Goal: Task Accomplishment & Management: Manage account settings

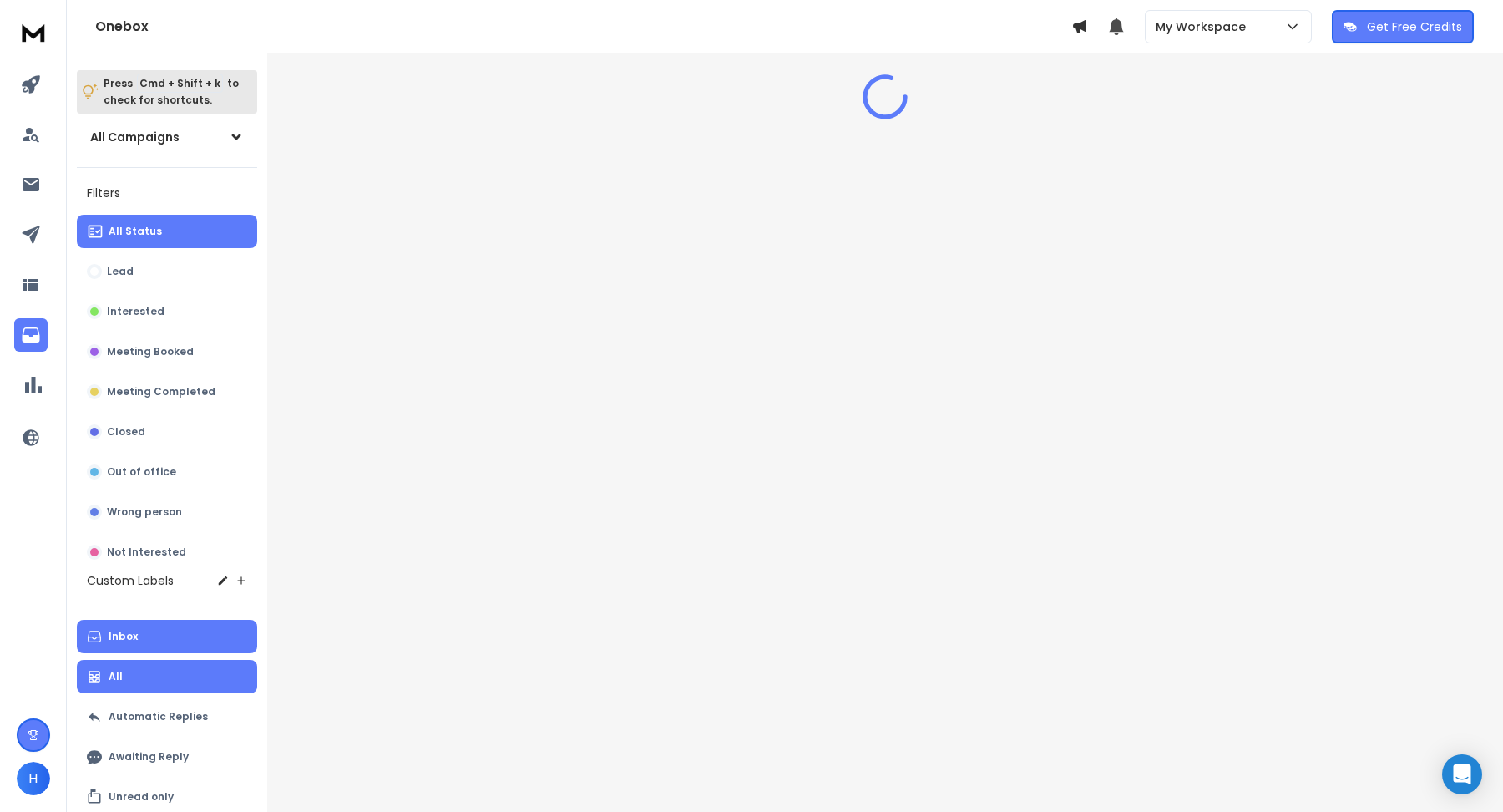
click at [158, 669] on div "Inbox All Automatic Replies Awaiting Reply Unread only Sent Archive" at bounding box center [167, 757] width 180 height 274
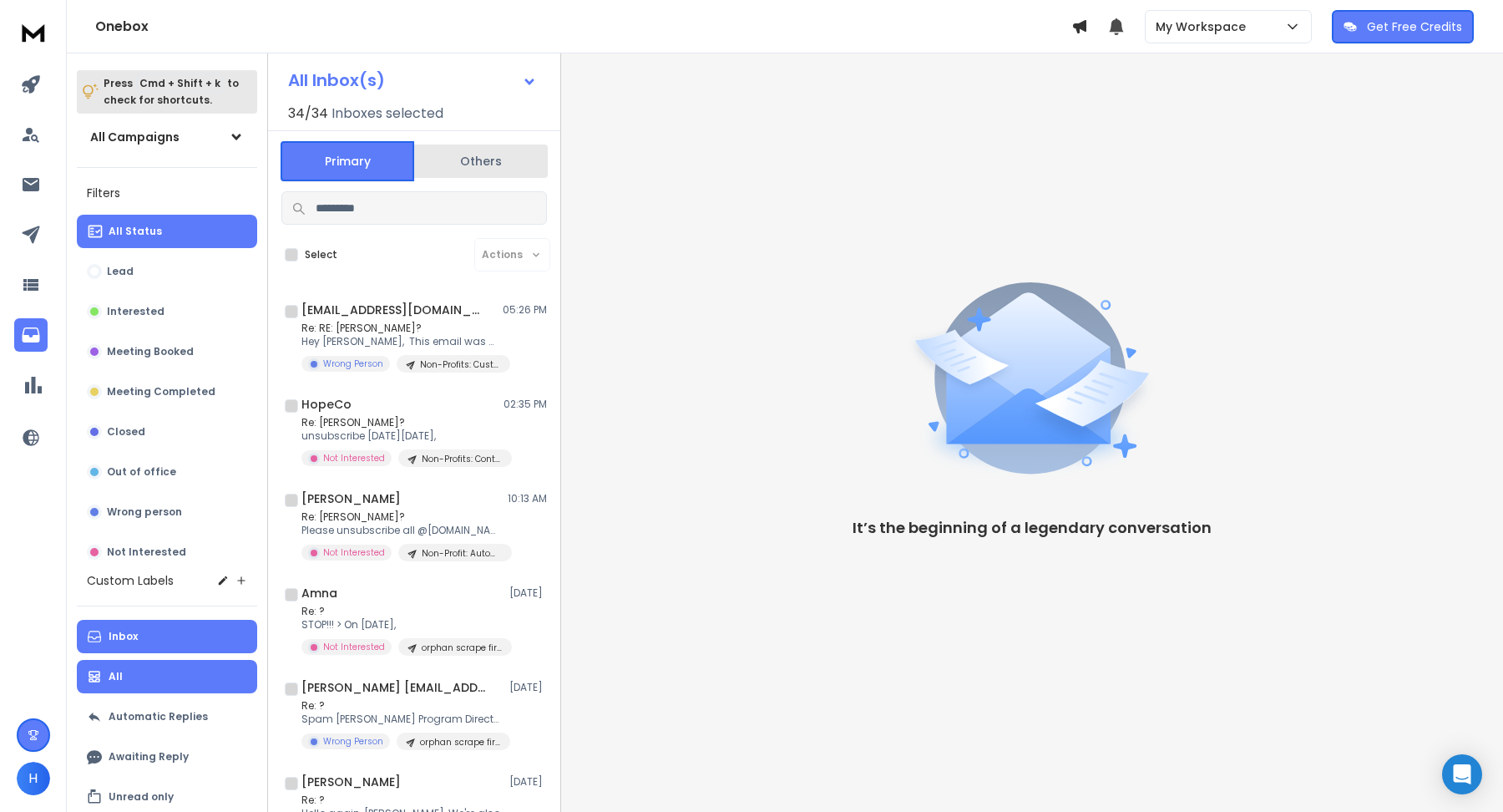
click at [158, 671] on button "All" at bounding box center [167, 676] width 180 height 33
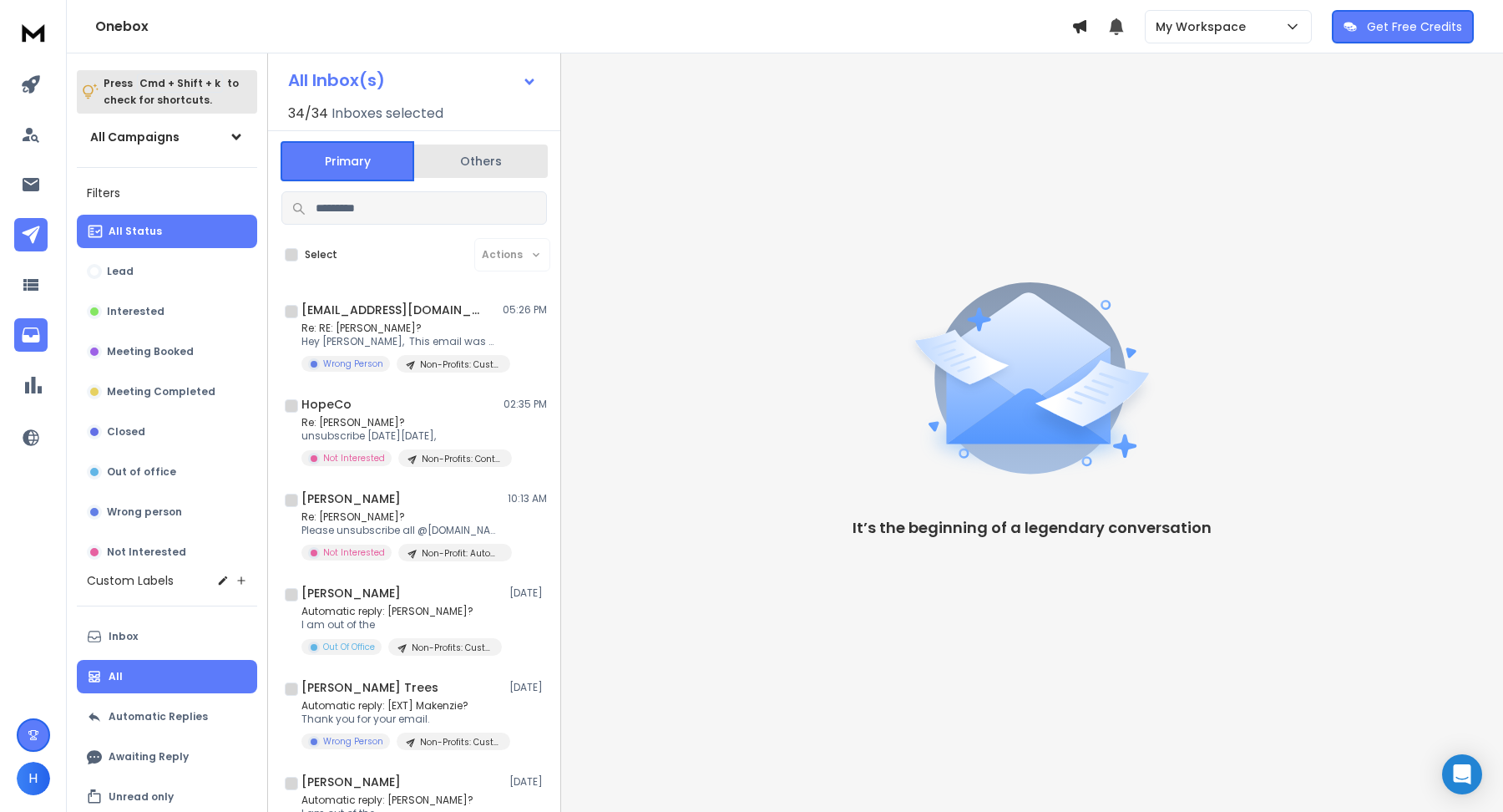
click at [23, 238] on icon at bounding box center [31, 235] width 20 height 20
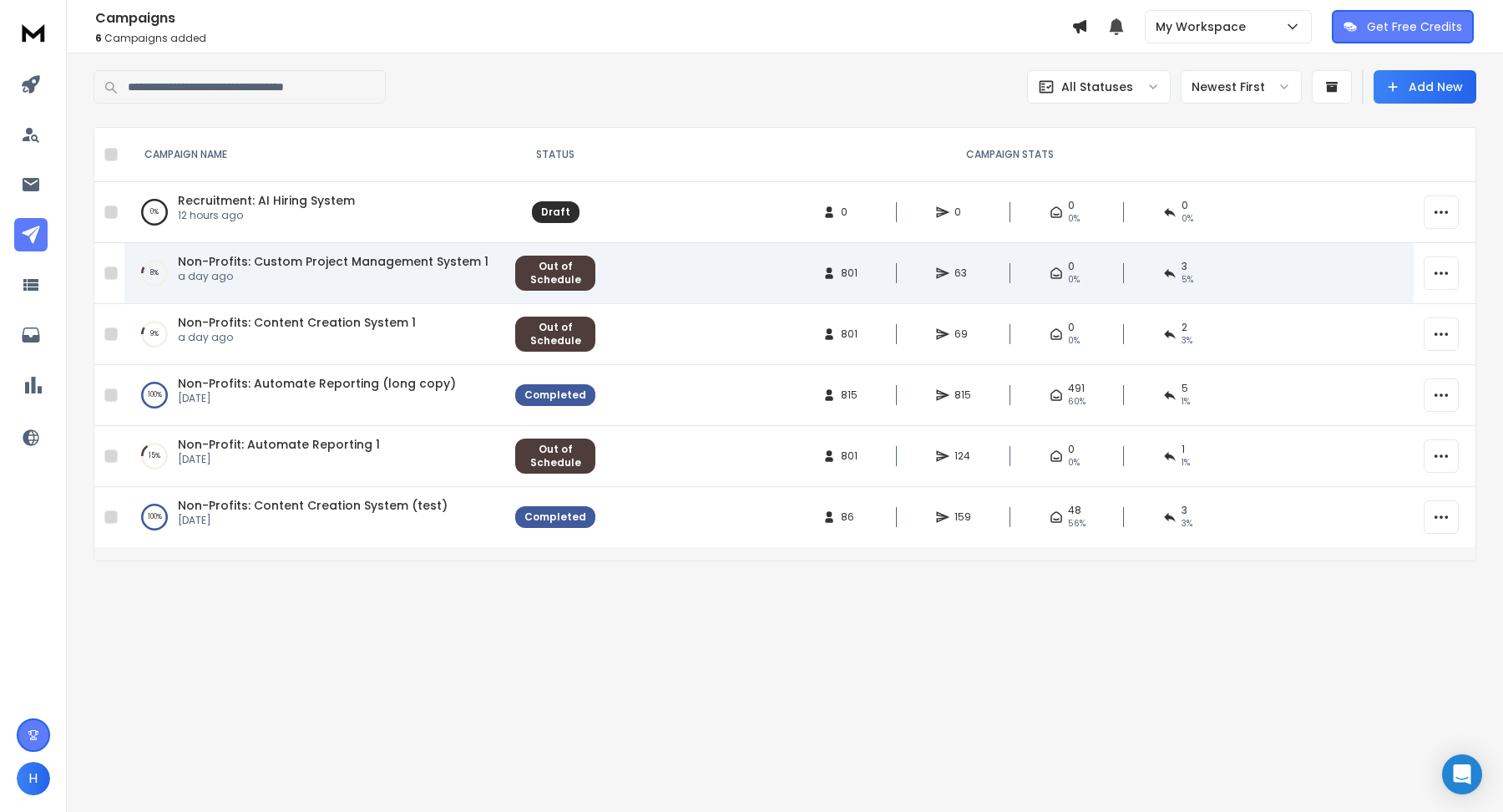
click at [527, 281] on div "Out of Schedule" at bounding box center [555, 273] width 62 height 27
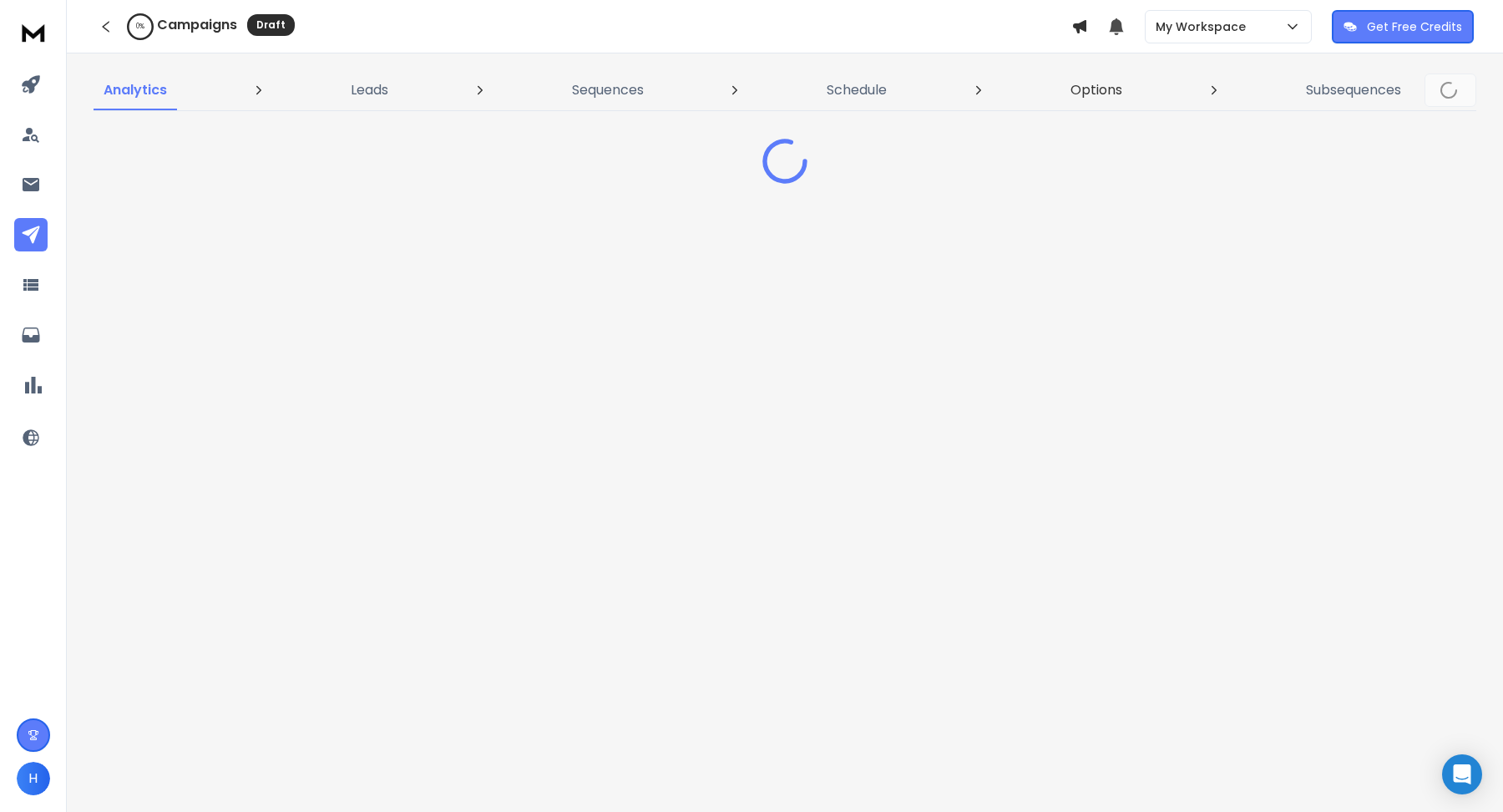
click at [1093, 84] on p "Options" at bounding box center [1097, 90] width 52 height 20
select select "*"
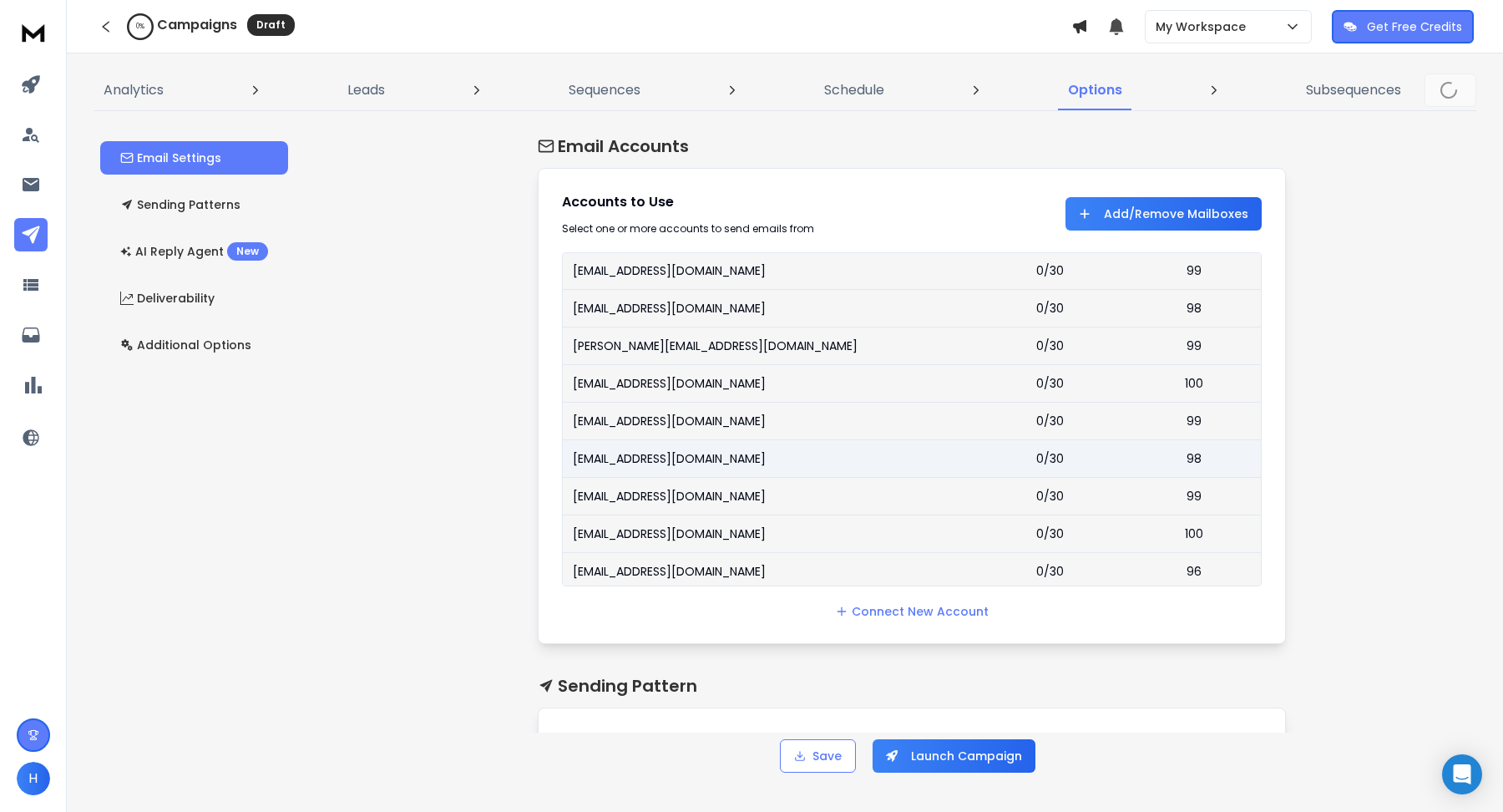
scroll to position [2, 0]
click at [859, 109] on link "Schedule" at bounding box center [854, 90] width 80 height 40
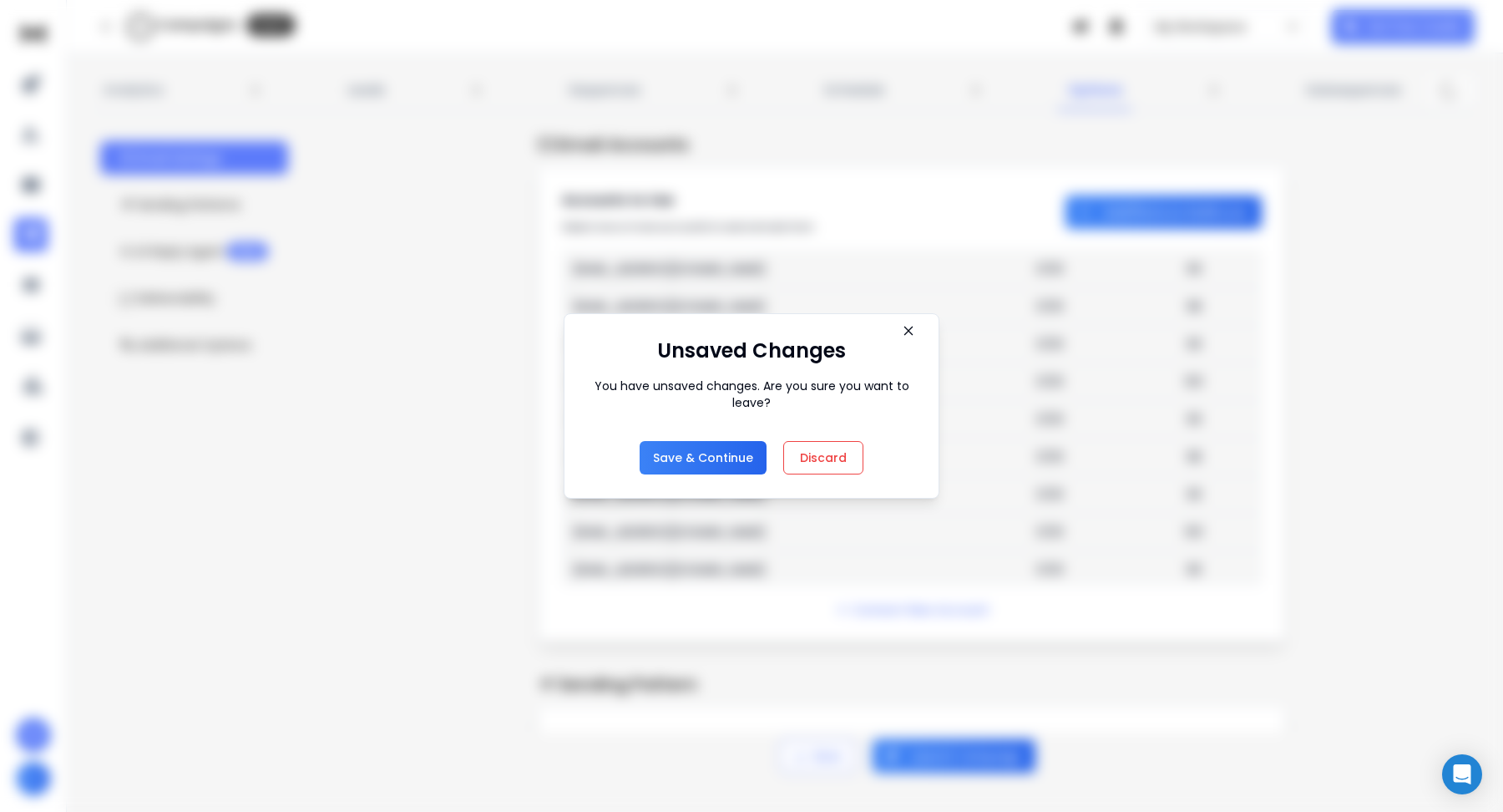
click at [731, 472] on button "Save & Continue" at bounding box center [703, 457] width 127 height 33
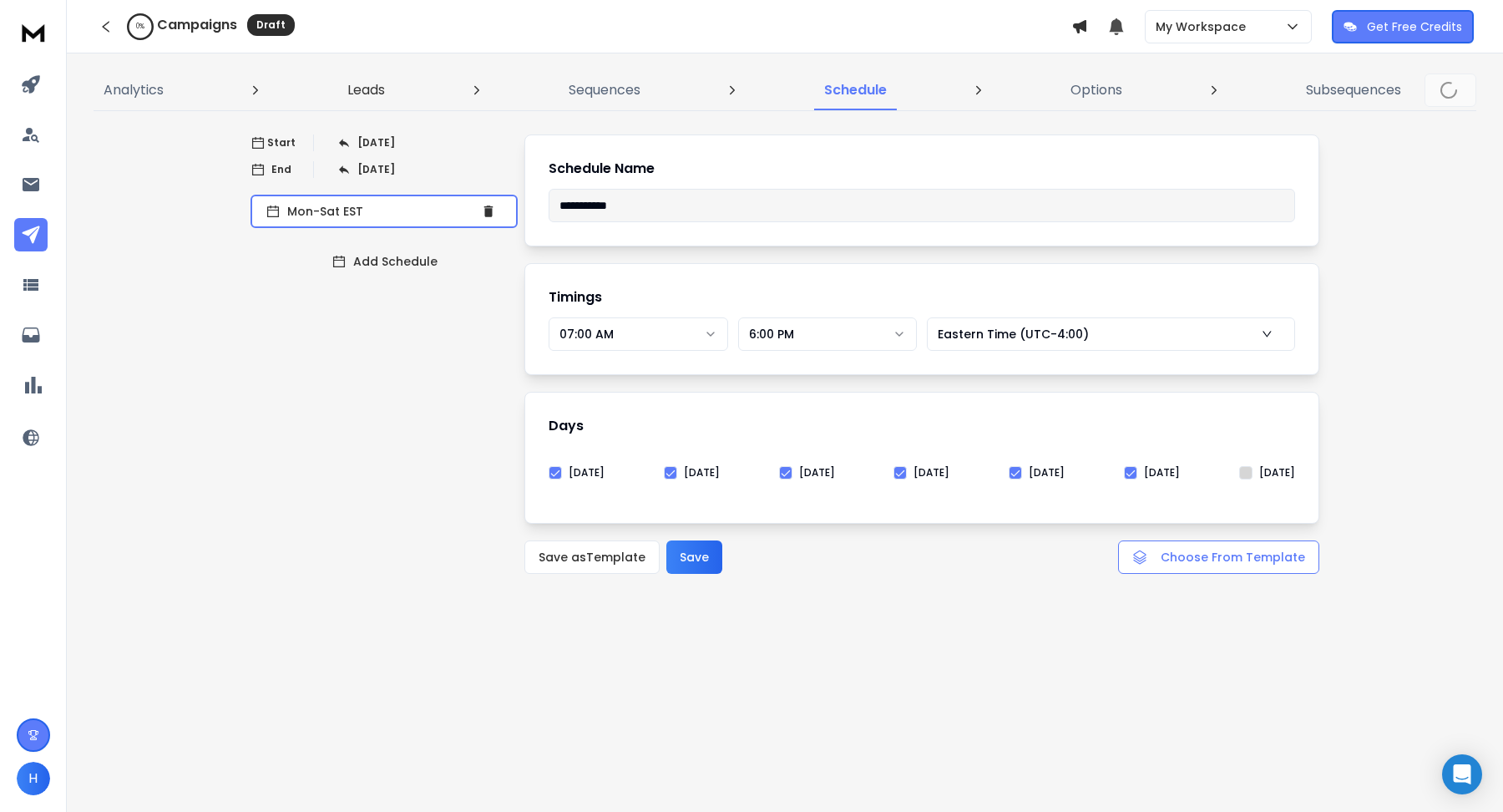
click at [364, 77] on link "Leads" at bounding box center [366, 90] width 58 height 40
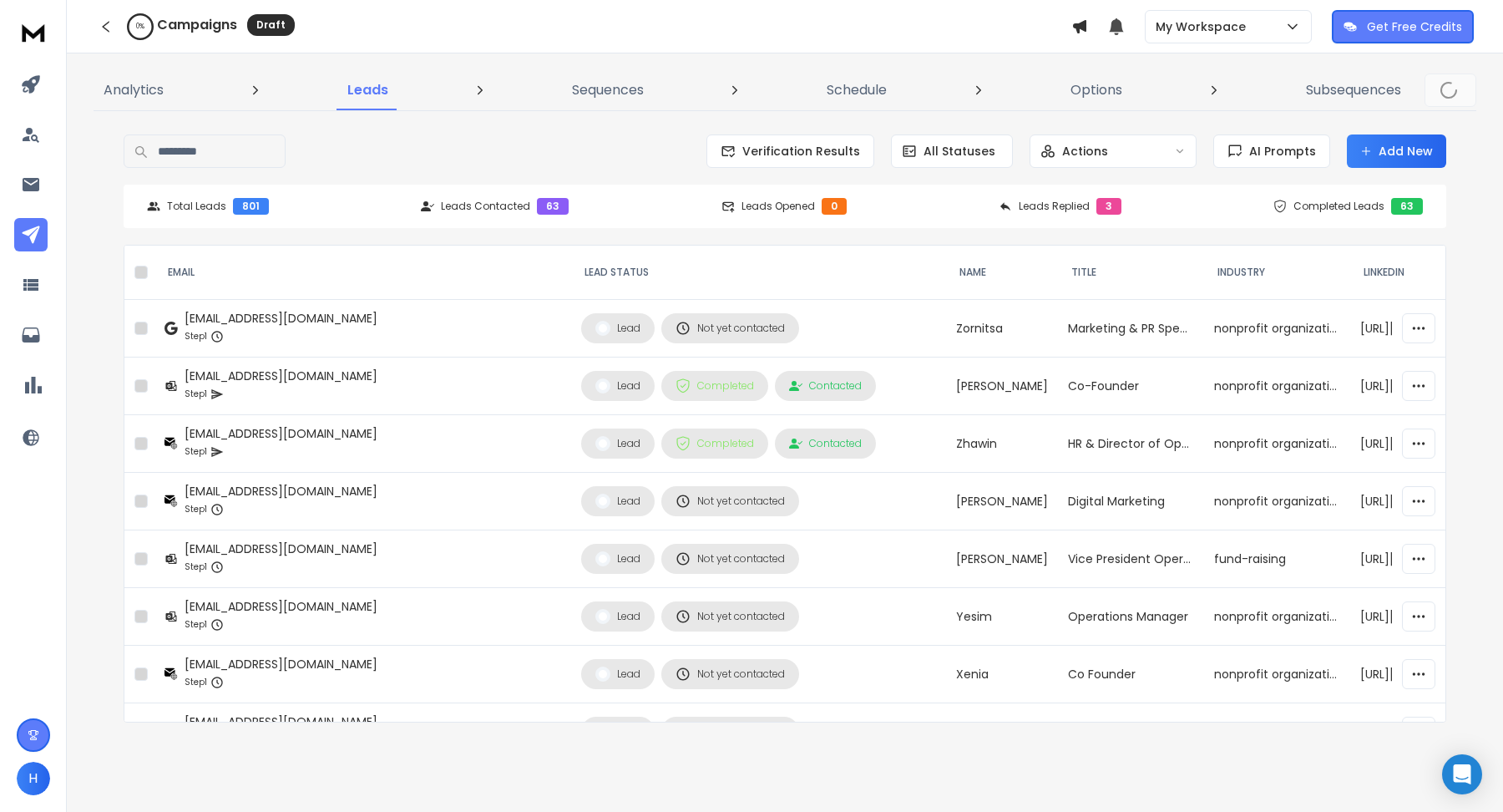
click at [225, 79] on div "Analytics Leads Sequences Schedule Options Subsequences" at bounding box center [753, 90] width 1318 height 40
click at [206, 97] on div "Analytics Leads Sequences Schedule Options Subsequences" at bounding box center [753, 90] width 1318 height 40
click at [119, 97] on p "Analytics" at bounding box center [134, 90] width 60 height 20
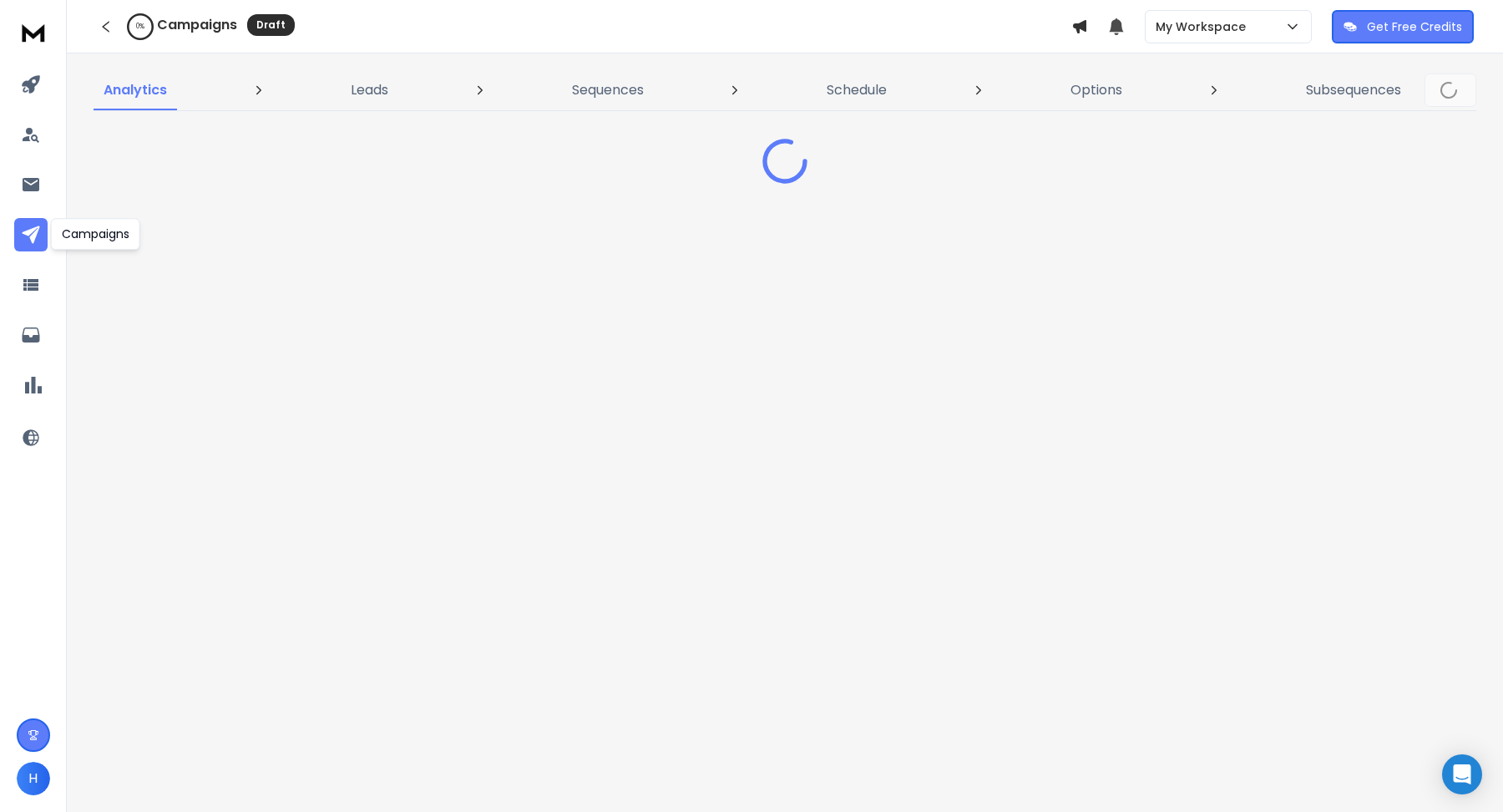
click at [46, 220] on body "Get only verified leads with our AI-powered Lead Finder, starting at $22/mo Try…" at bounding box center [751, 406] width 1503 height 812
click at [46, 220] on link at bounding box center [30, 234] width 33 height 33
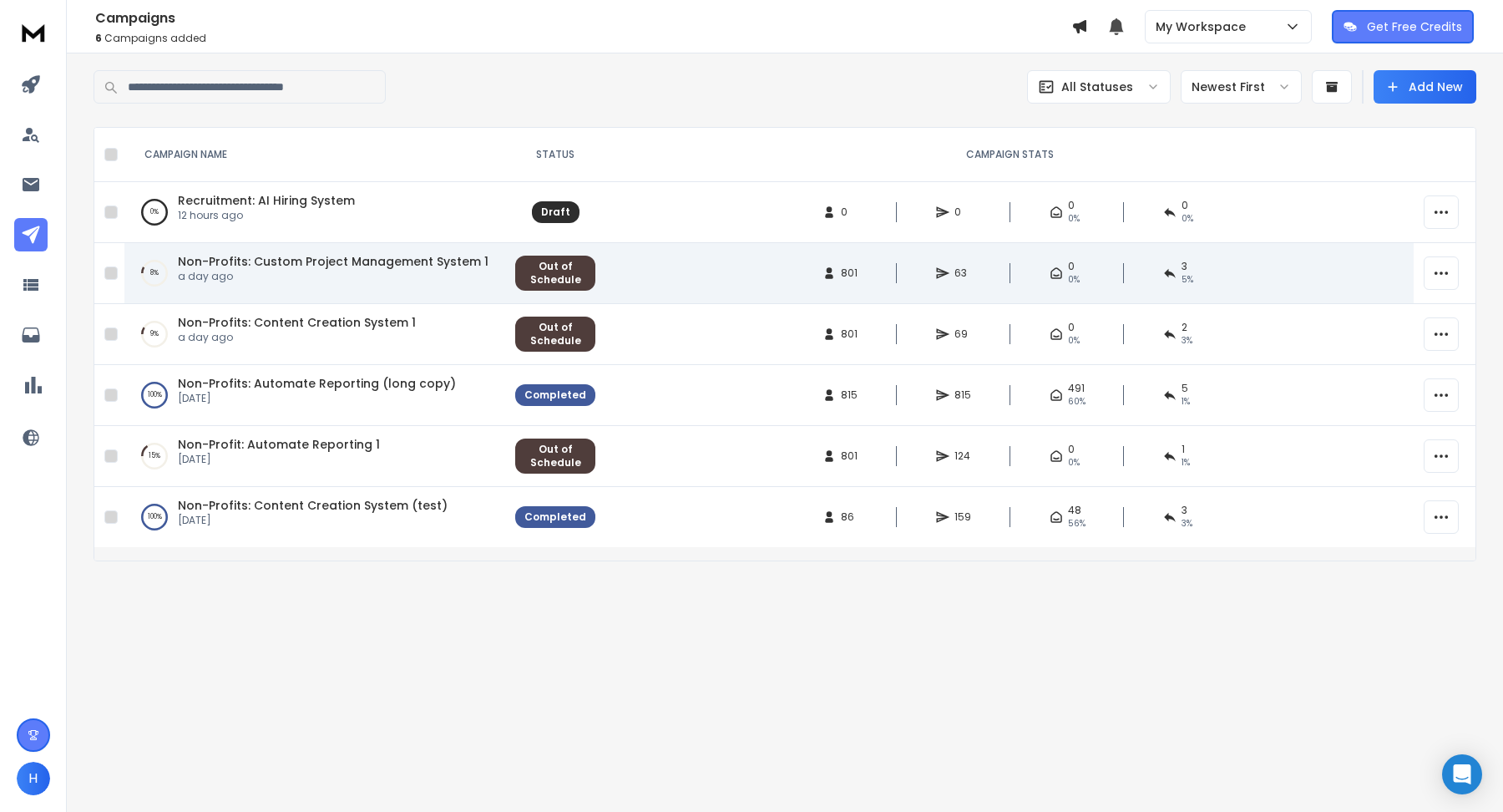
click at [734, 249] on td "801 63 0 0% 3 5 %" at bounding box center [1009, 273] width 808 height 61
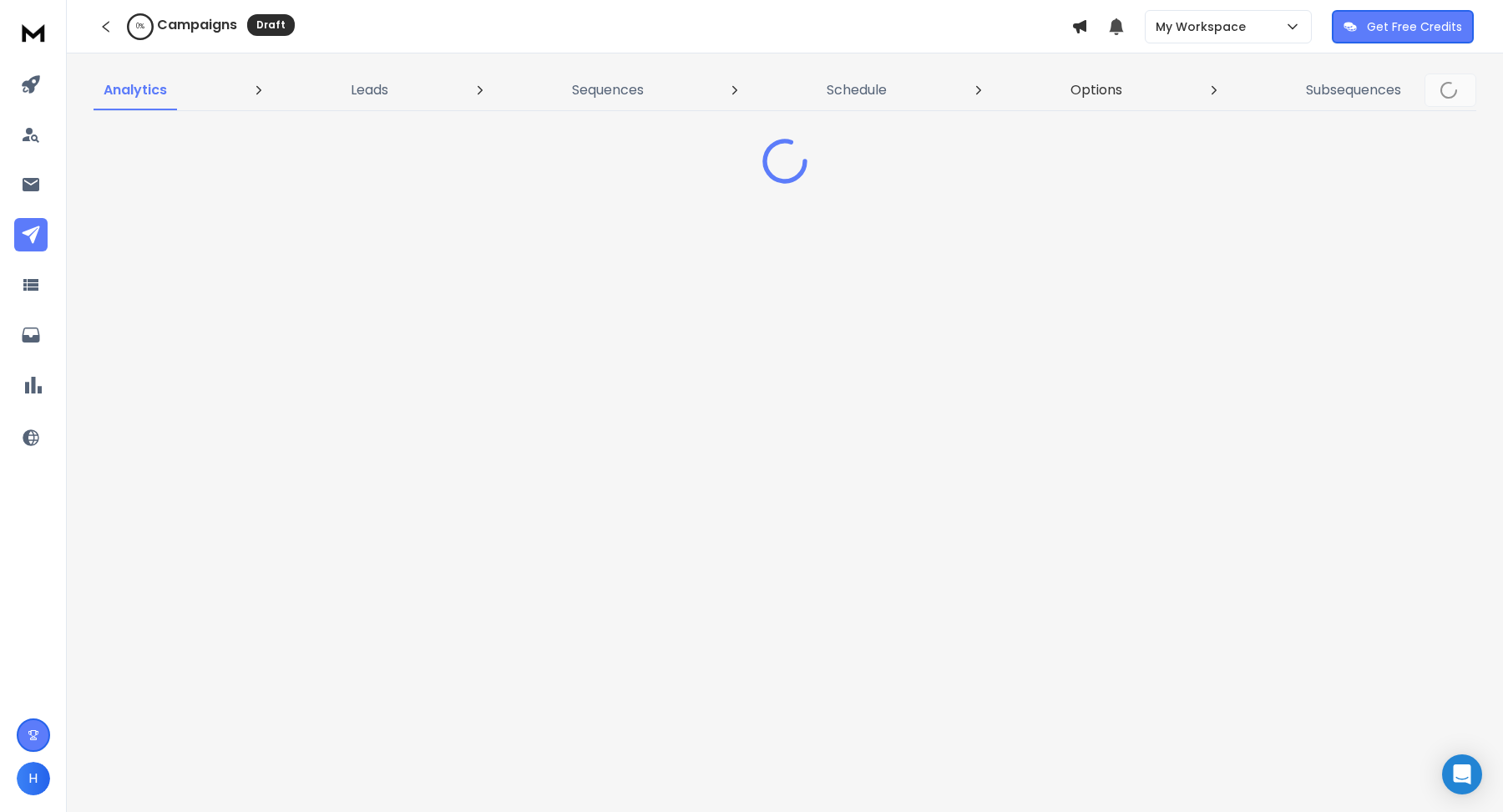
click at [1109, 100] on link "Options" at bounding box center [1097, 90] width 72 height 40
select select "*"
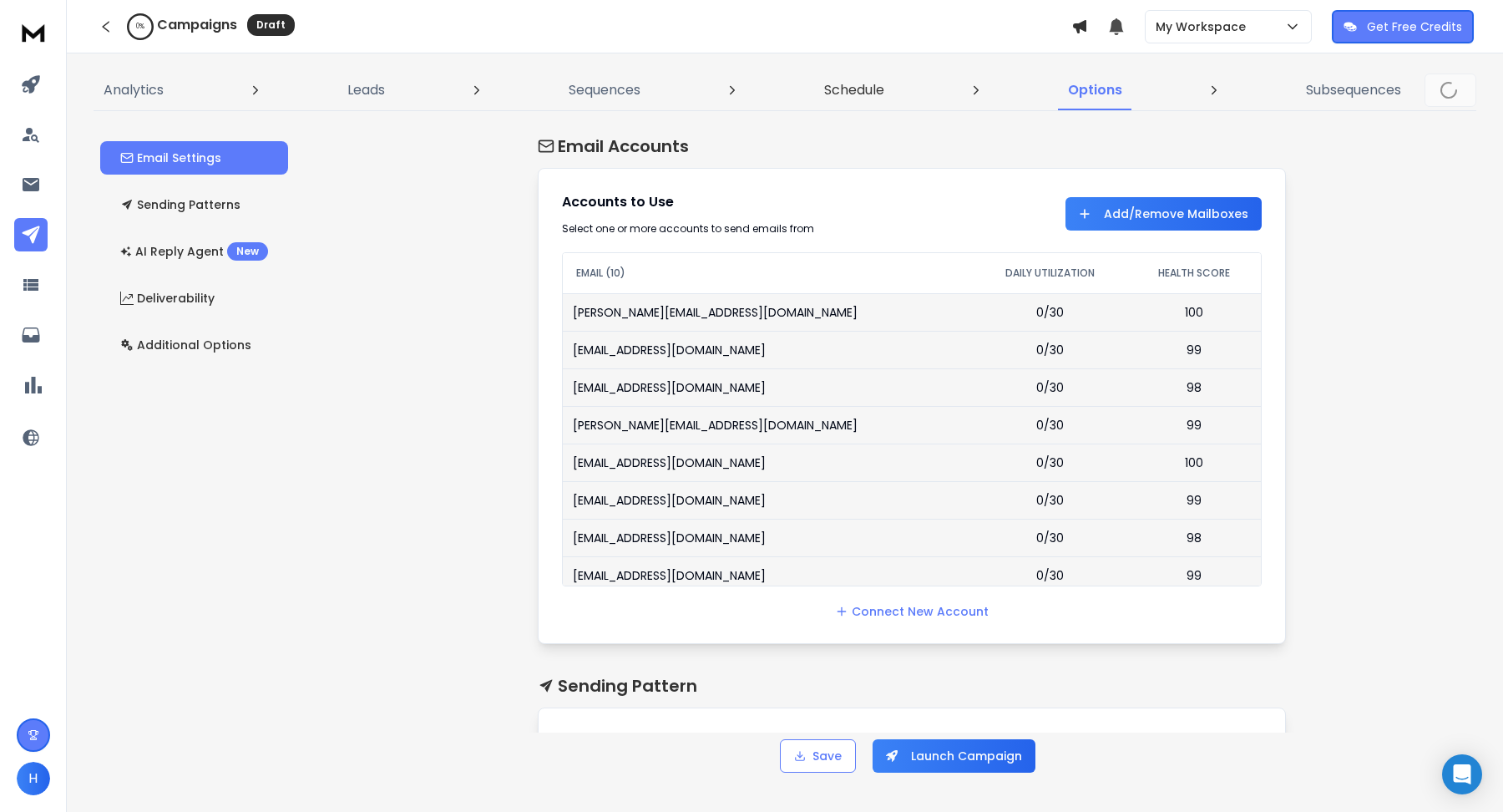
click at [880, 94] on p "Schedule" at bounding box center [854, 90] width 60 height 20
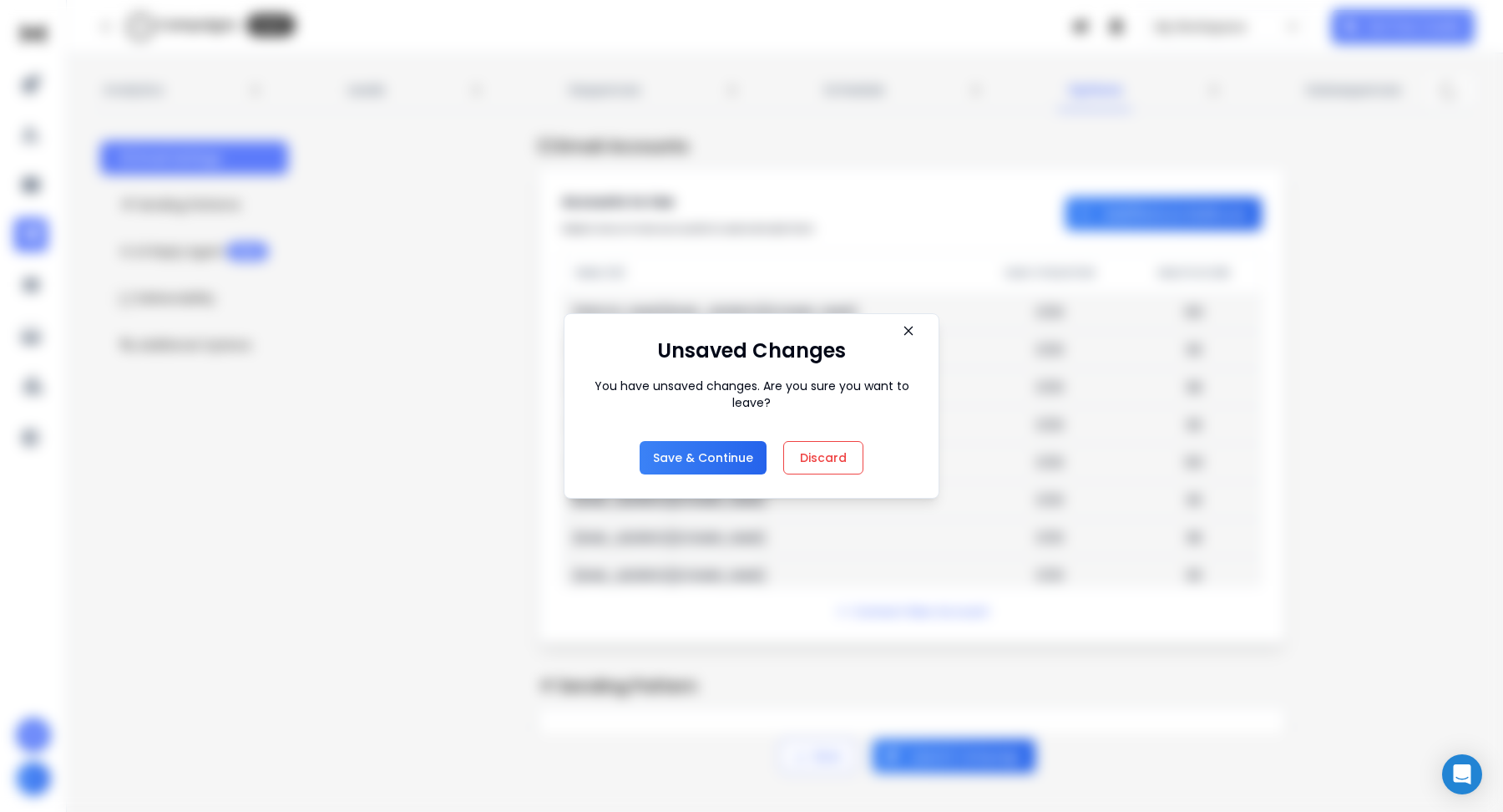
click at [707, 433] on div "Unsaved Changes You have unsaved changes. Are you sure you want to leave? Save …" at bounding box center [751, 405] width 327 height 137
click at [717, 442] on button "Save & Continue" at bounding box center [703, 457] width 127 height 33
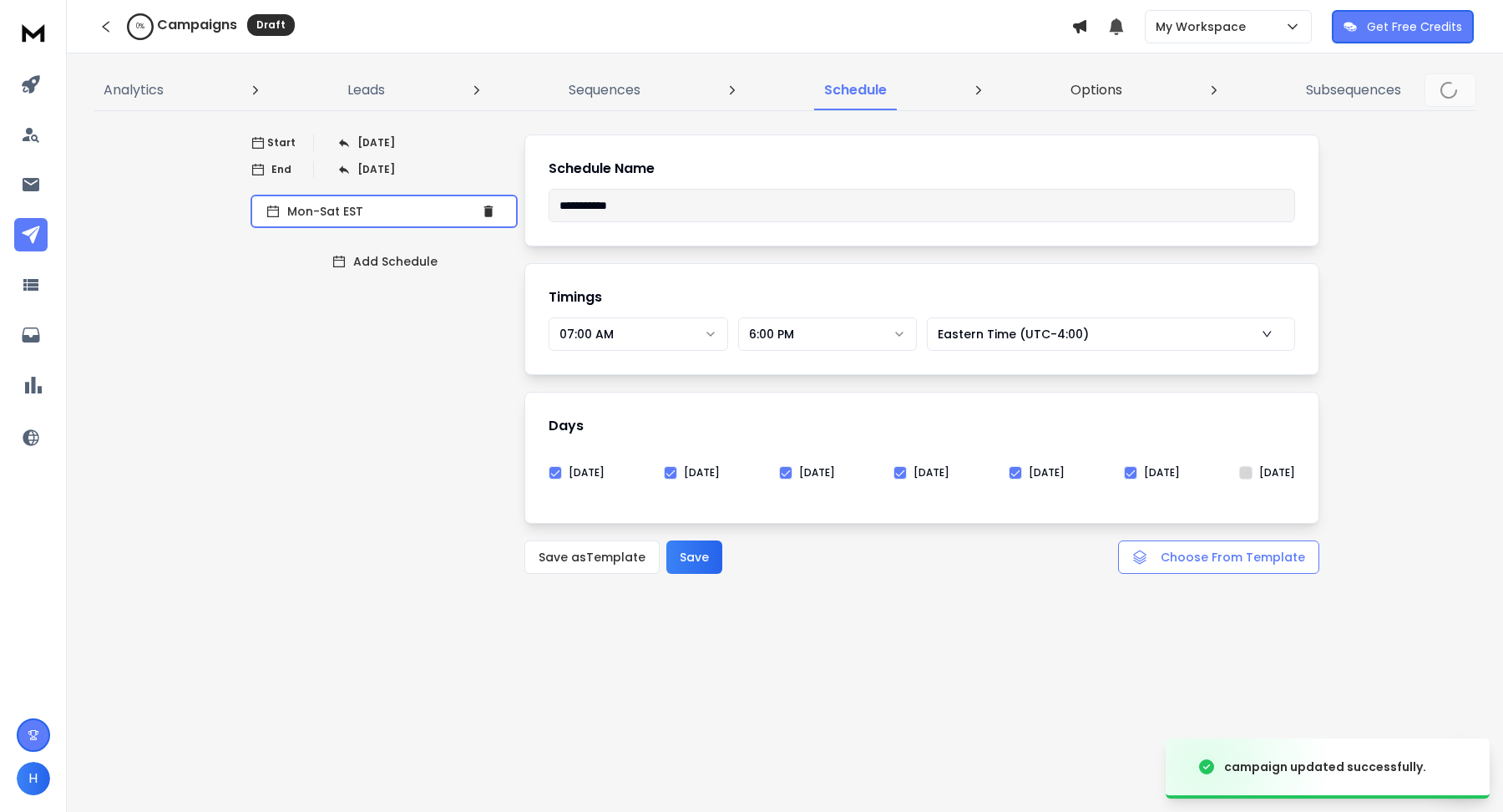
click at [1107, 103] on link "Options" at bounding box center [1097, 90] width 72 height 40
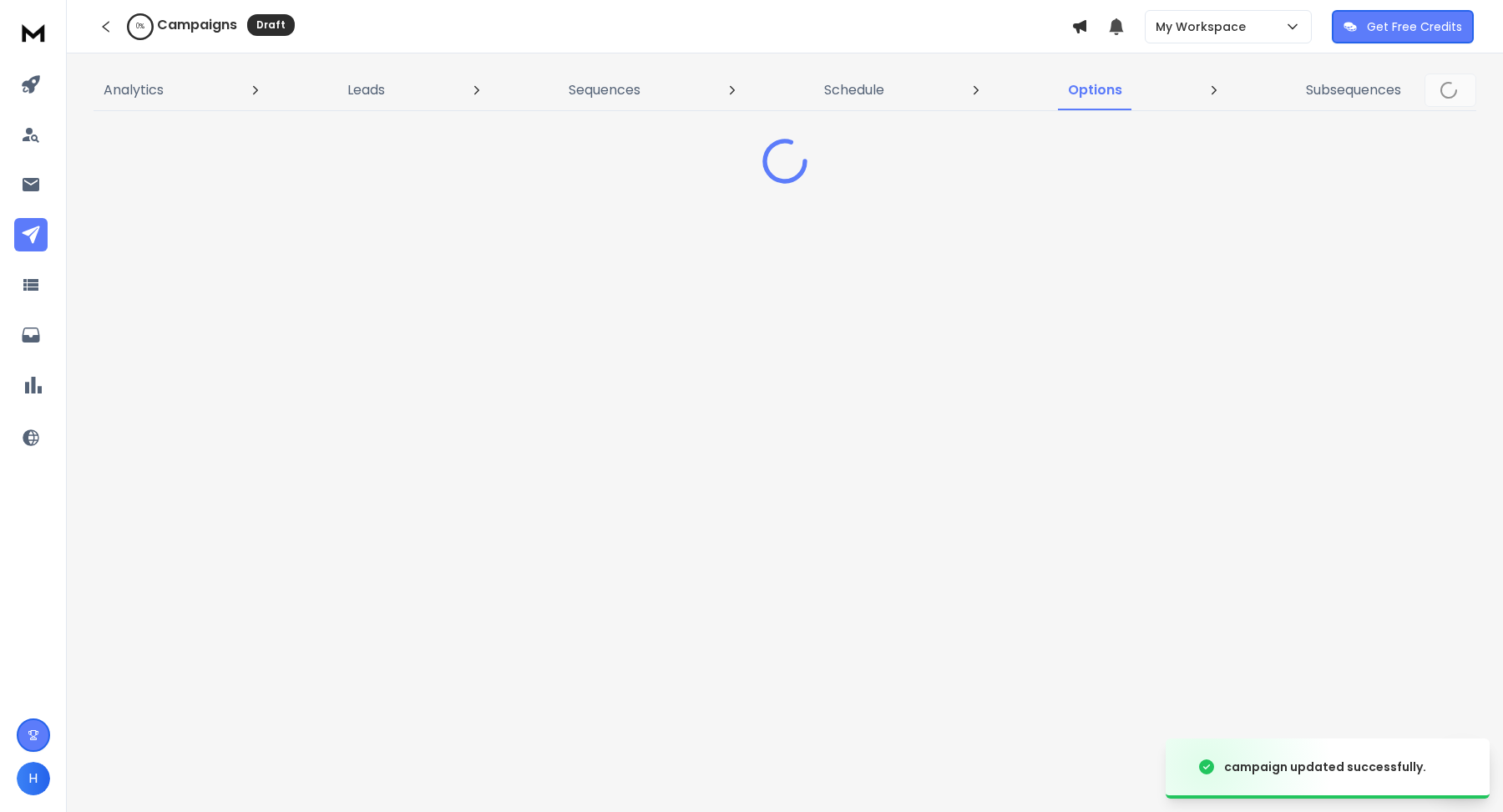
select select "*"
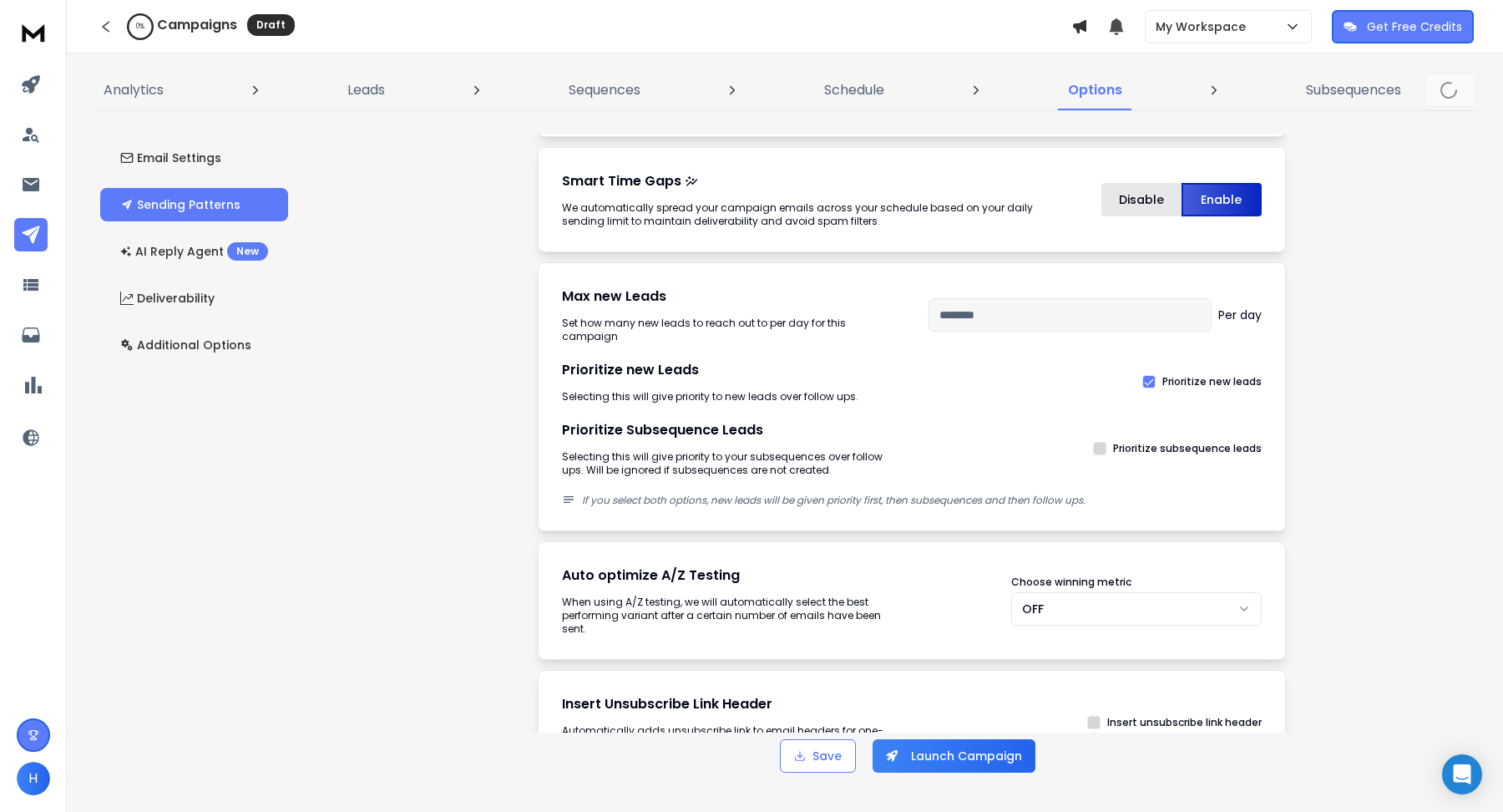
scroll to position [901, 0]
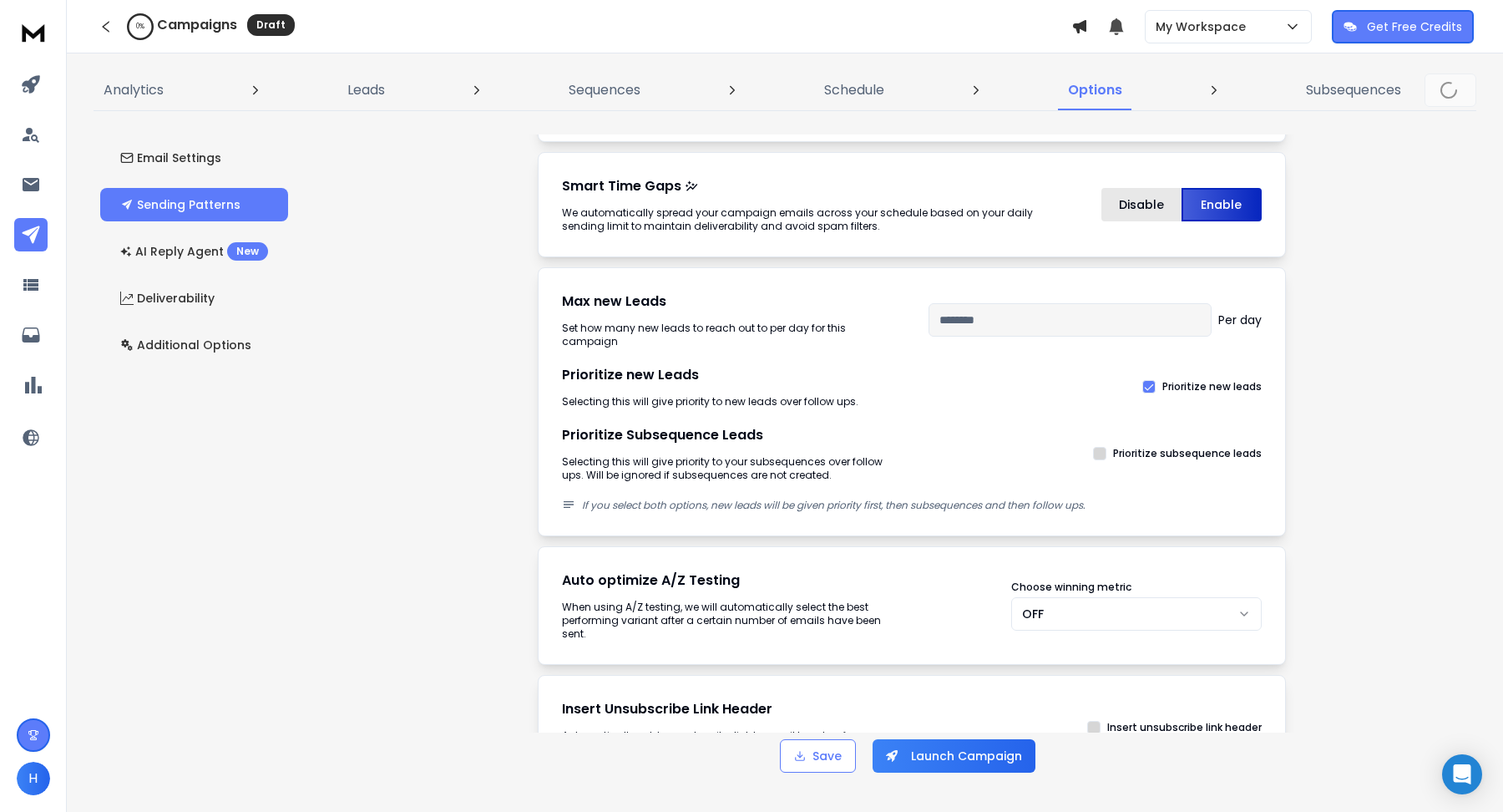
click at [988, 307] on input "***" at bounding box center [1070, 319] width 283 height 33
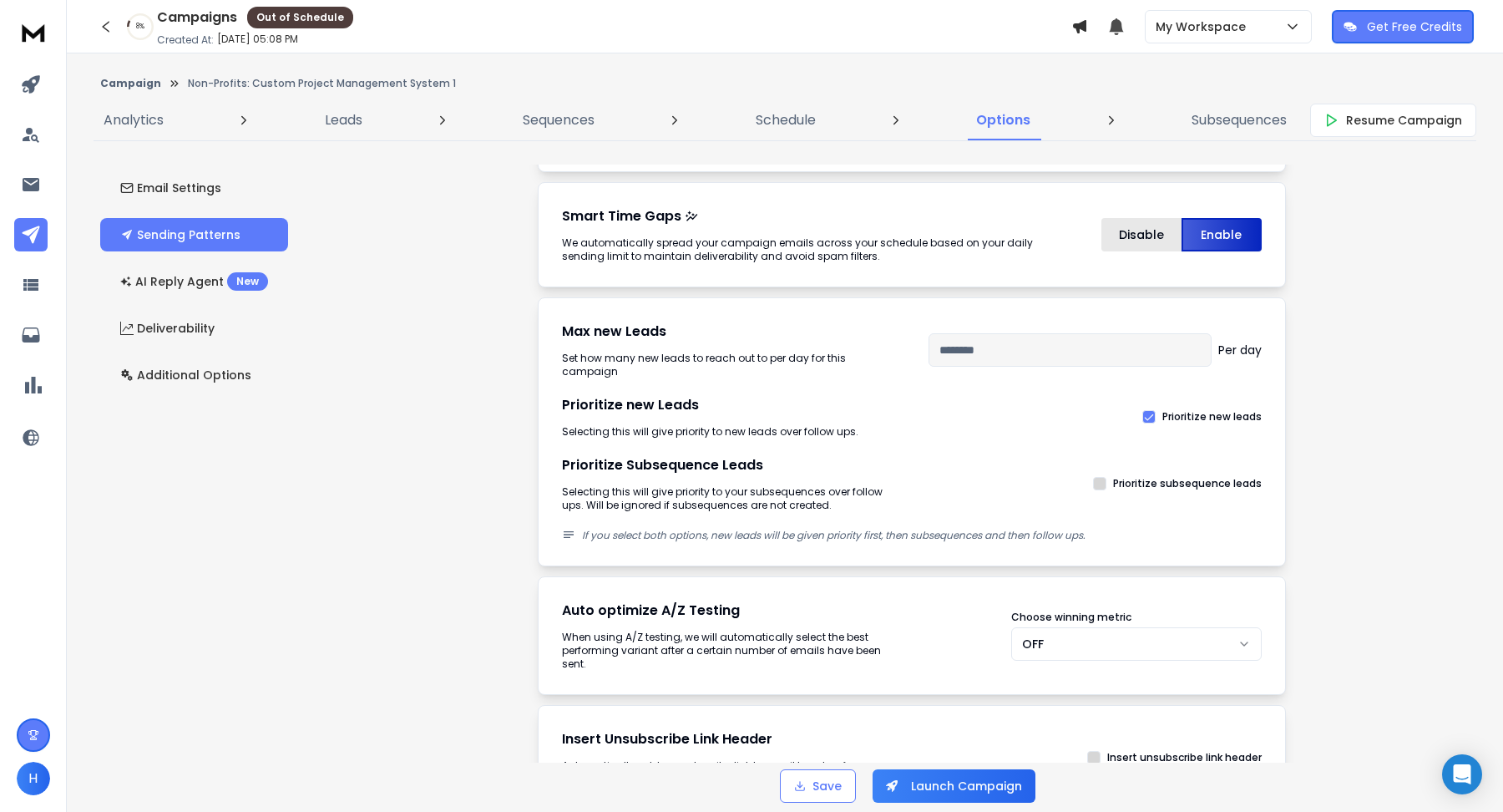
type input "*"
type input "***"
click at [794, 790] on button "Save" at bounding box center [818, 785] width 76 height 33
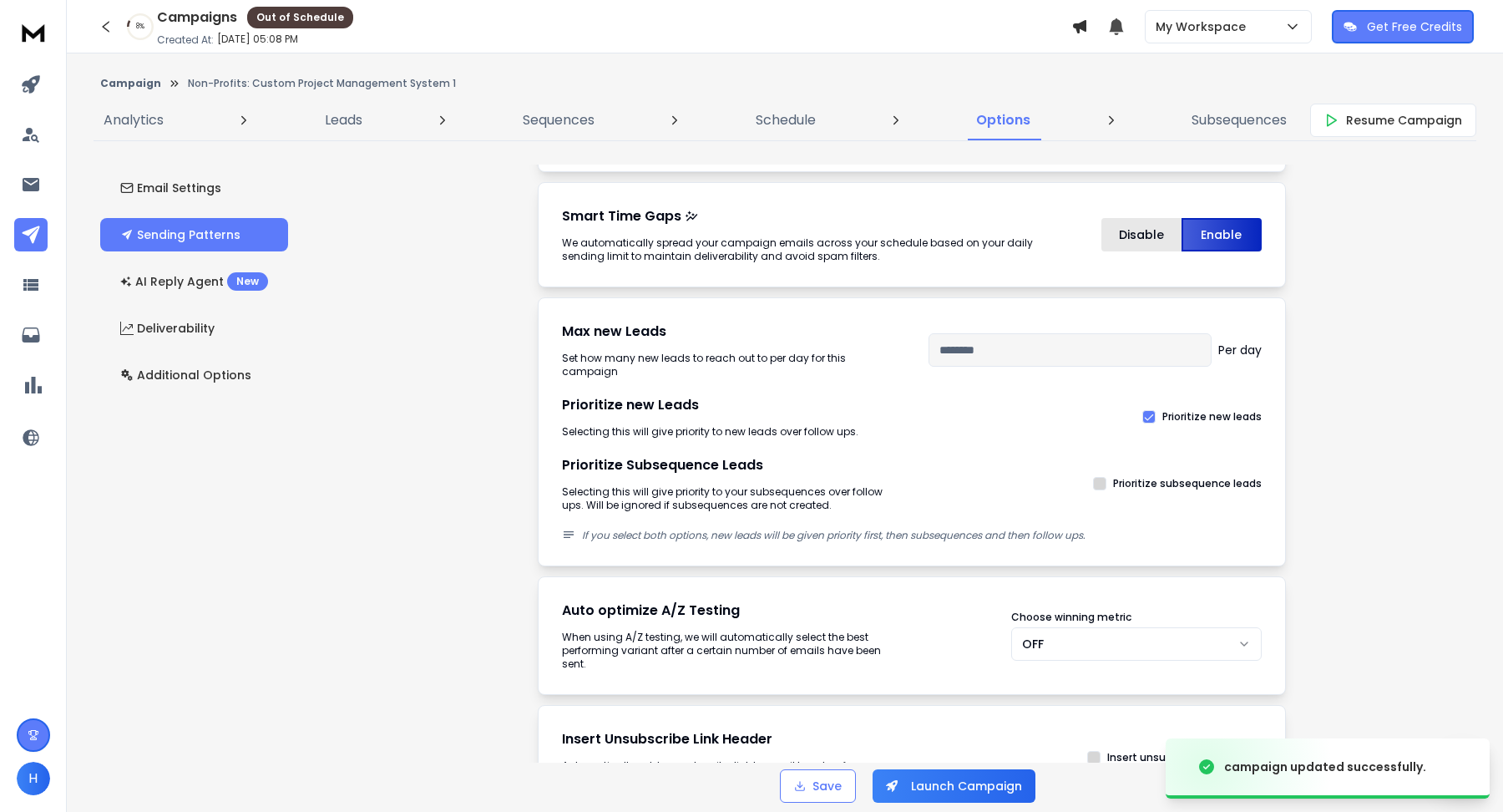
click at [916, 764] on div "Your warmest leads are on your site – Turn visits into conversations Reach Out …" at bounding box center [751, 406] width 1503 height 812
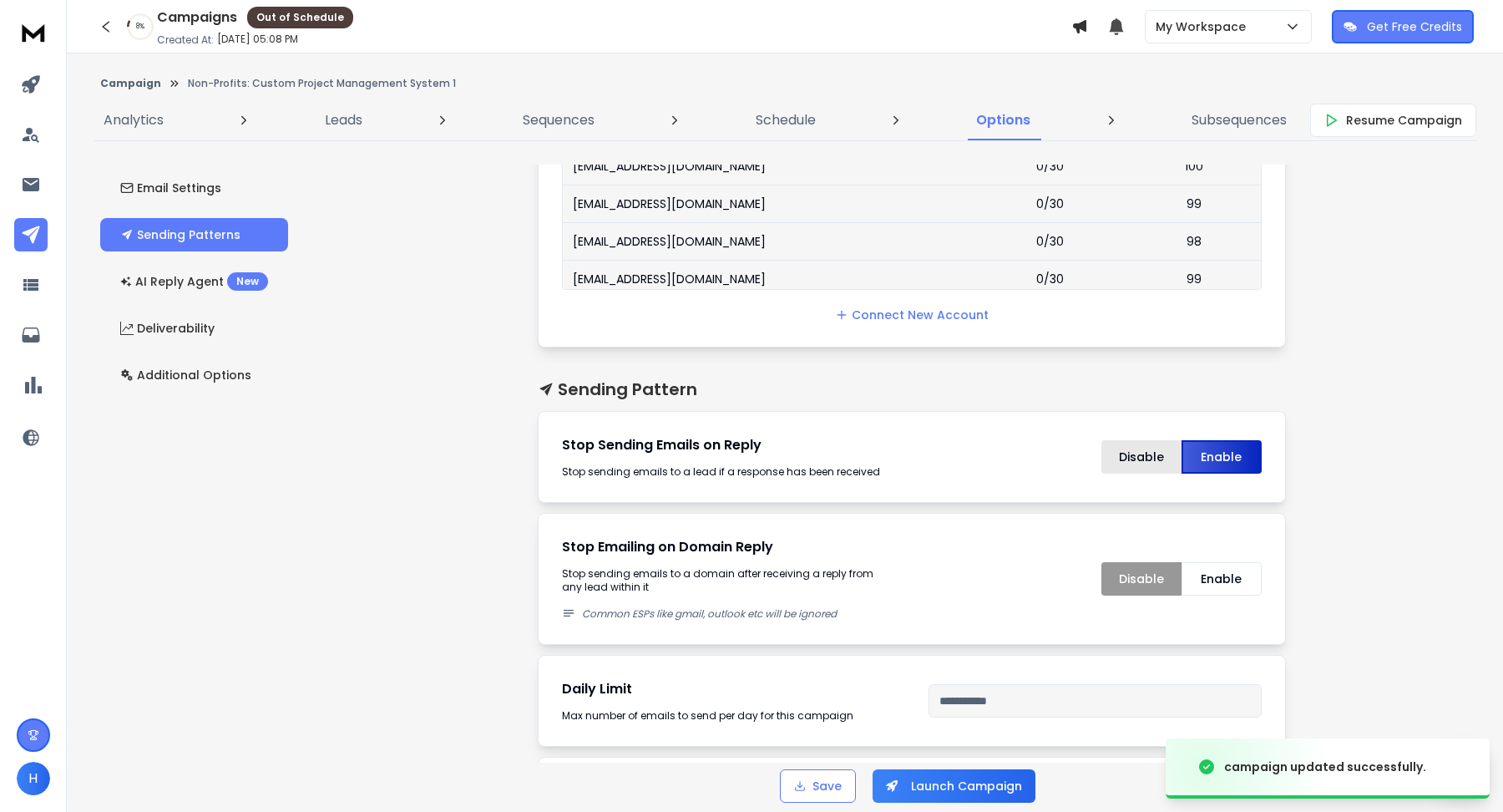
scroll to position [260, 0]
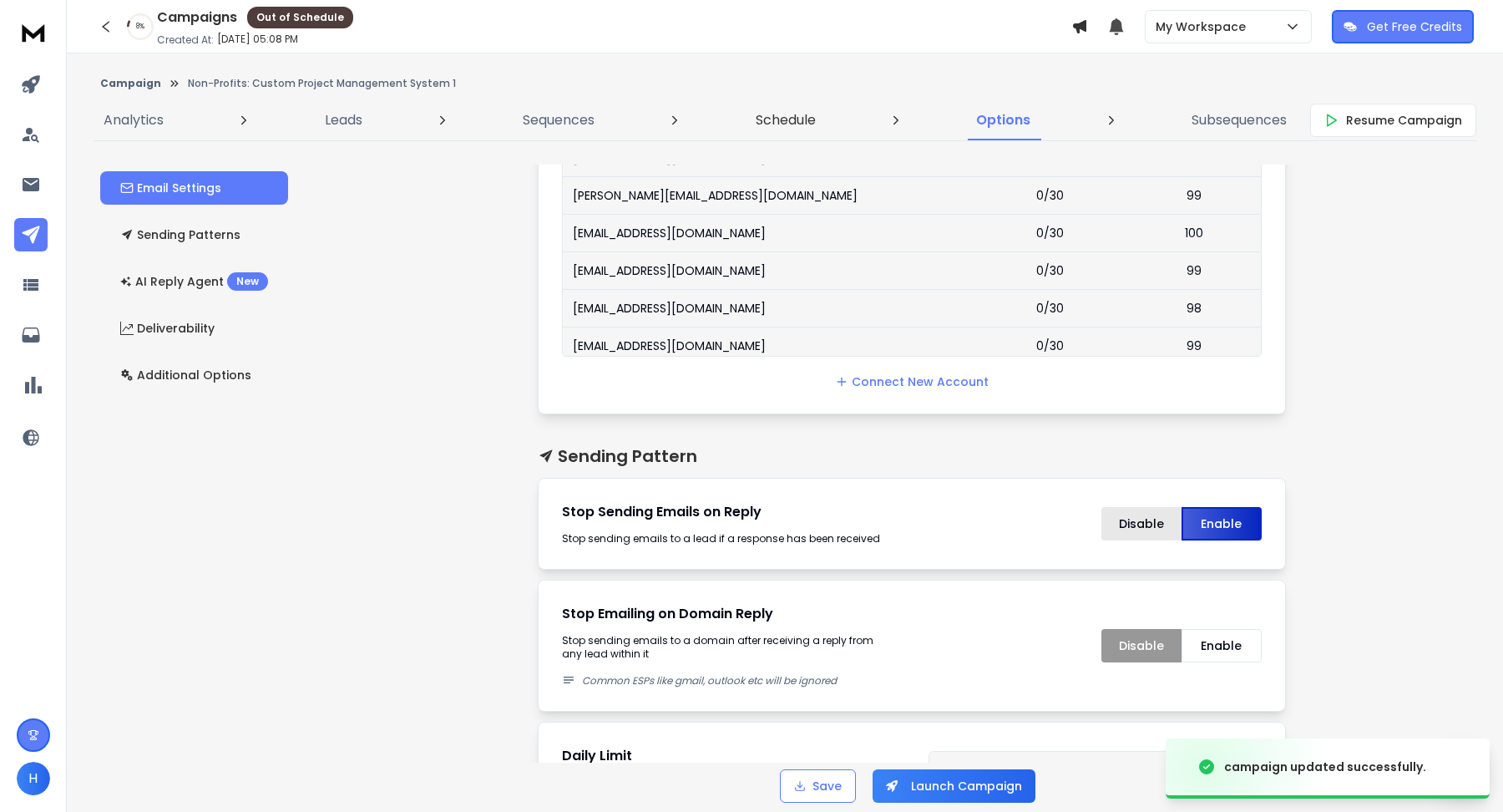
click at [772, 129] on p "Schedule" at bounding box center [786, 120] width 60 height 20
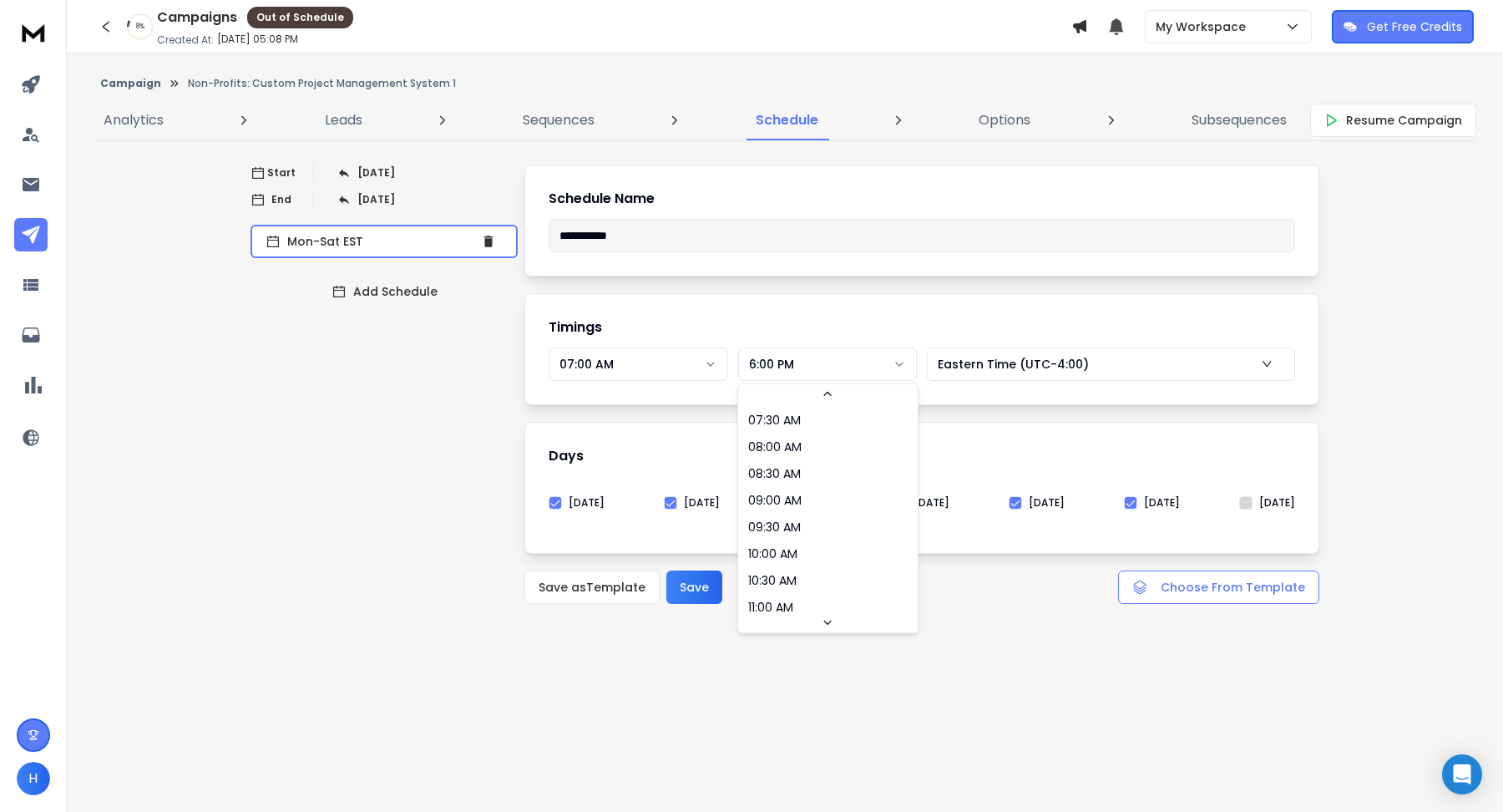
click at [799, 367] on button "6:00 PM" at bounding box center [828, 363] width 180 height 33
select select "********"
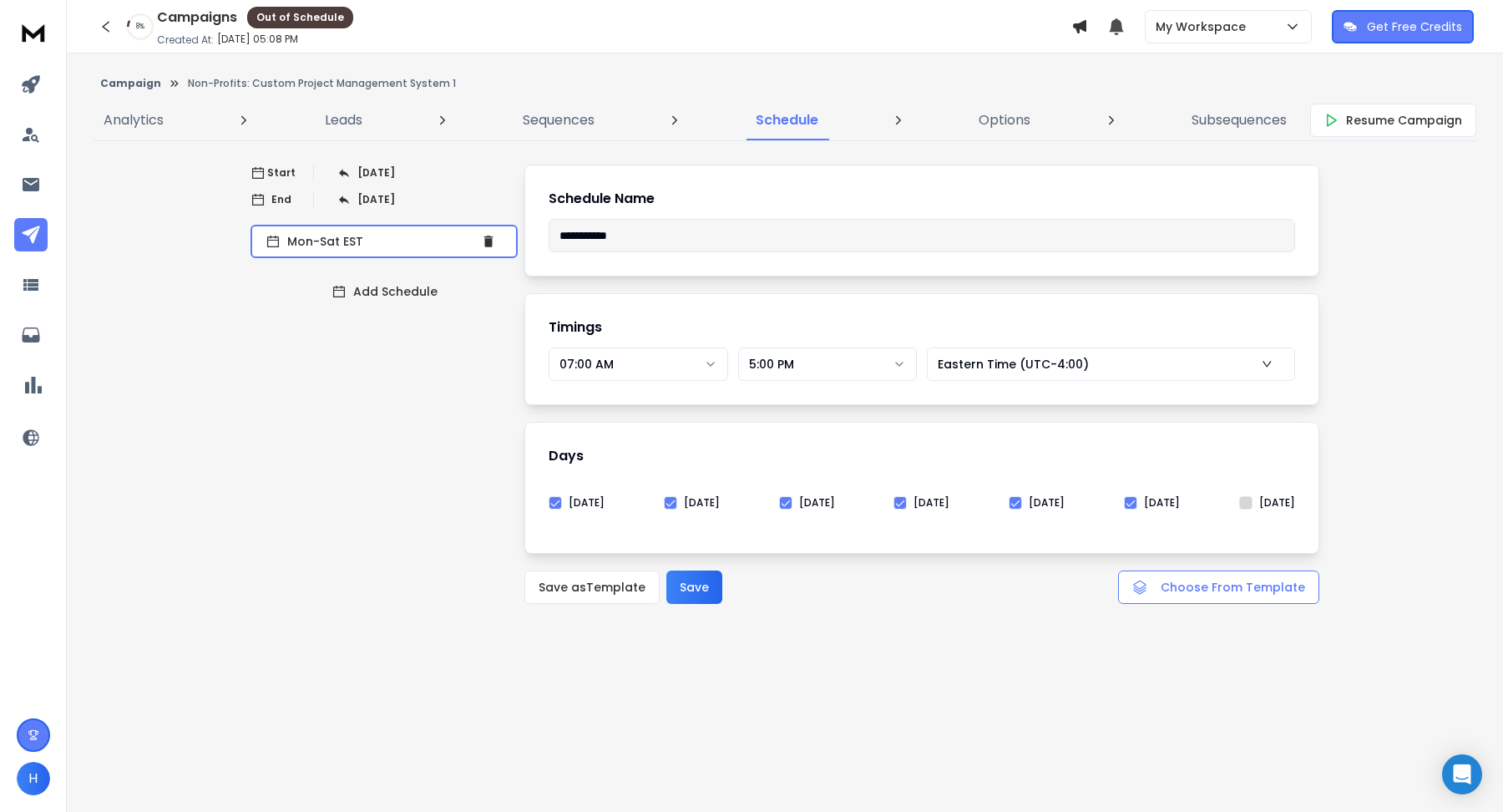
click at [938, 306] on div "Timings 07:00 AM ******** ******** ******** ******** ******** ******** ********…" at bounding box center [921, 349] width 795 height 112
click at [690, 592] on button "Save" at bounding box center [694, 586] width 56 height 33
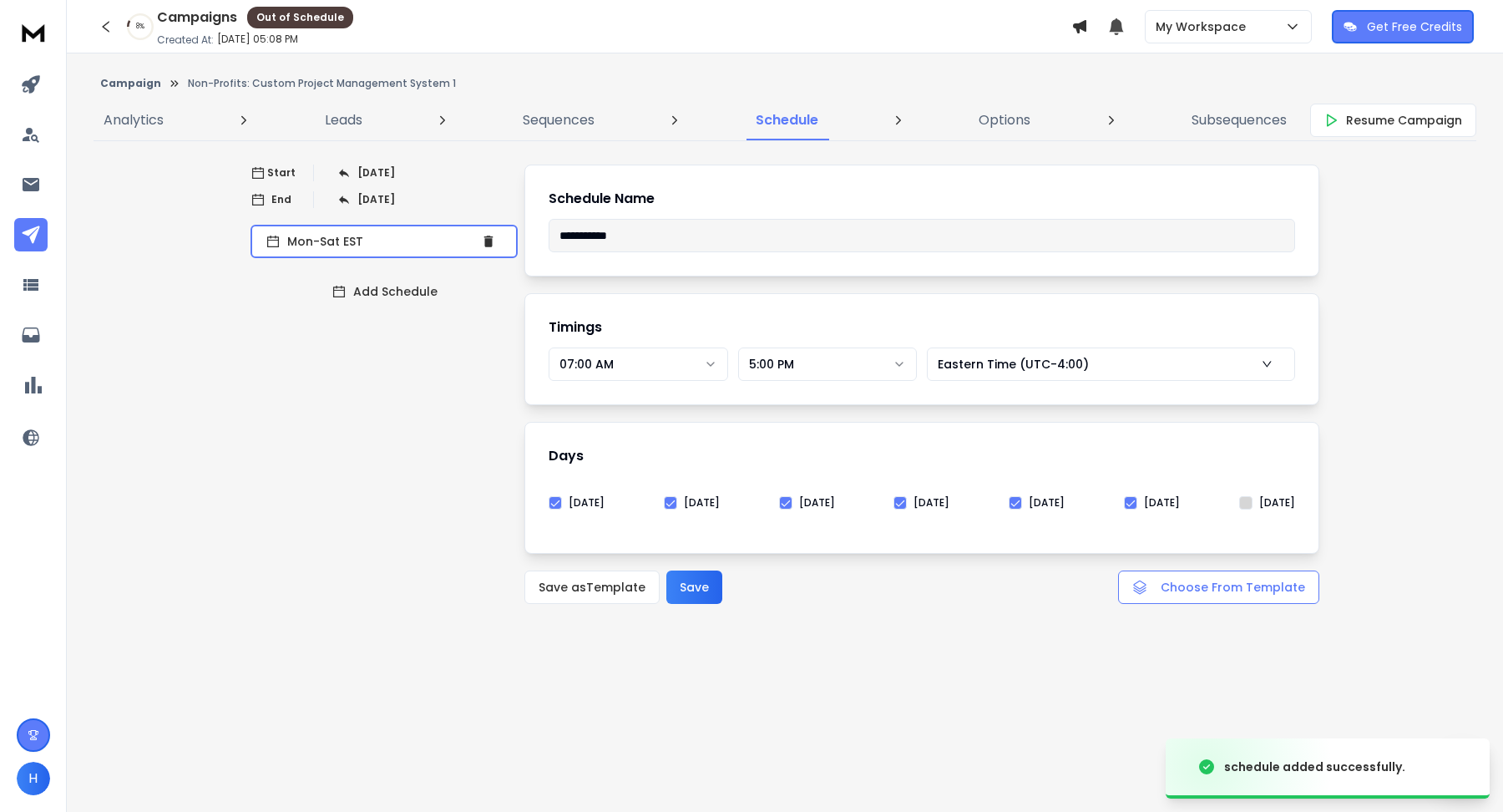
click at [691, 592] on button "Save" at bounding box center [694, 586] width 56 height 33
click at [691, 592] on div "Save as Template Save" at bounding box center [634, 586] width 221 height 33
click at [1021, 128] on p "Options" at bounding box center [1005, 120] width 52 height 20
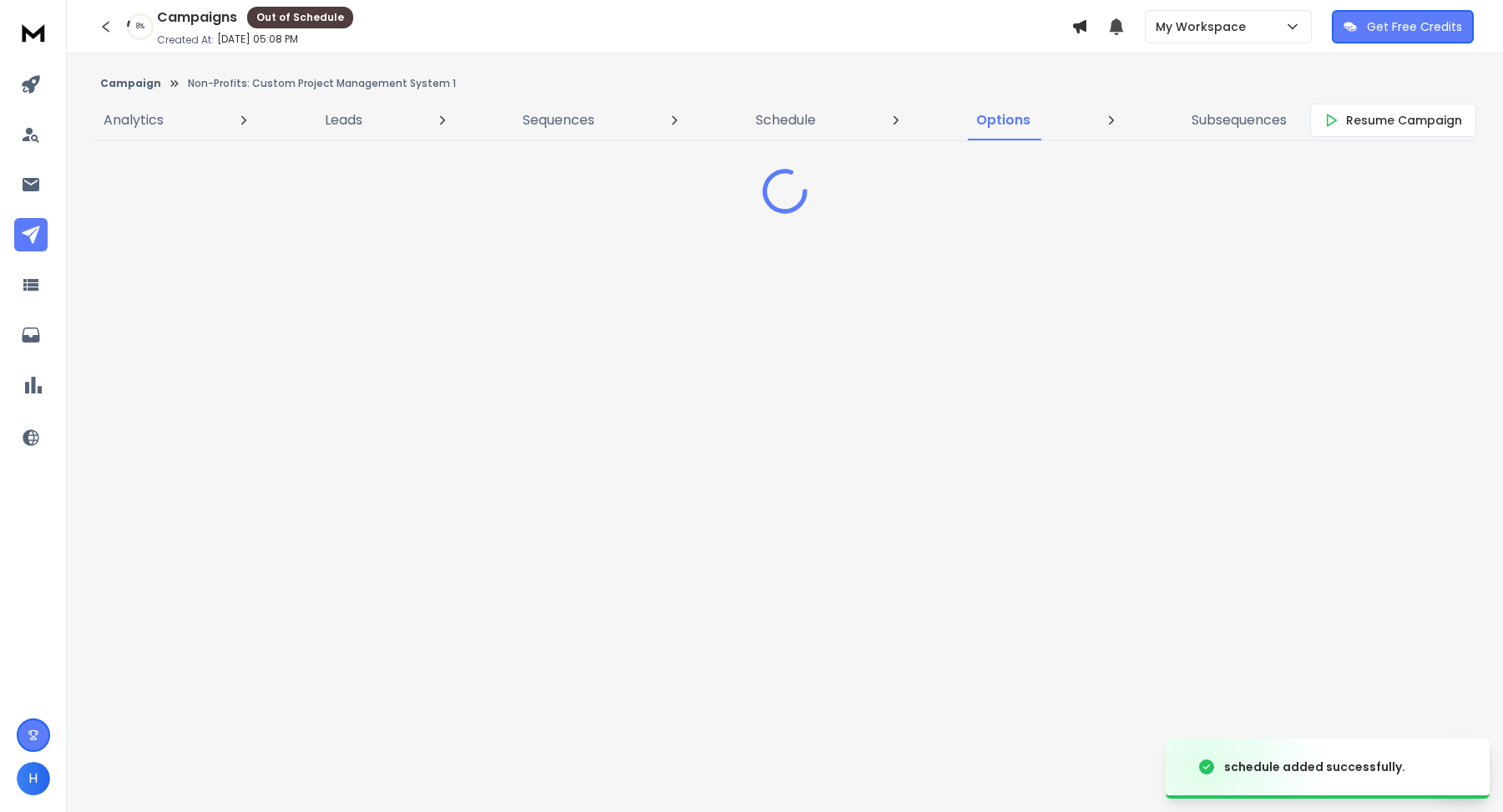
select select "*"
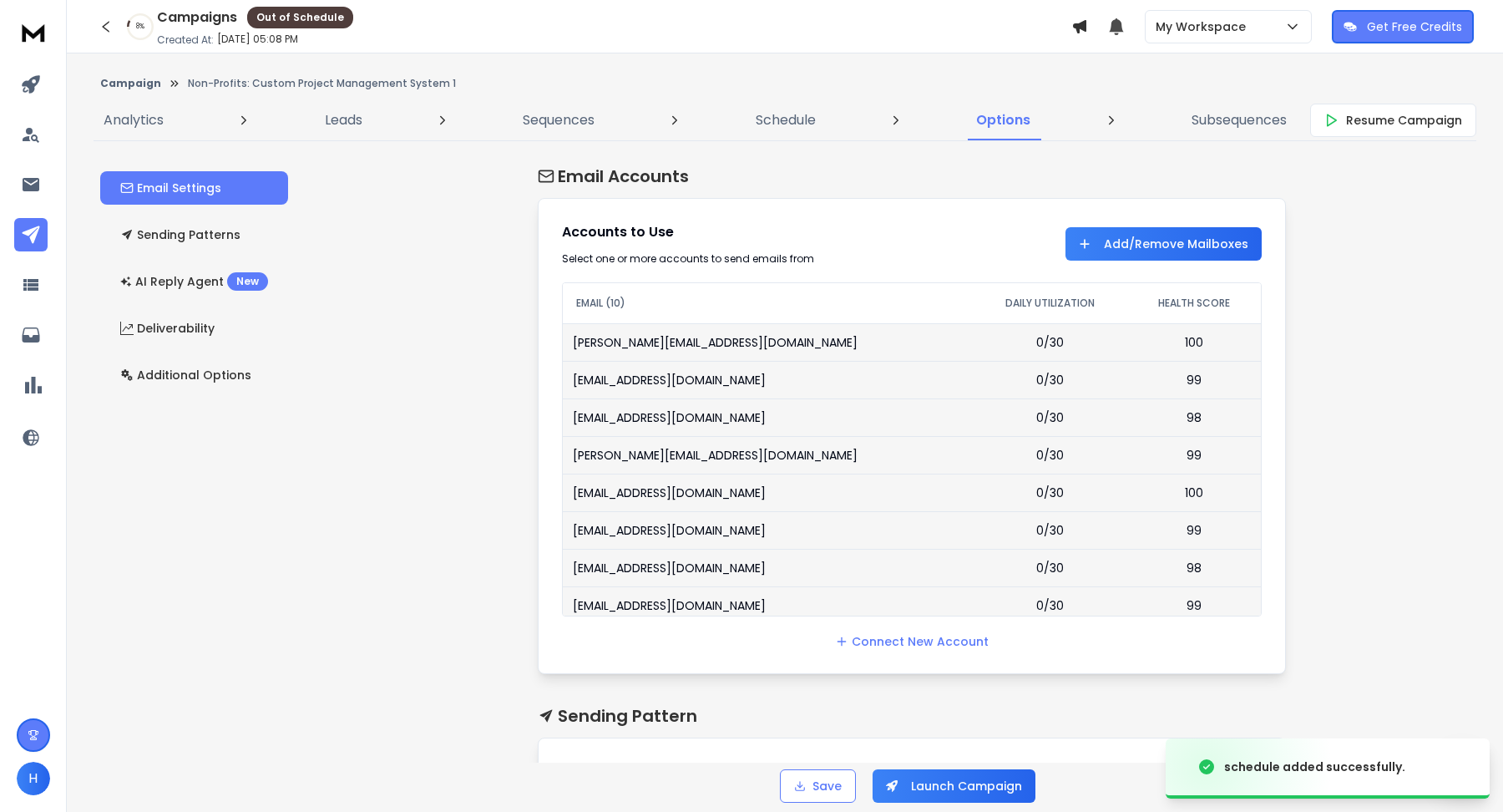
click at [900, 787] on button "Launch Campaign" at bounding box center [954, 785] width 163 height 33
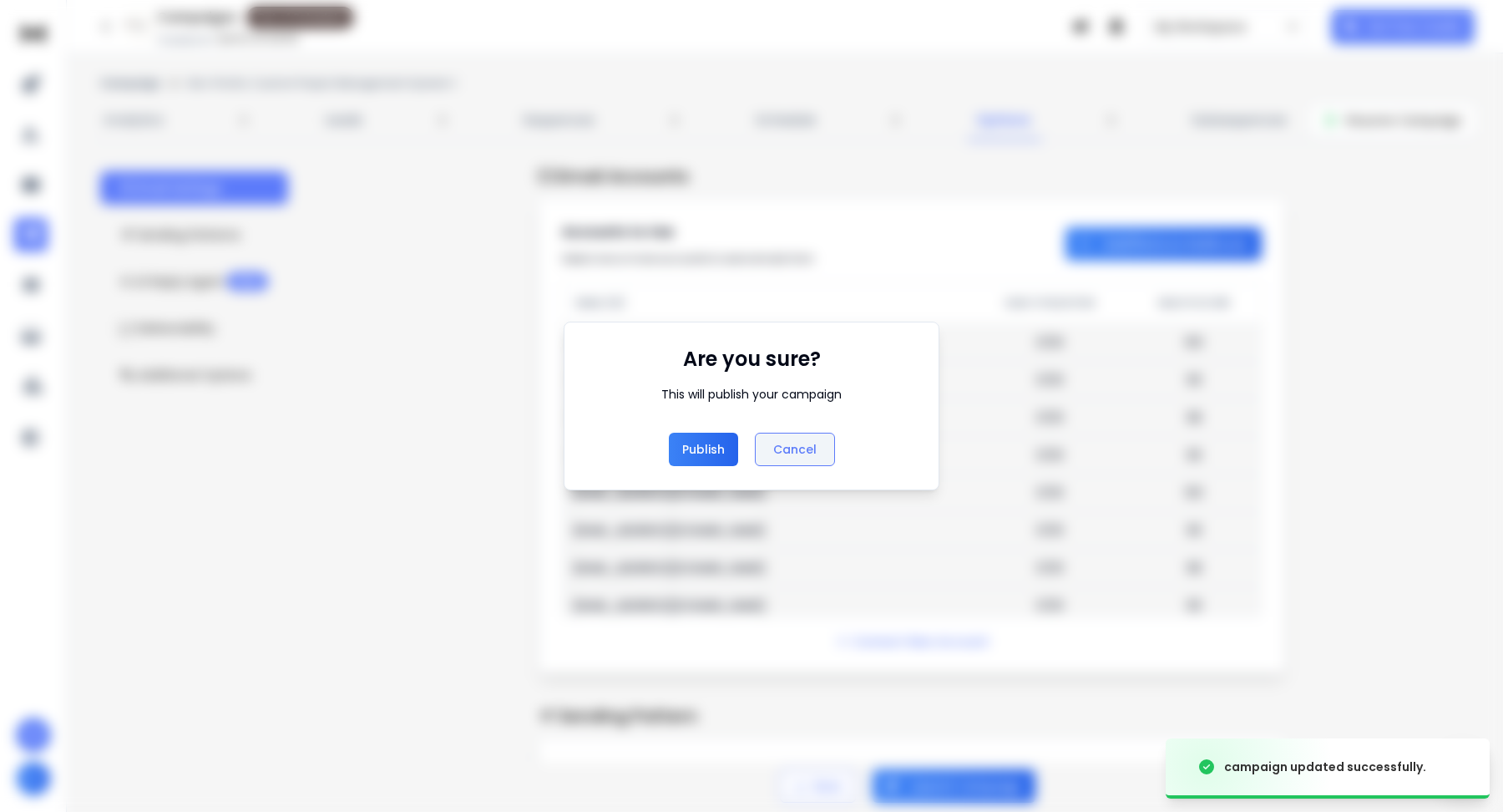
click at [676, 441] on button "Publish" at bounding box center [703, 449] width 69 height 33
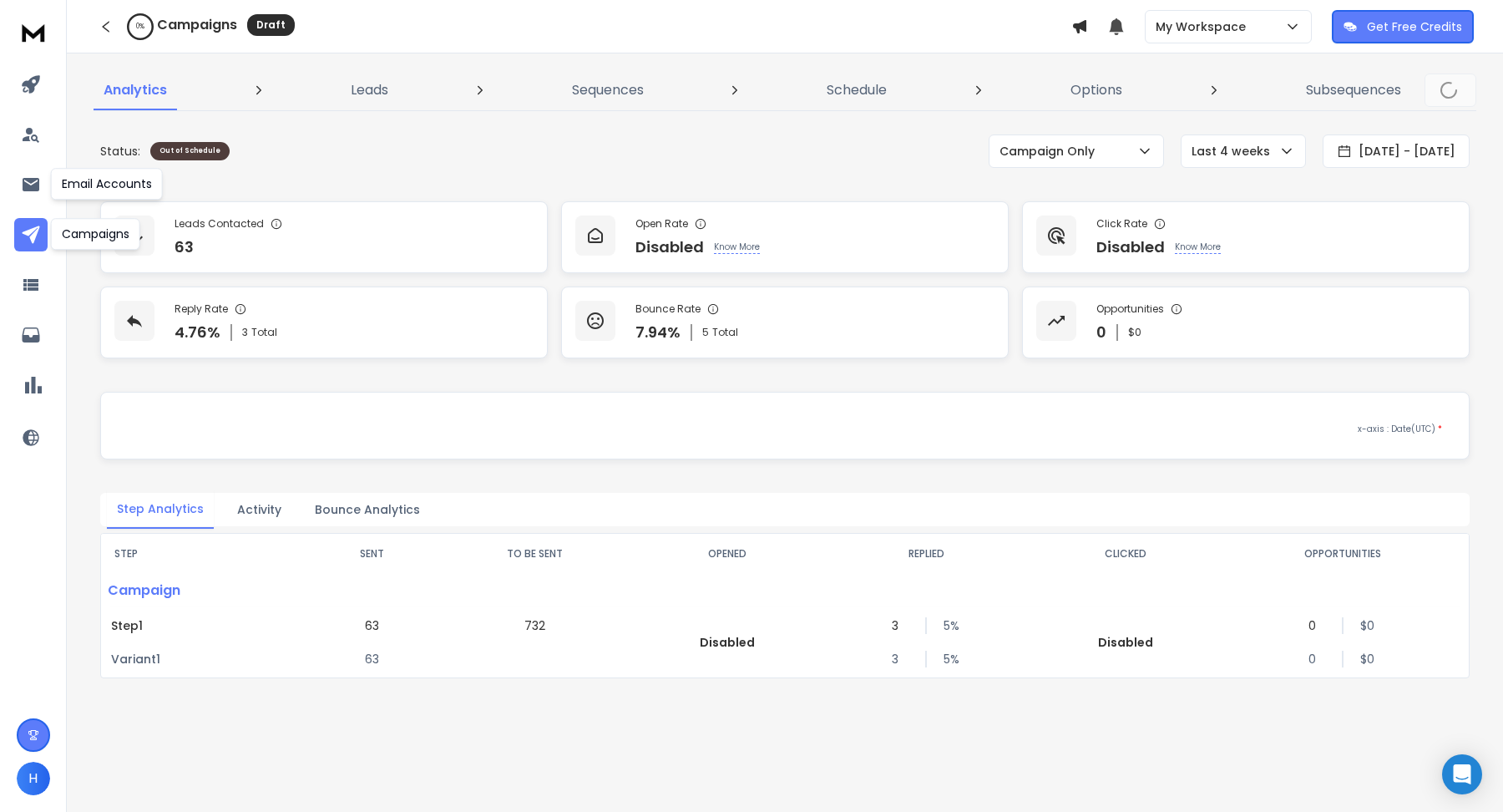
click at [18, 221] on link at bounding box center [30, 234] width 33 height 33
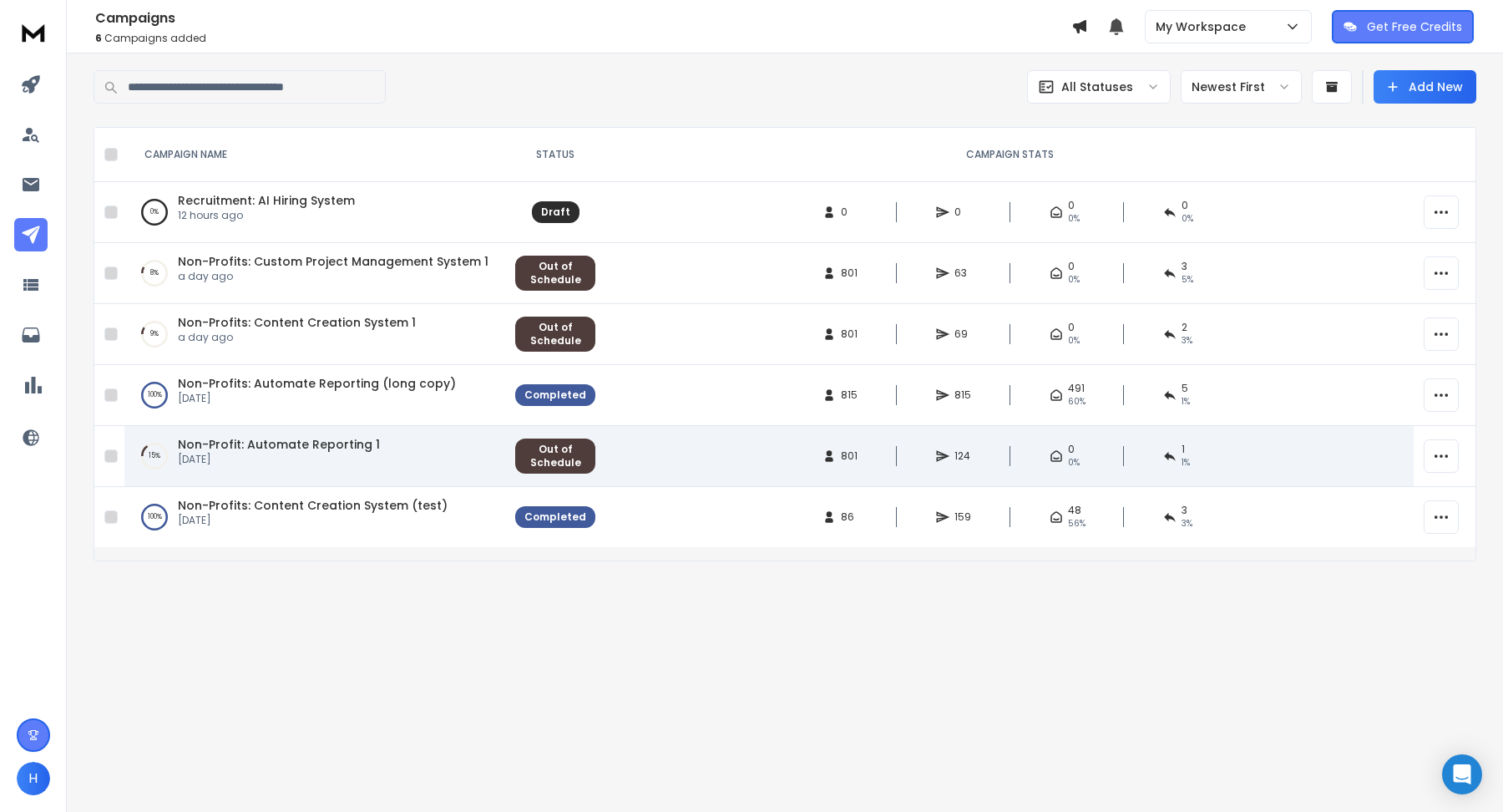
click at [572, 455] on div "Out of Schedule" at bounding box center [555, 455] width 80 height 35
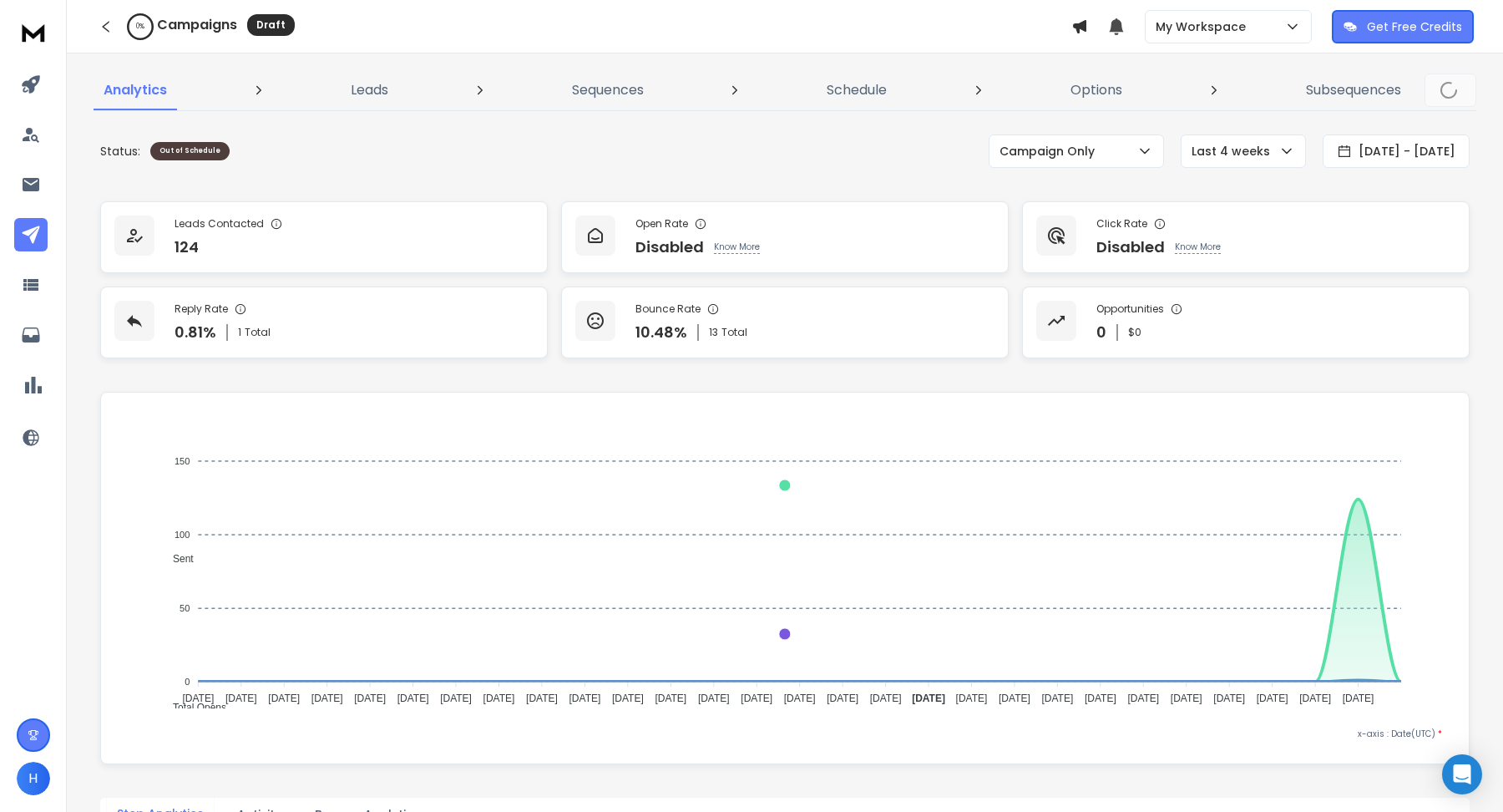
click at [361, 327] on link "Reply Rate 0.81 % 1 Total" at bounding box center [324, 322] width 448 height 72
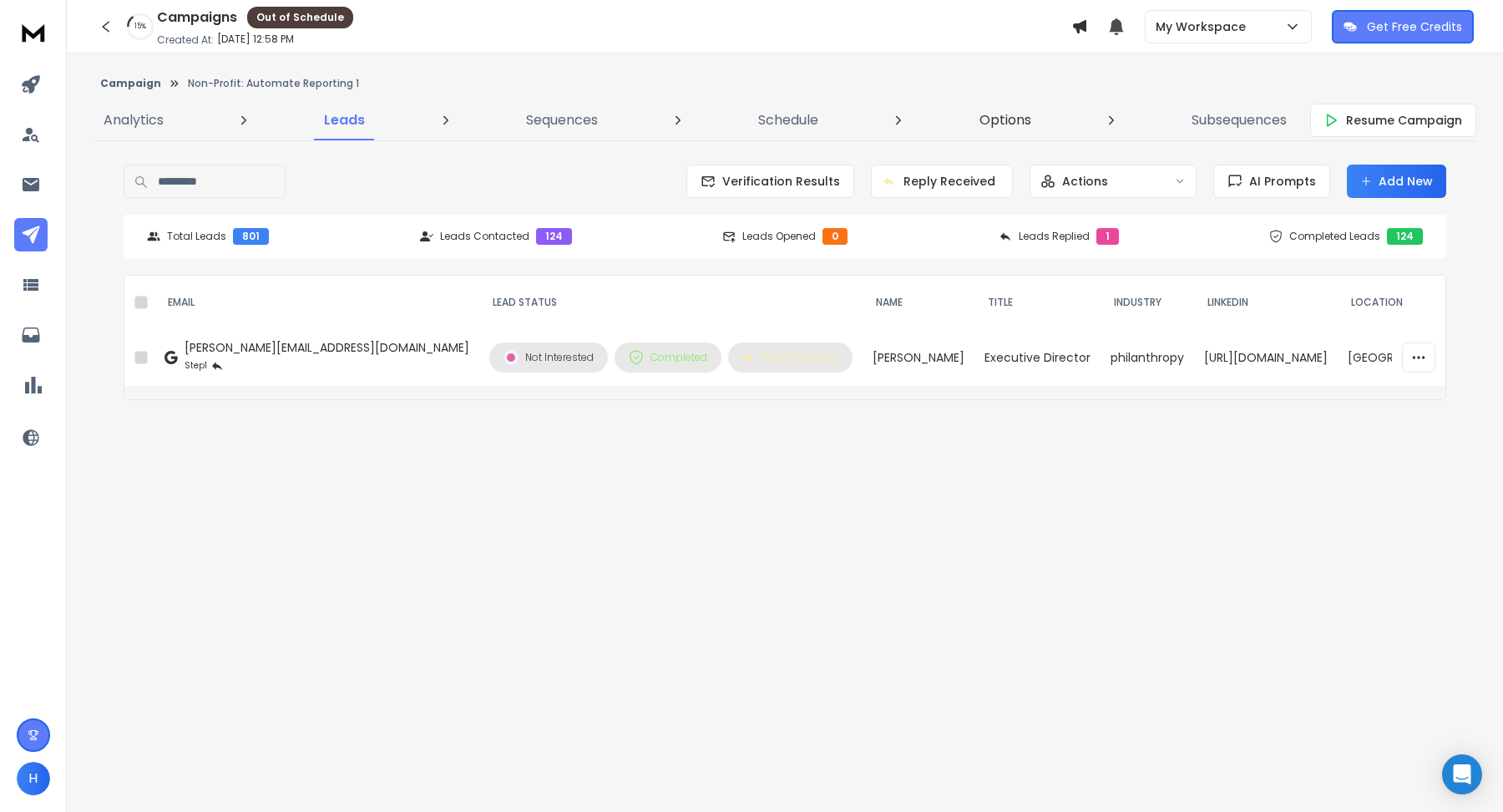
click at [994, 118] on p "Options" at bounding box center [1006, 120] width 52 height 20
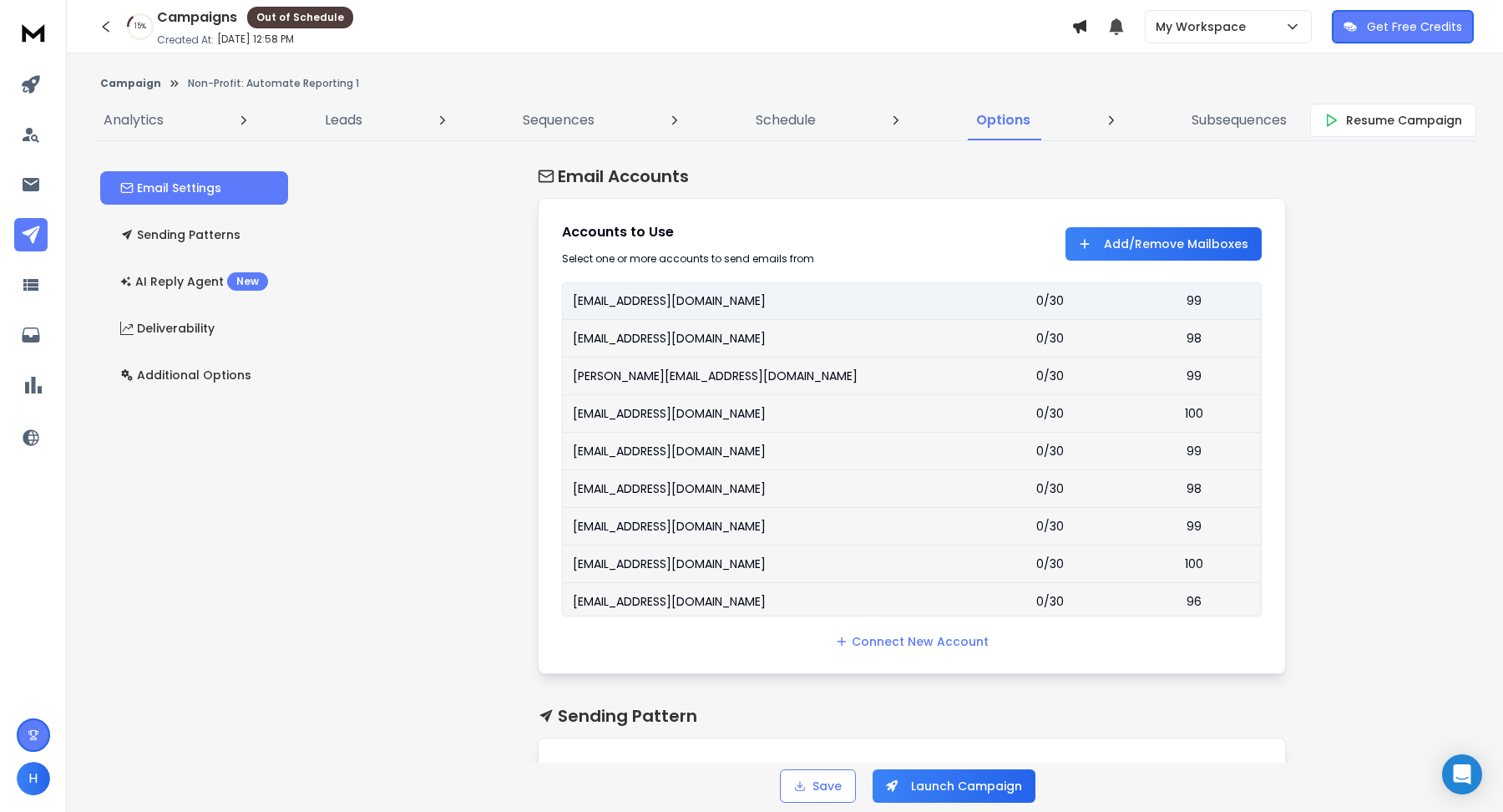
scroll to position [76, 0]
click at [776, 111] on p "Schedule" at bounding box center [786, 120] width 60 height 20
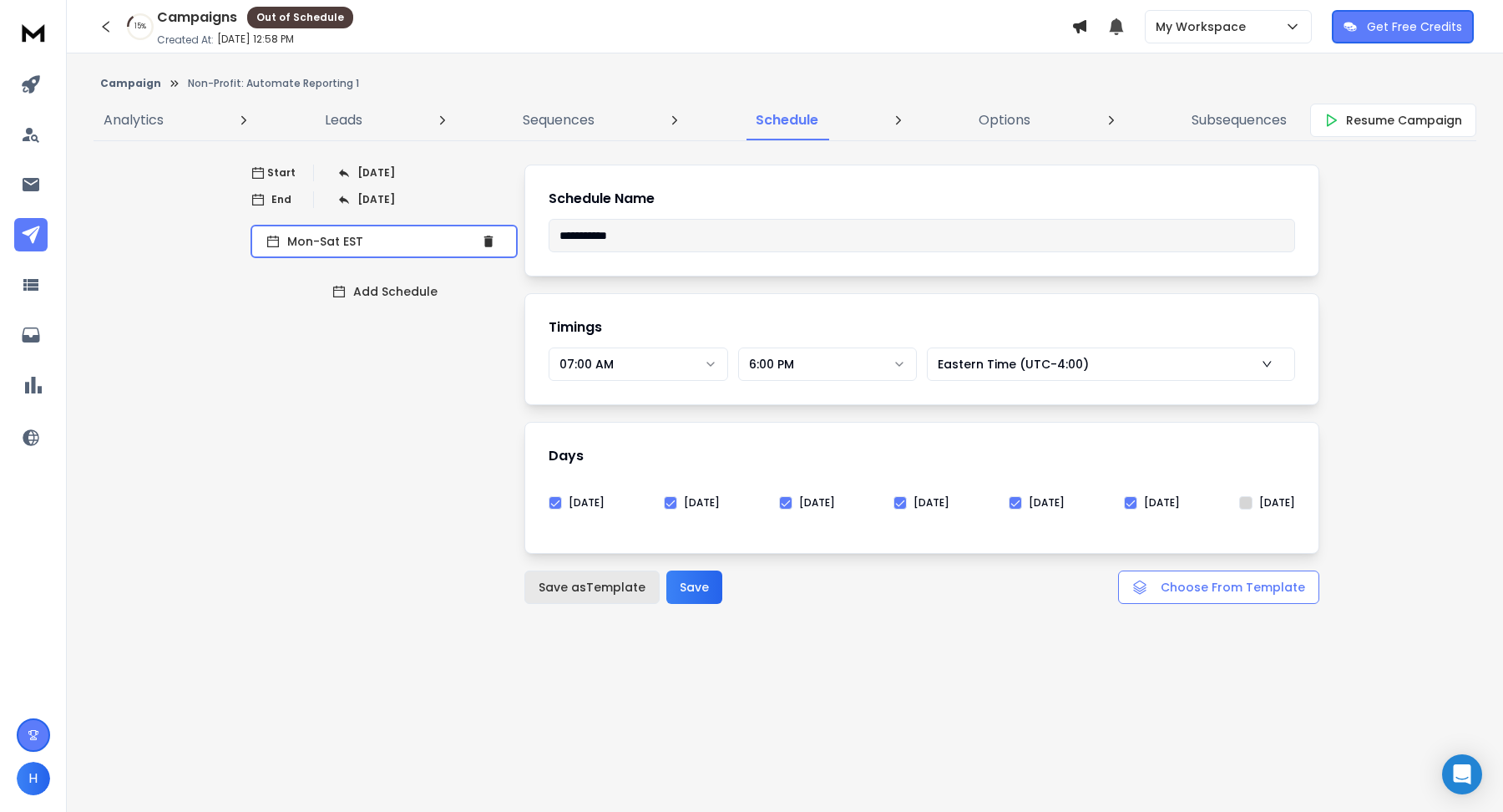
click at [605, 593] on button "Save as Template" at bounding box center [591, 586] width 135 height 33
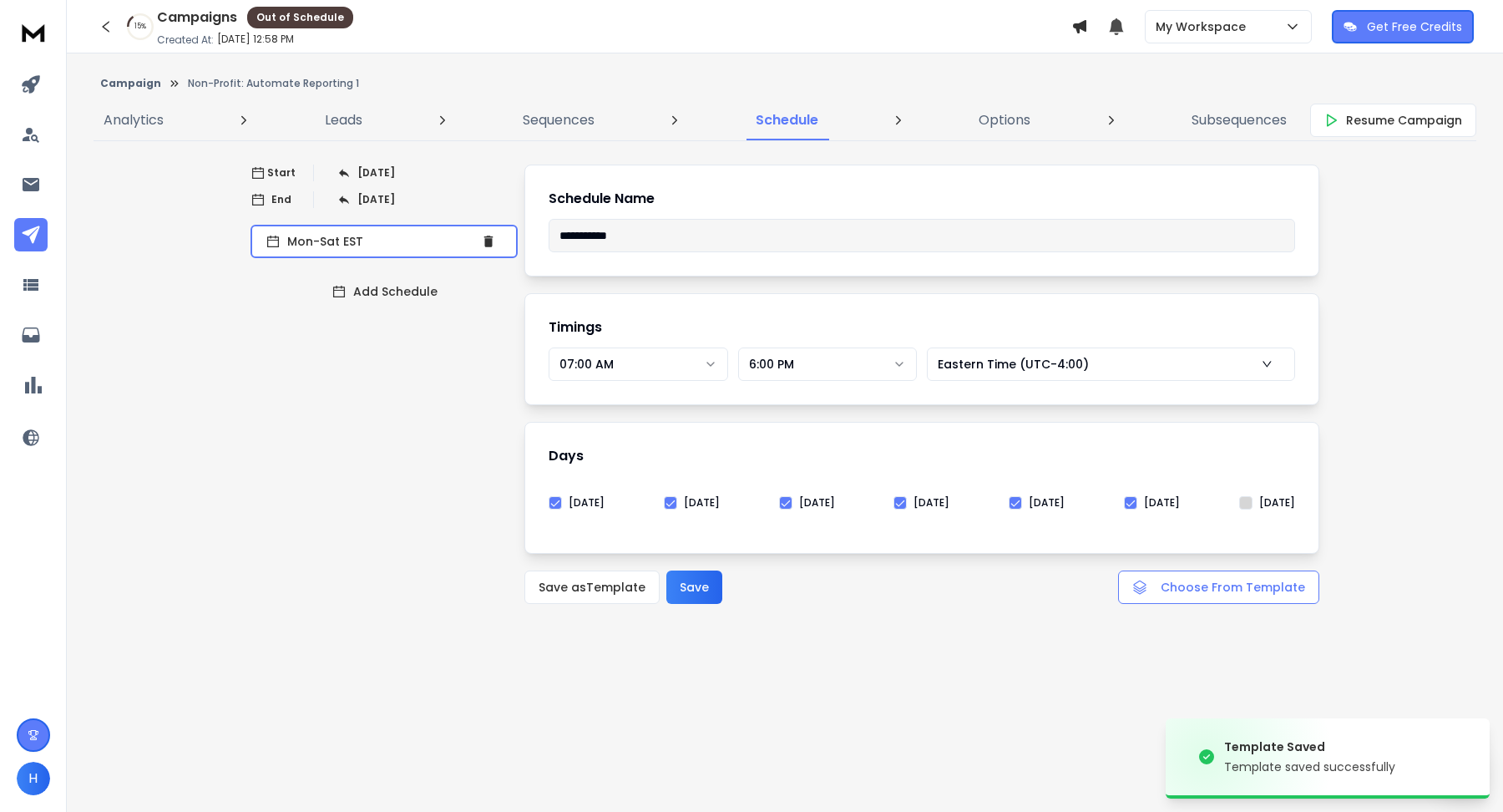
click at [714, 585] on button "Save" at bounding box center [694, 586] width 56 height 33
click at [718, 587] on button "Save" at bounding box center [694, 586] width 56 height 33
click at [952, 134] on div "Analytics Leads Sequences Schedule Options Subsequences" at bounding box center [695, 120] width 1203 height 40
click at [1005, 118] on p "Options" at bounding box center [1005, 120] width 52 height 20
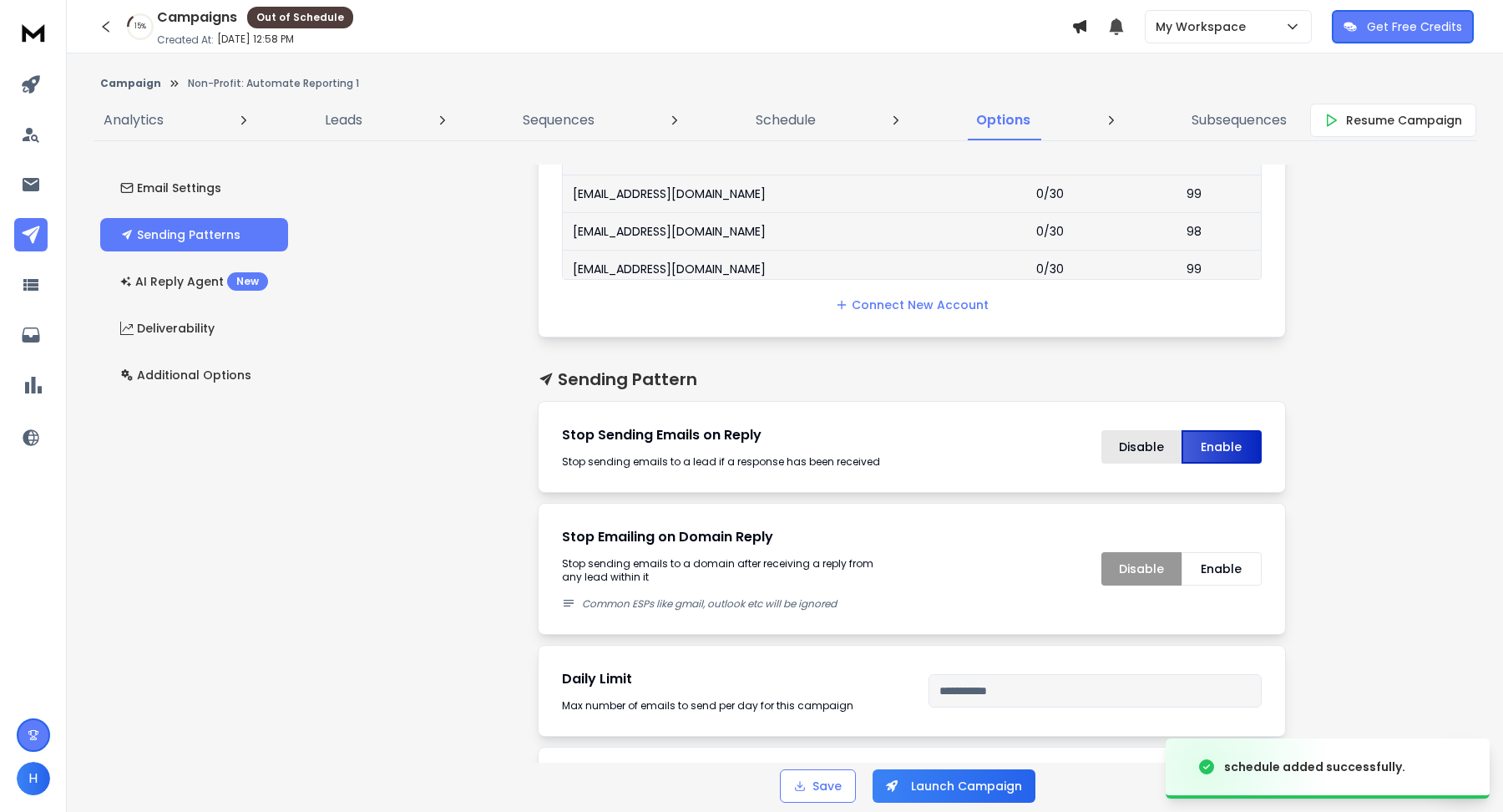
scroll to position [812, 0]
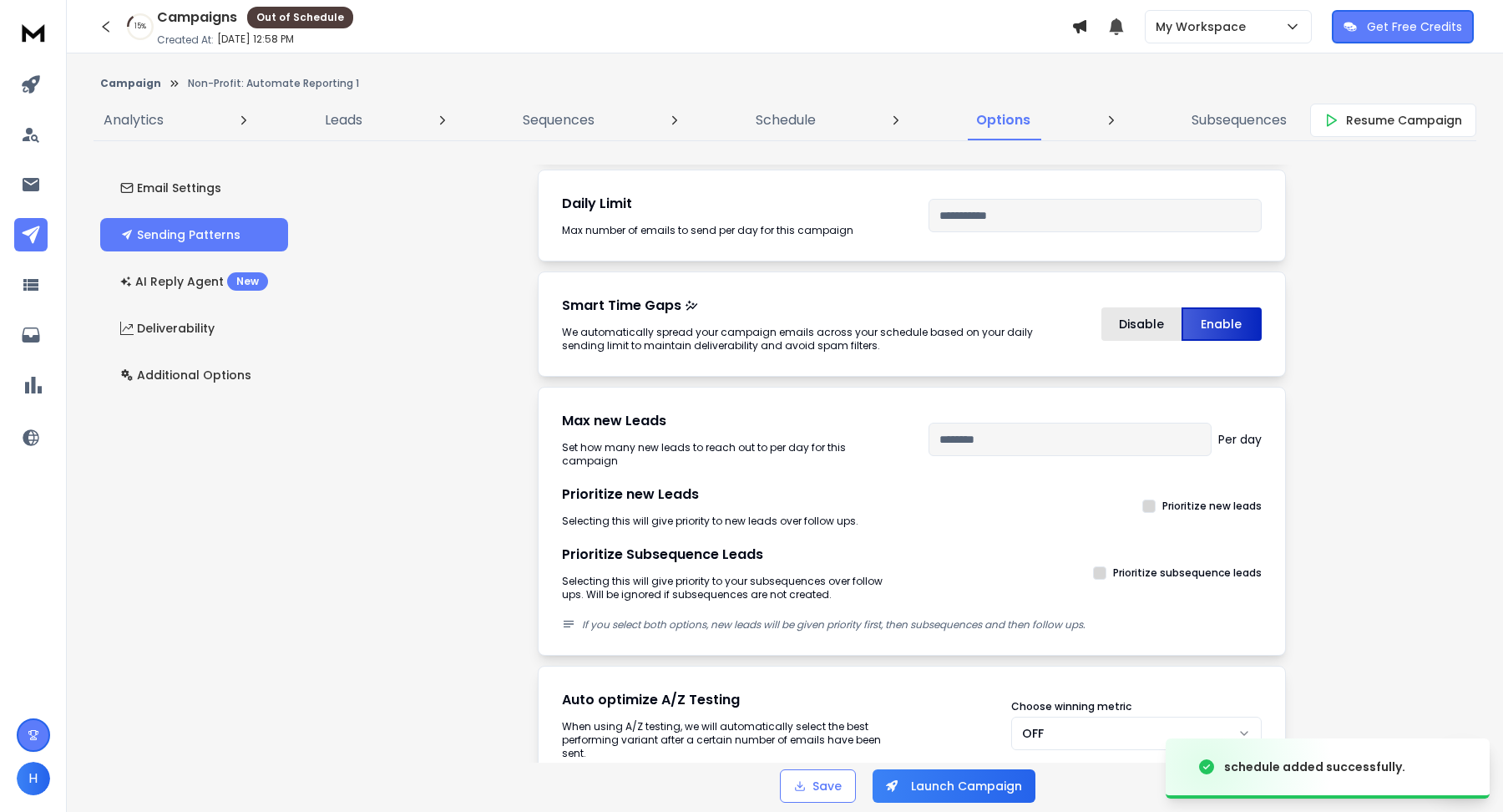
click at [1012, 461] on div "Max new Leads Set how many new leads to reach out to per day for this campaign …" at bounding box center [912, 439] width 700 height 57
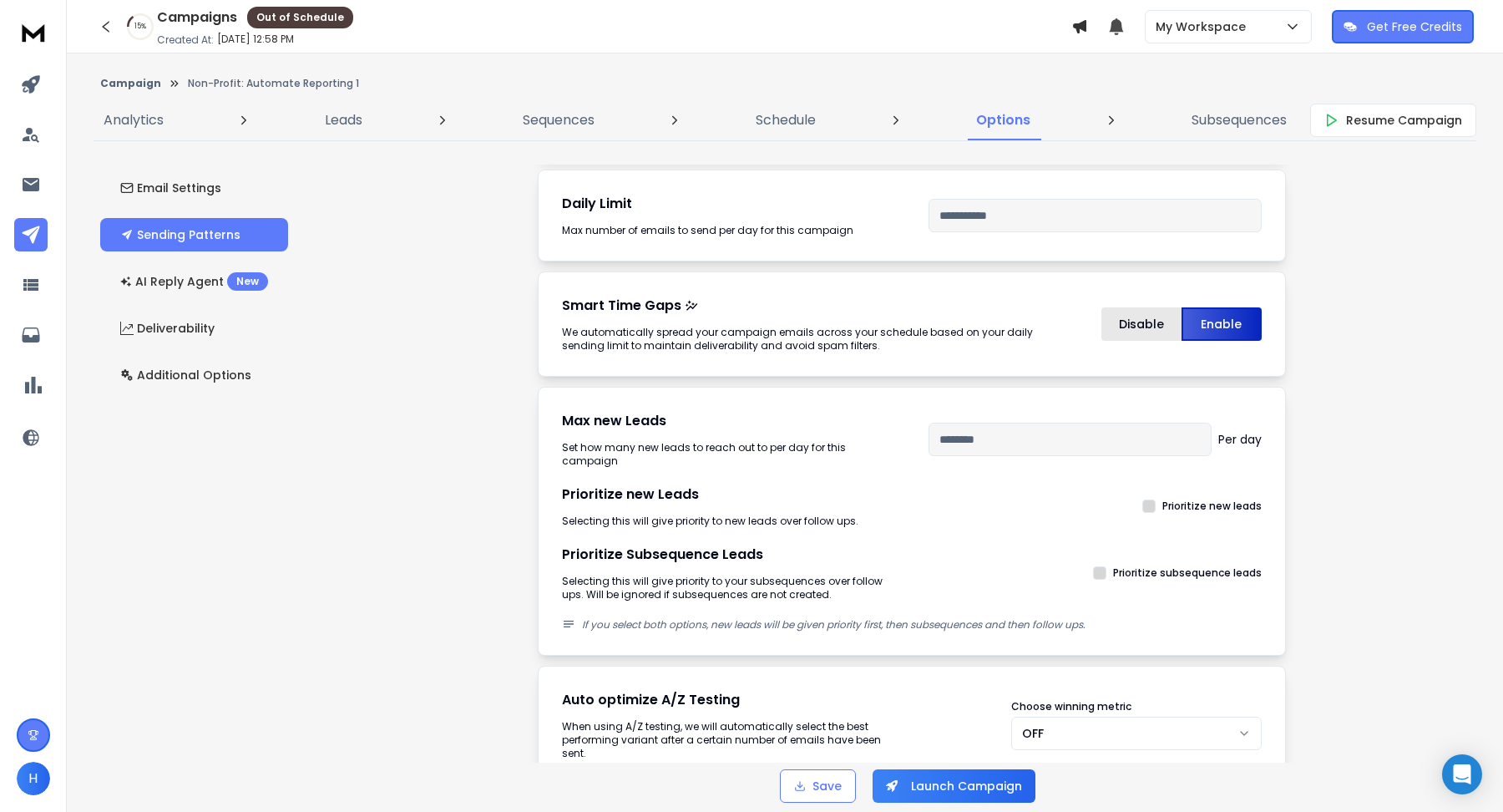
click at [935, 786] on button "Launch Campaign" at bounding box center [954, 785] width 163 height 33
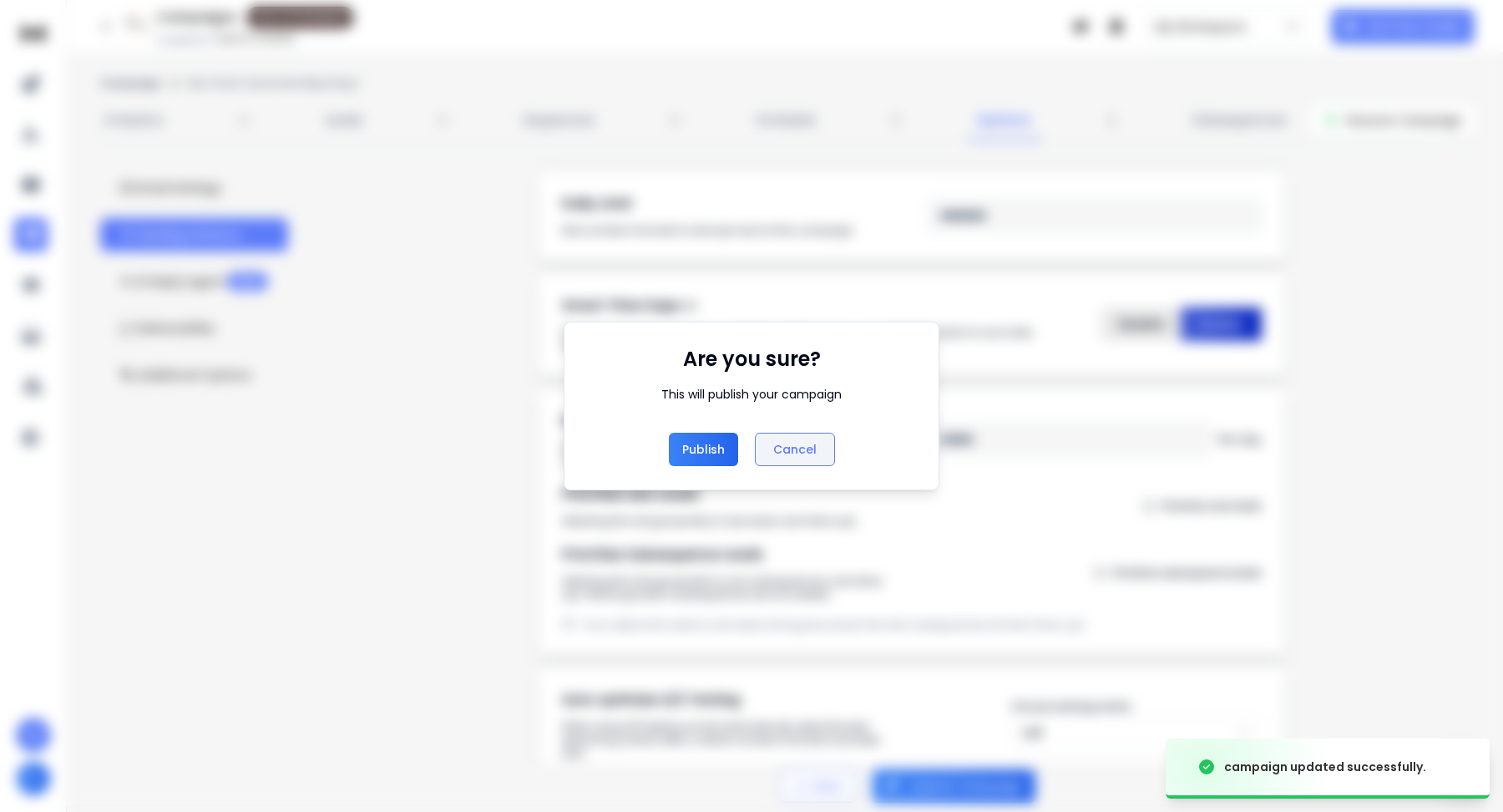
click at [700, 459] on button "Publish" at bounding box center [703, 449] width 69 height 33
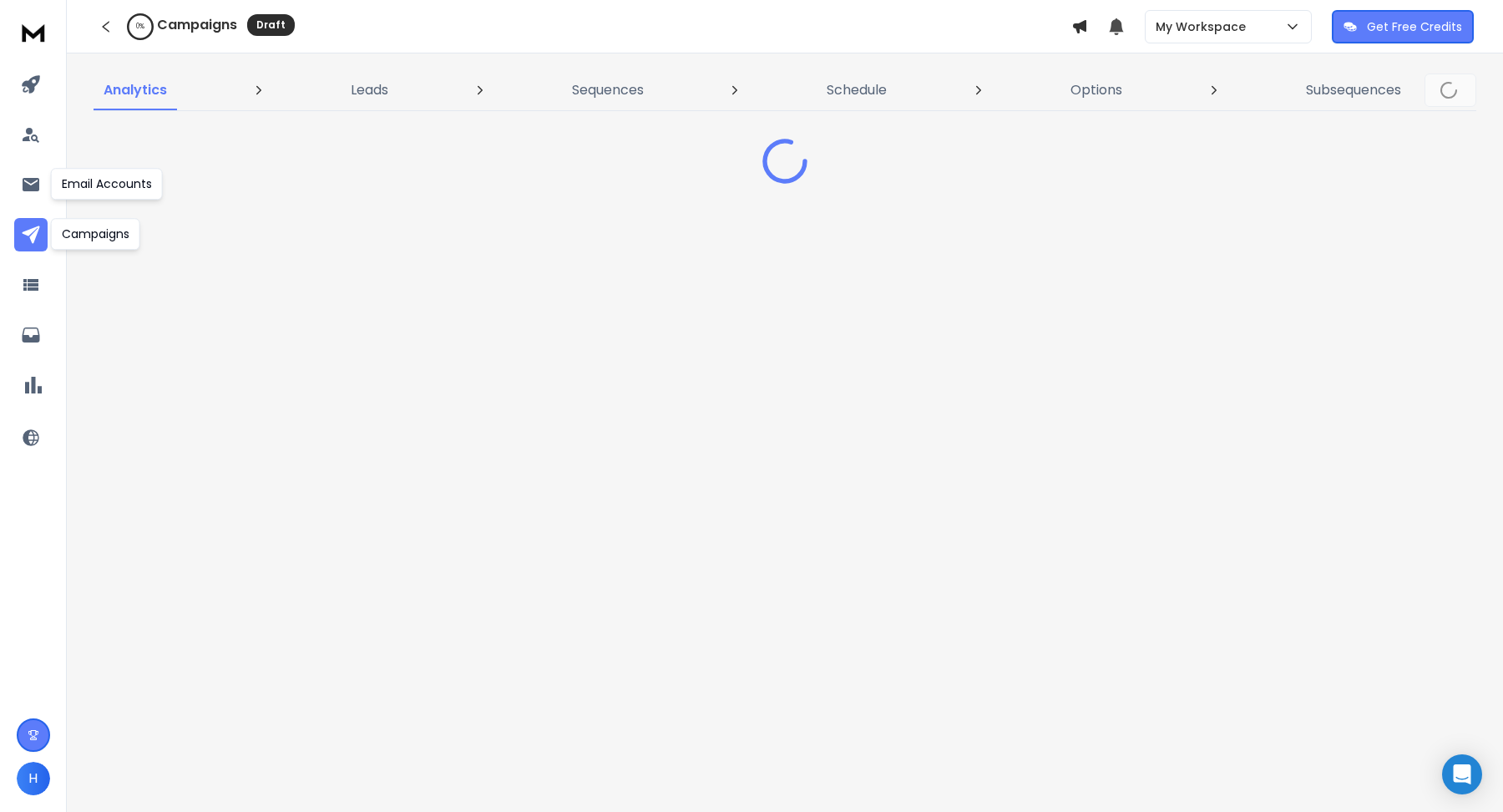
click at [37, 218] on link at bounding box center [30, 234] width 33 height 33
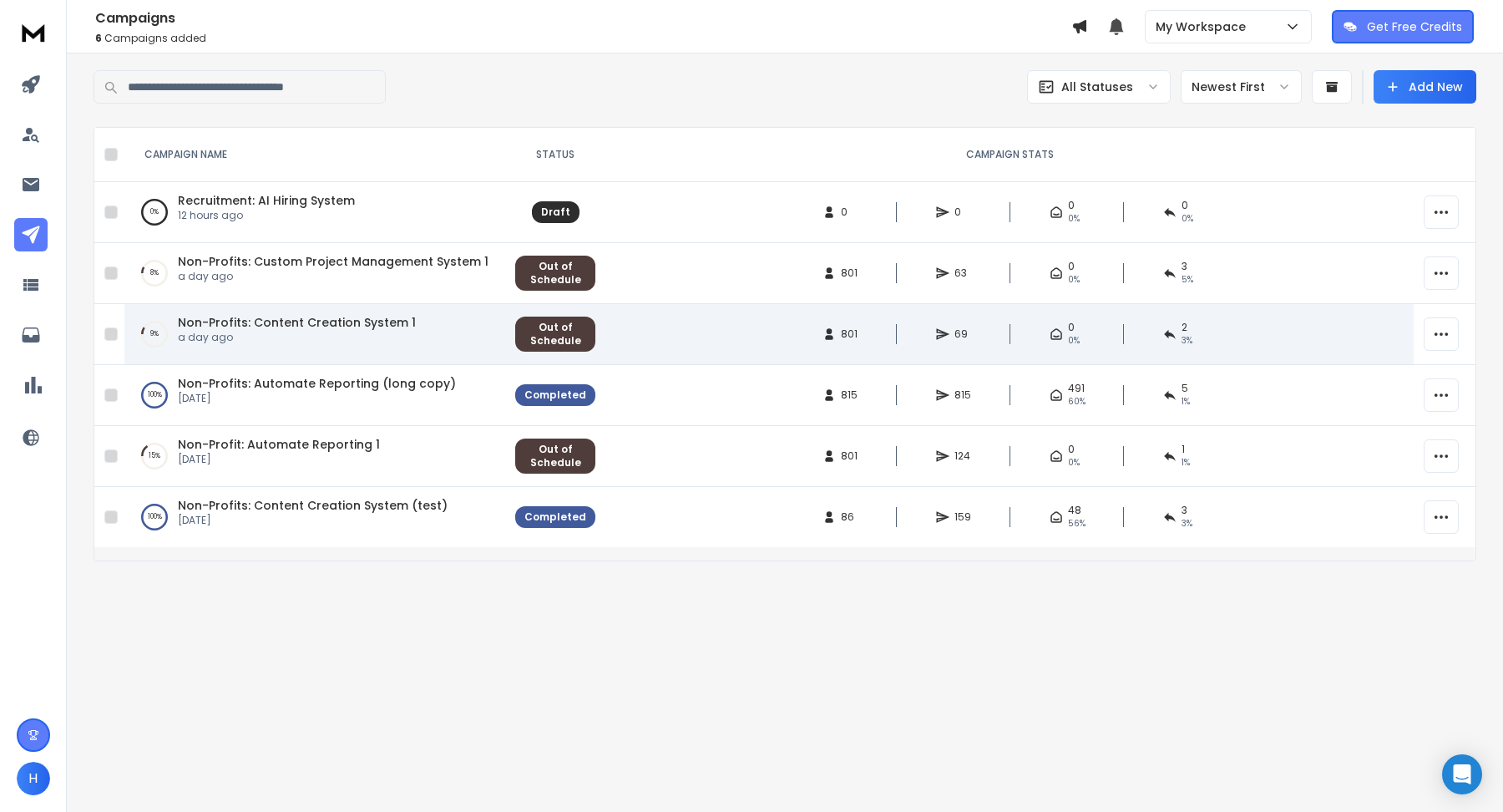
click at [111, 332] on button "button" at bounding box center [110, 333] width 13 height 13
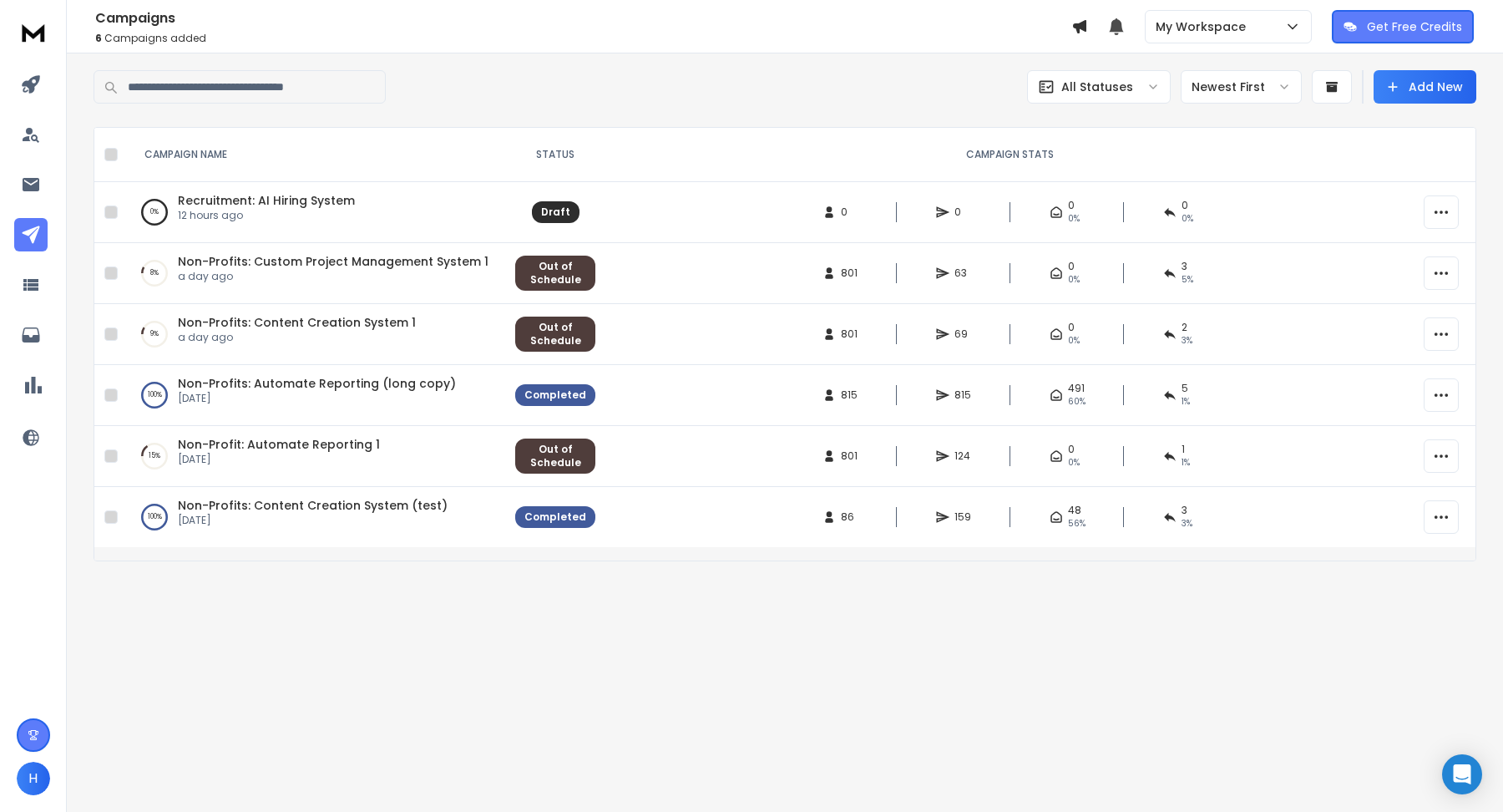
click at [29, 313] on div at bounding box center [33, 264] width 38 height 393
click at [914, 77] on div "Campaigns 6 Campaigns Added All Statuses Newest First Add New" at bounding box center [1130, 86] width 691 height 33
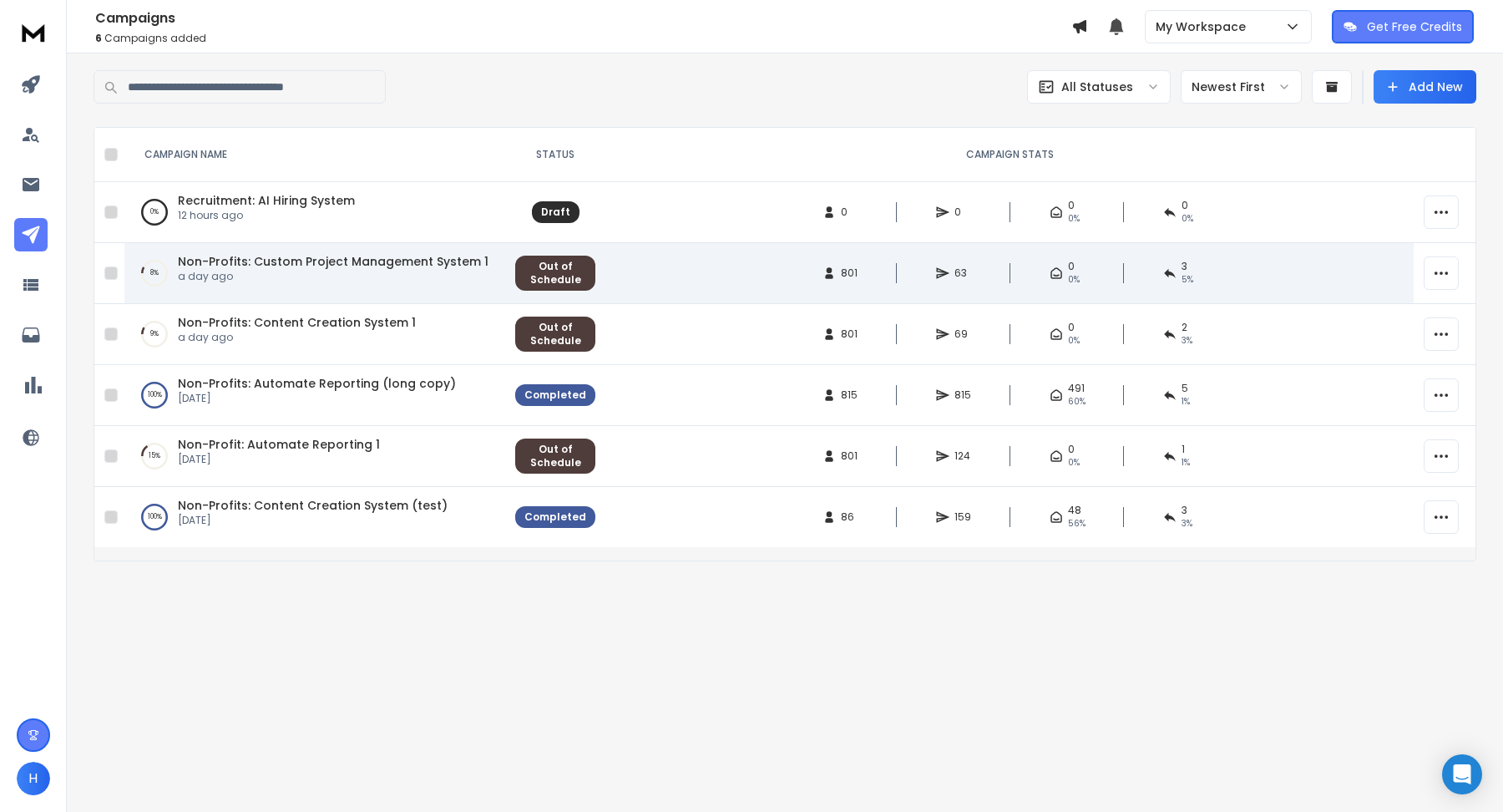
click at [110, 271] on button "button" at bounding box center [110, 272] width 13 height 13
click at [410, 270] on p "a day ago" at bounding box center [333, 276] width 311 height 13
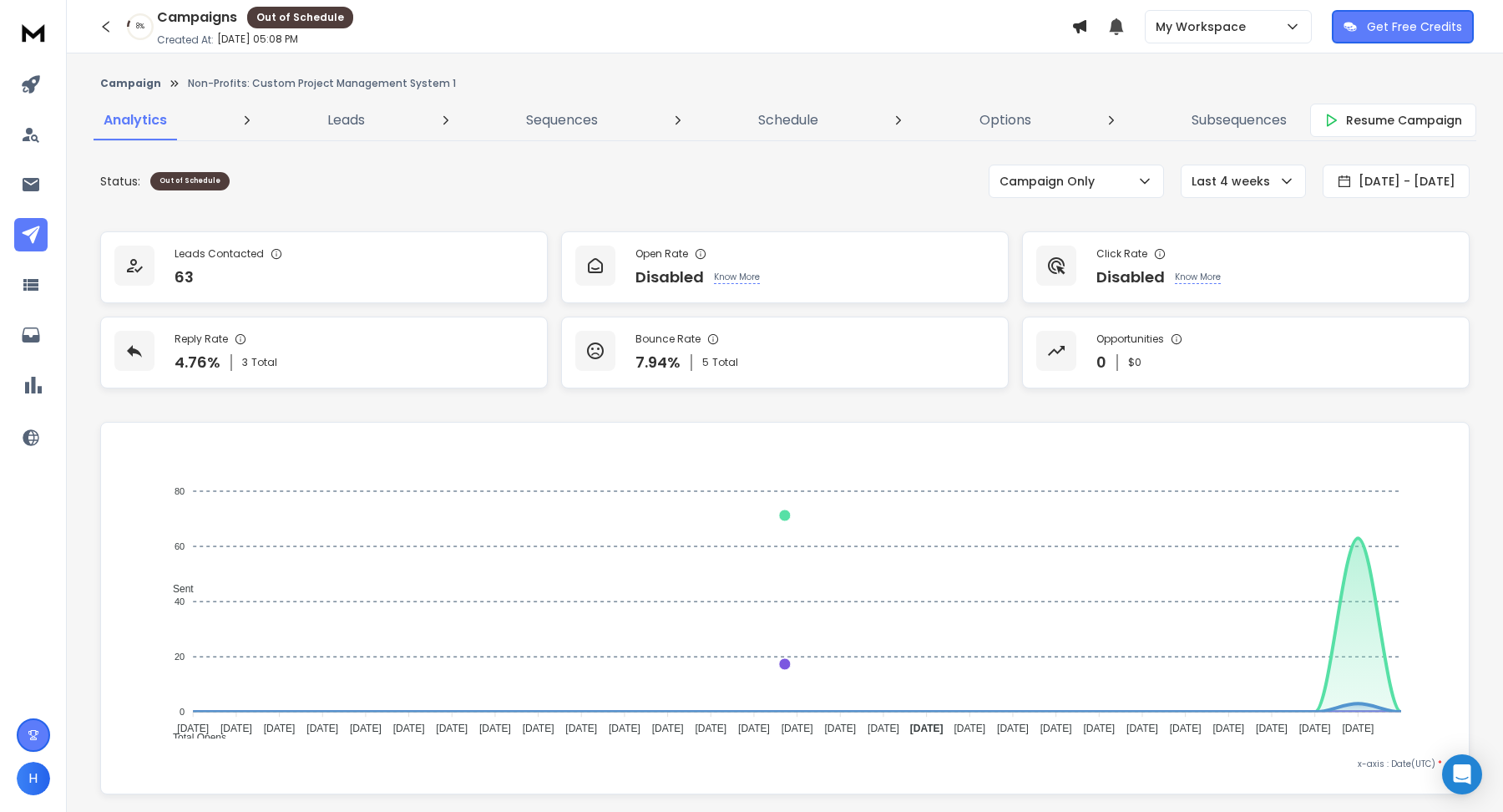
click at [403, 379] on link "Reply Rate 4.76 % 3 Total" at bounding box center [324, 353] width 448 height 72
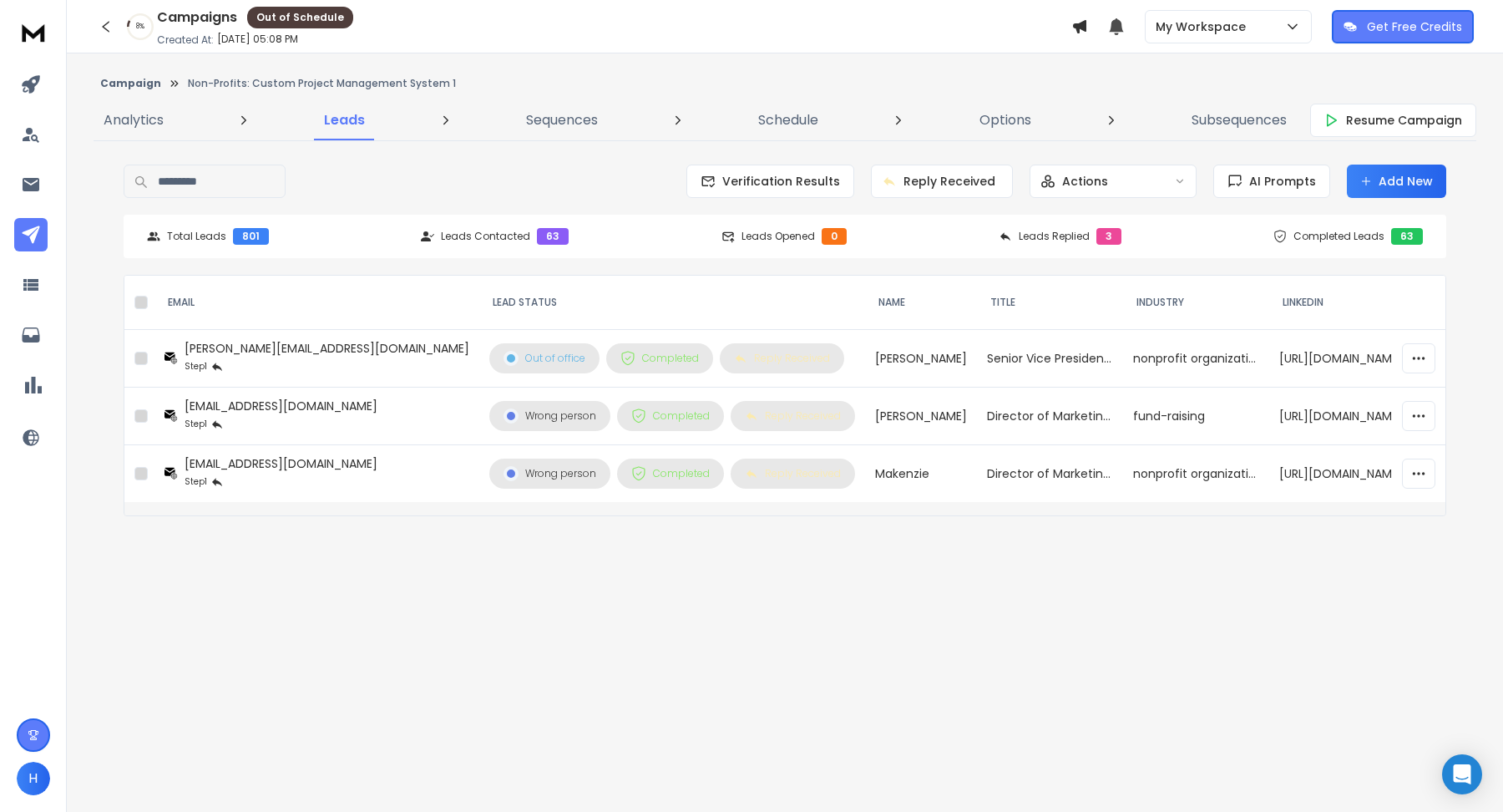
click at [421, 96] on div "Campaign Non-Profits: Custom Project Management System 1" at bounding box center [785, 83] width 1383 height 27
click at [1015, 124] on p "Options" at bounding box center [1006, 120] width 52 height 20
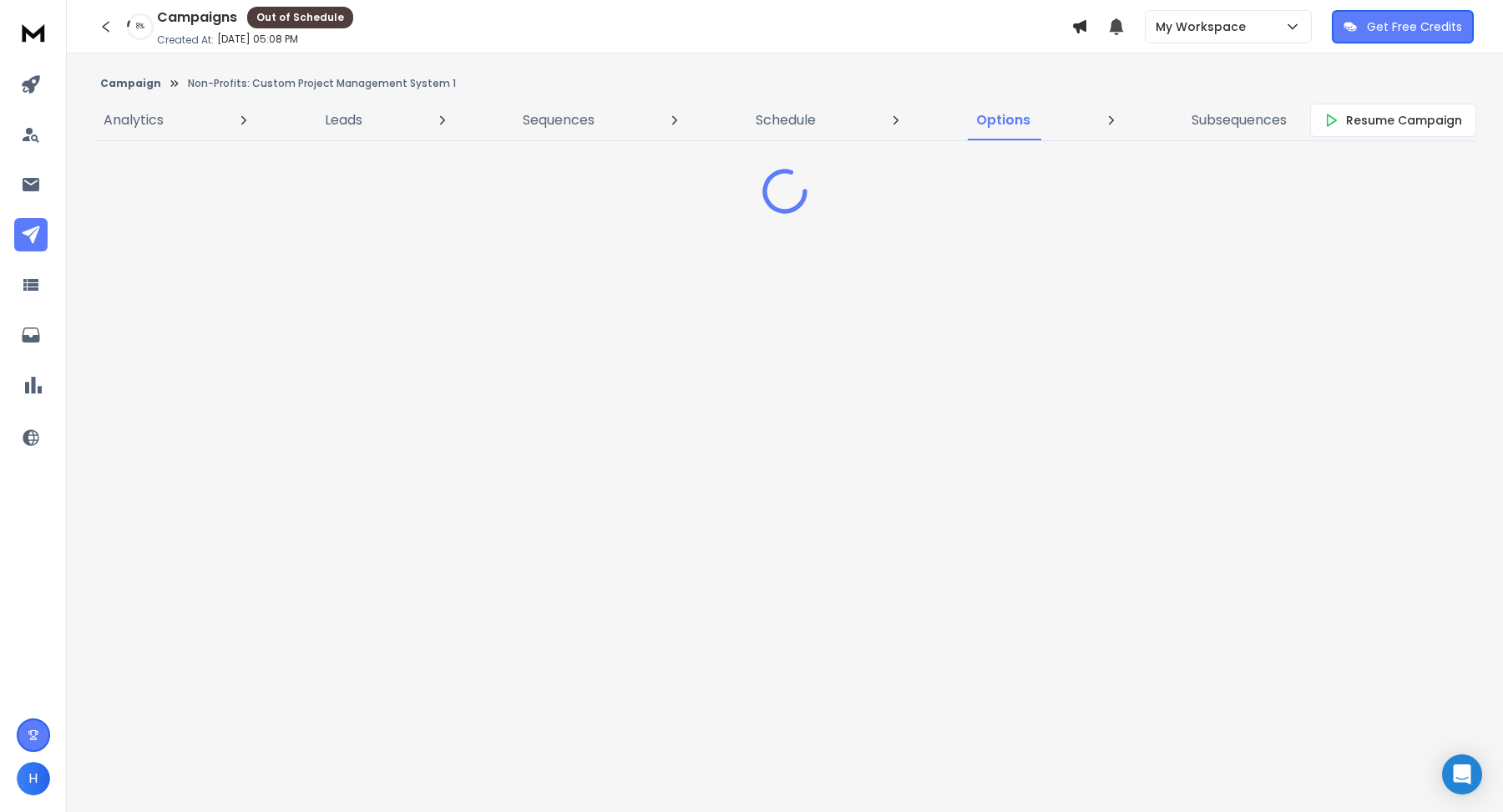
select select "*"
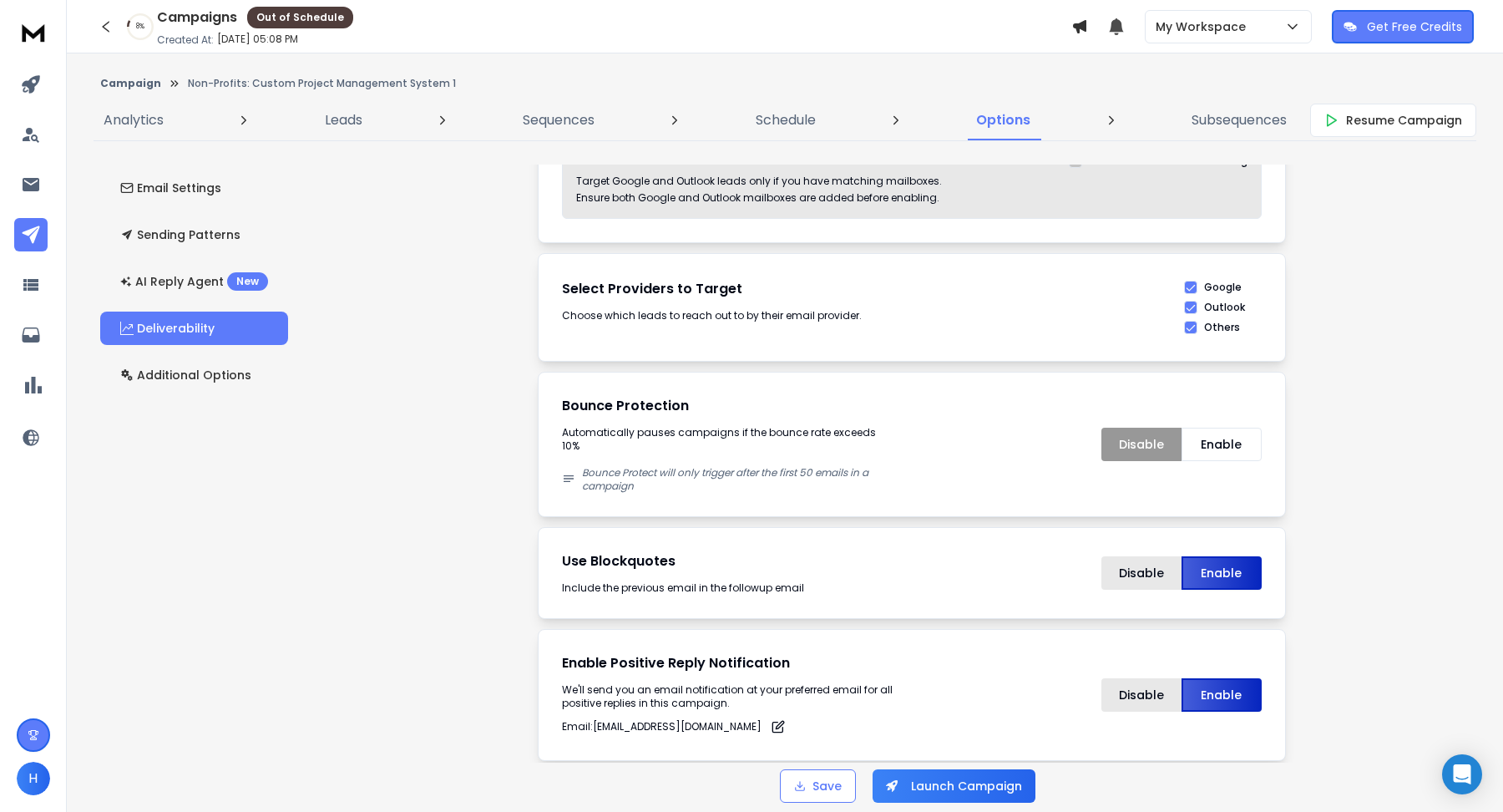
scroll to position [3153, 0]
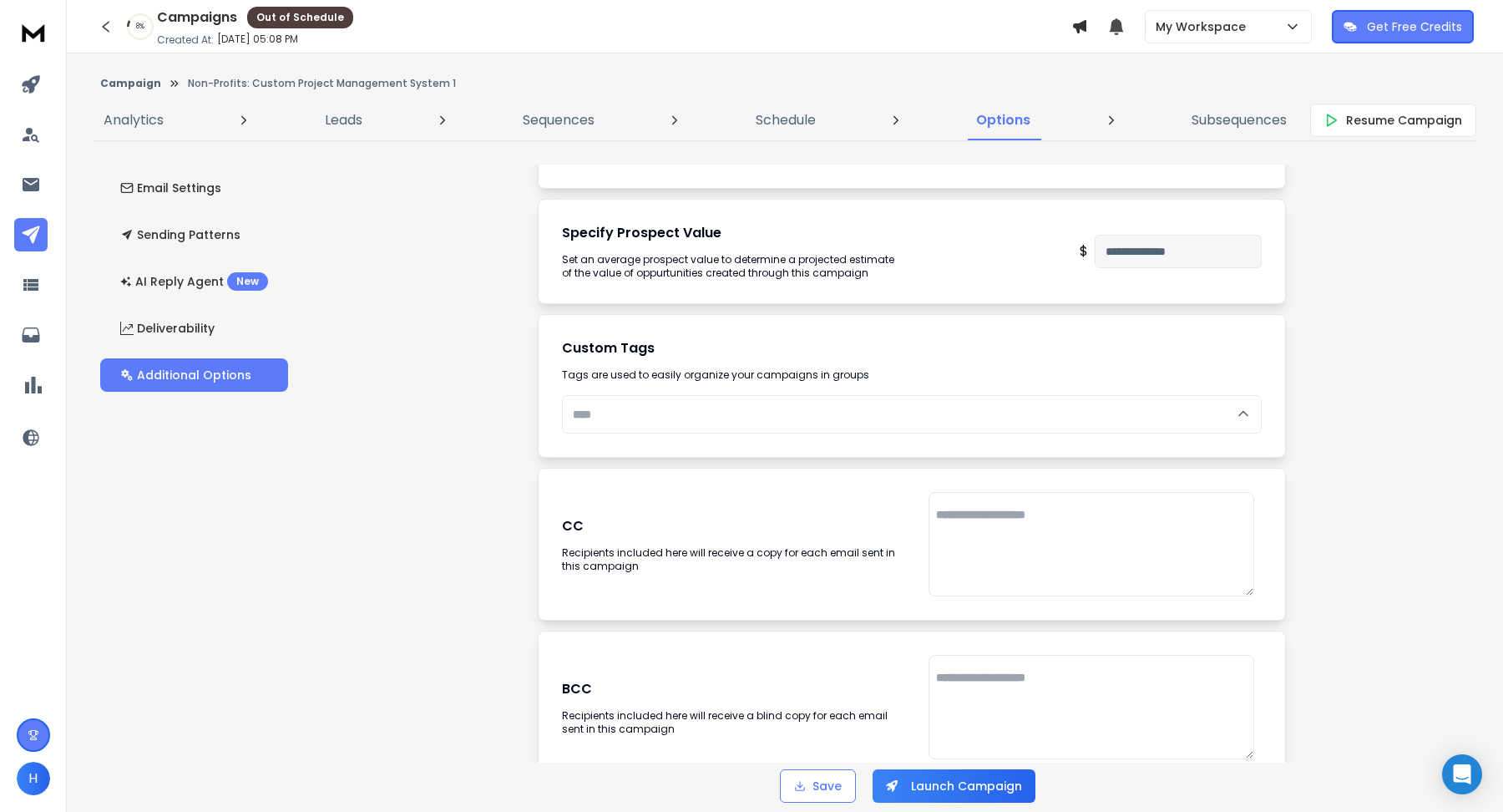
click at [937, 798] on button "Launch Campaign" at bounding box center [954, 785] width 163 height 33
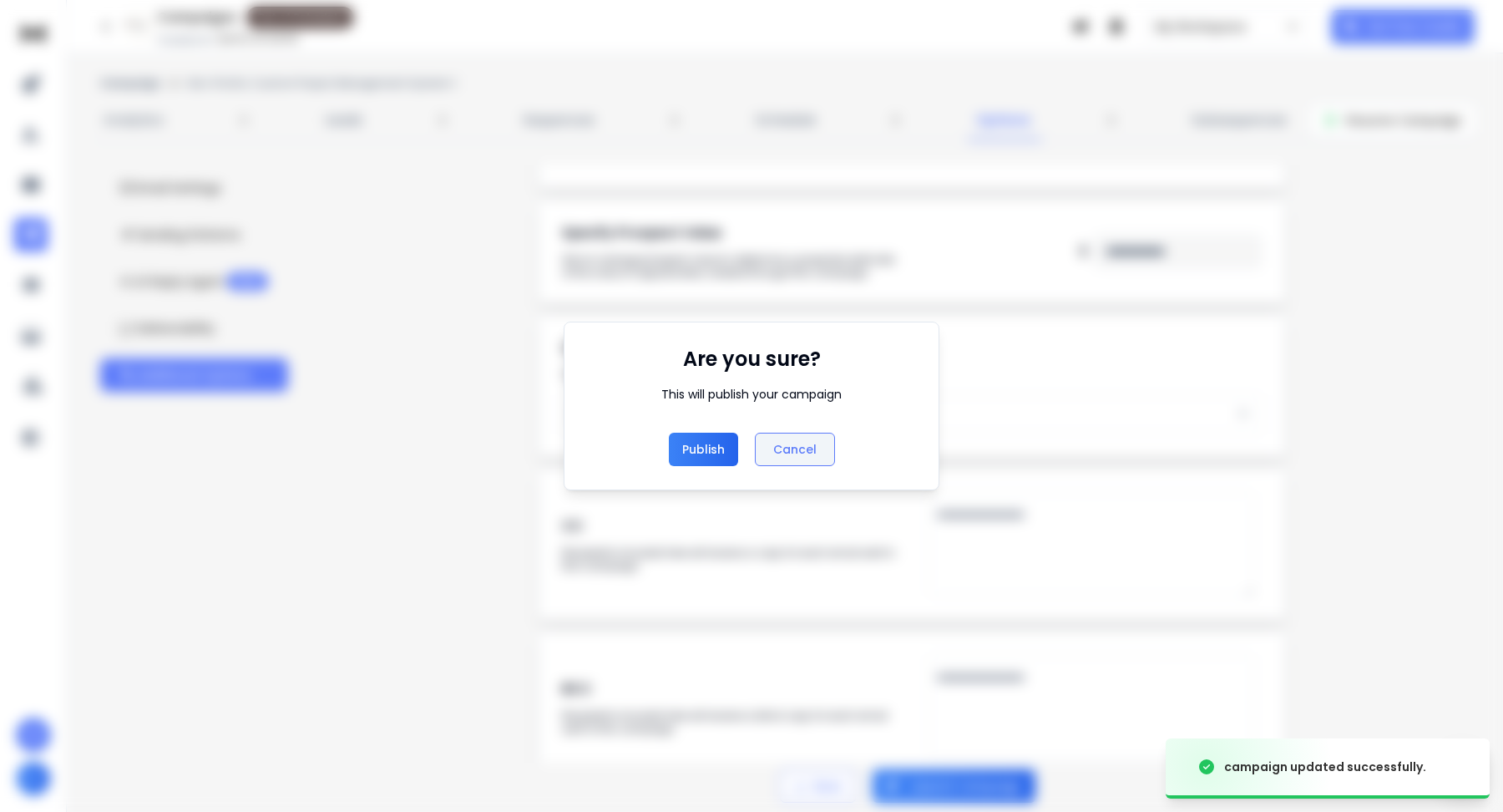
click at [707, 456] on button "Publish" at bounding box center [703, 449] width 69 height 33
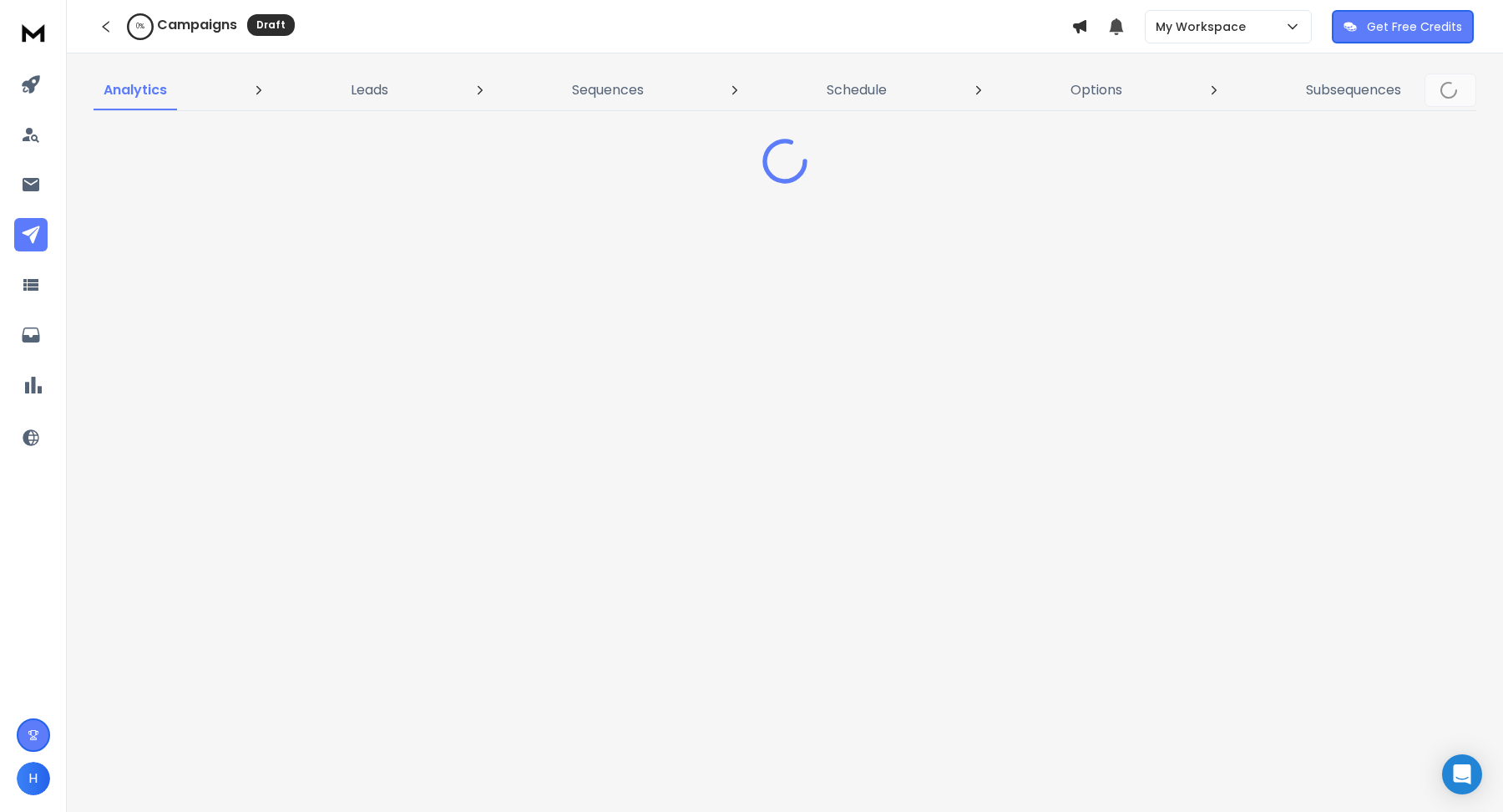
click at [16, 241] on link at bounding box center [30, 234] width 33 height 33
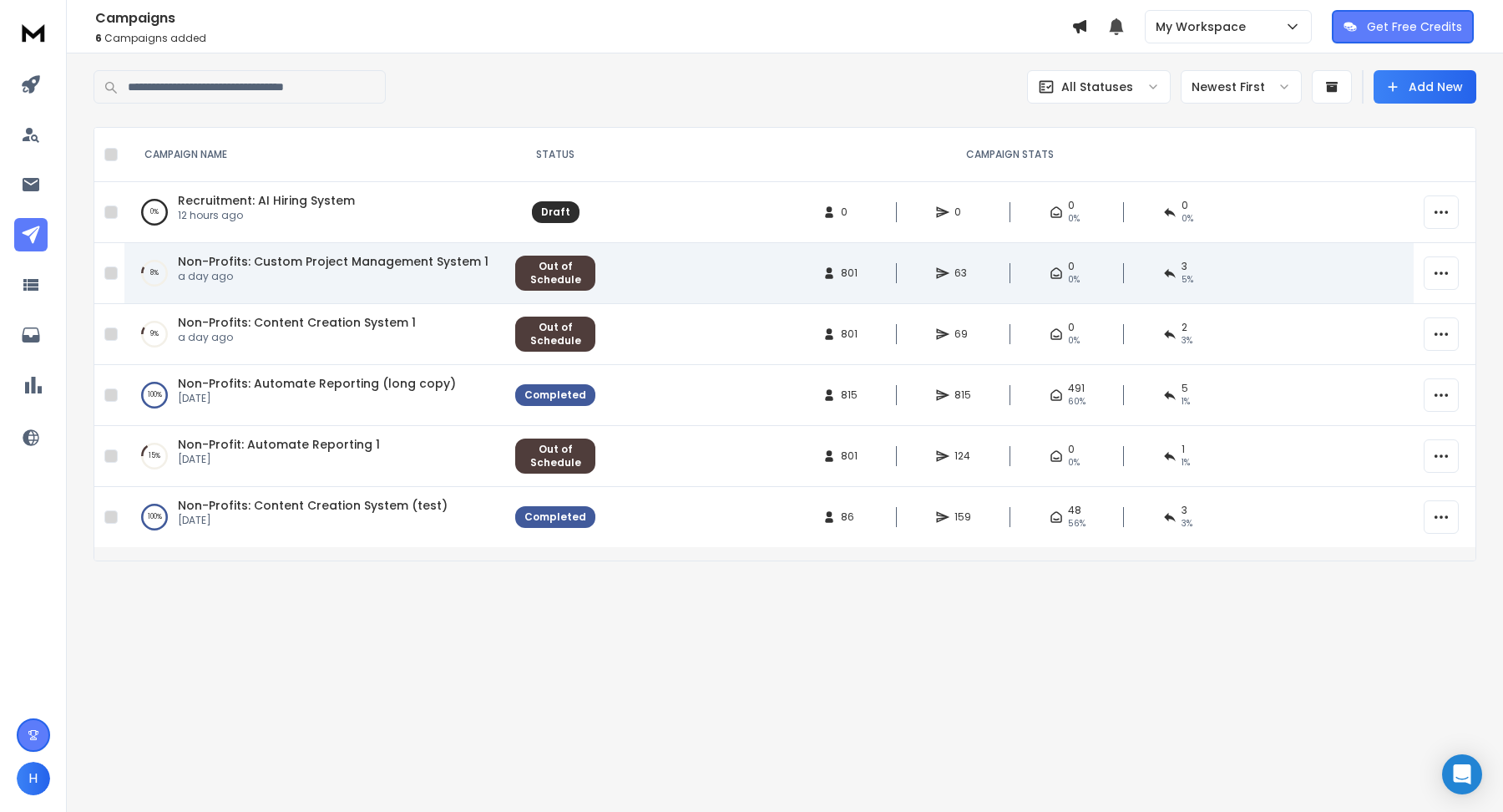
click at [1452, 276] on button "button" at bounding box center [1441, 272] width 35 height 33
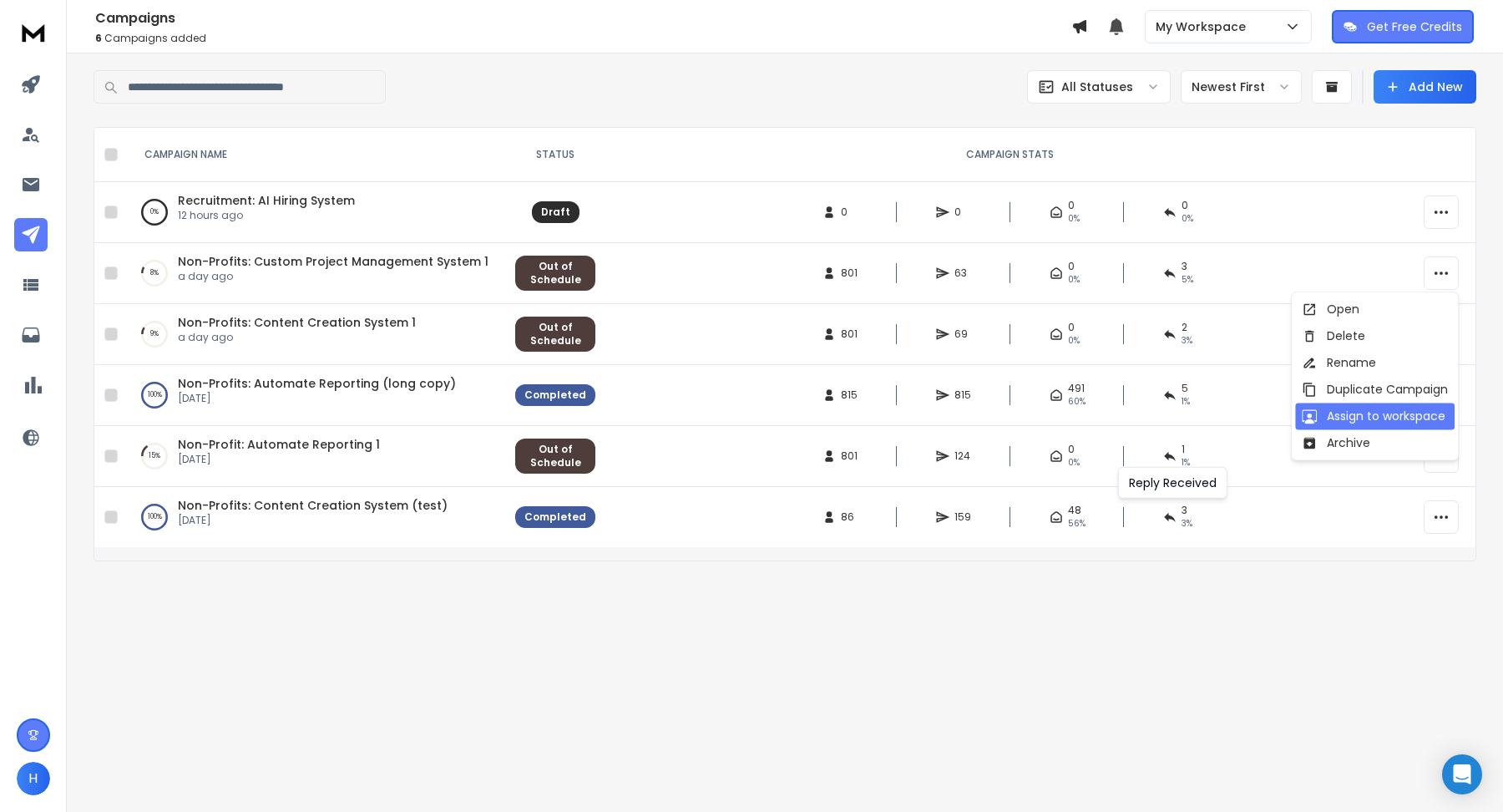
click at [1106, 575] on div "Campaigns 6 Campaigns Added All Statuses Newest First Add New CAMPAIGN NAME STA…" at bounding box center [785, 315] width 1436 height 524
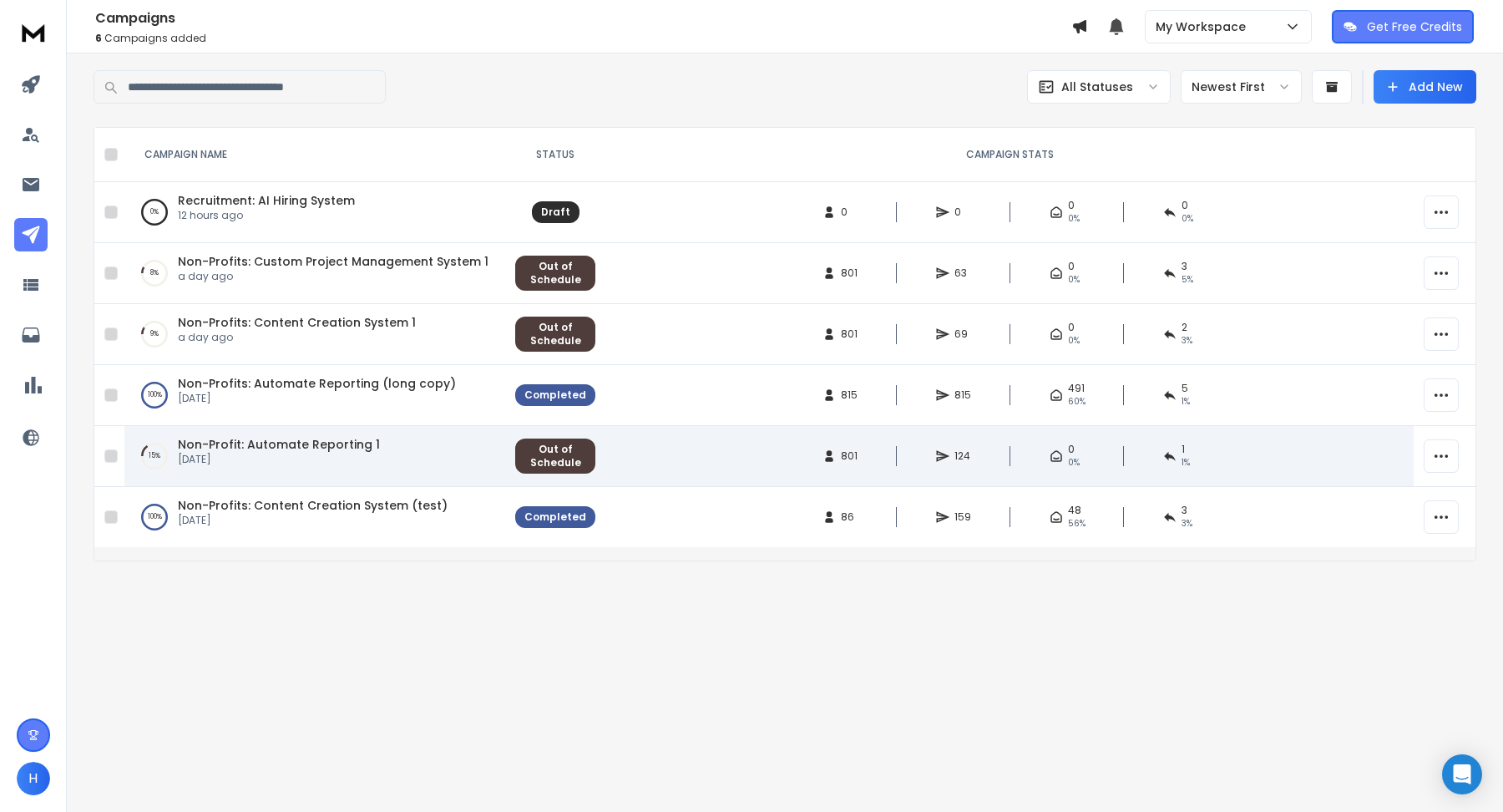
click at [475, 473] on div "15 % Non-Profit: Automate Reporting 1 [DATE]" at bounding box center [314, 456] width 347 height 40
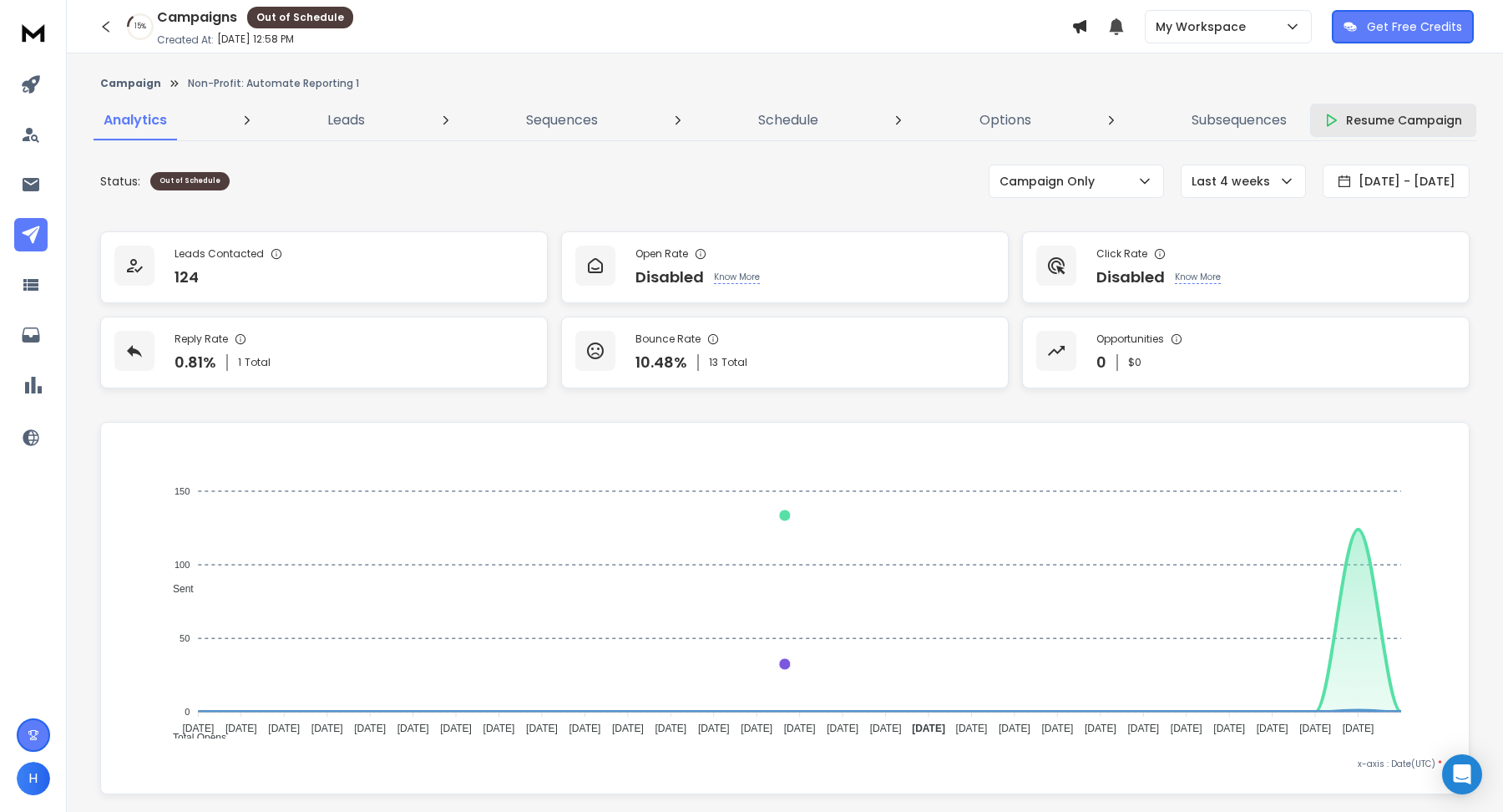
click at [1362, 124] on button "Resume Campaign" at bounding box center [1393, 120] width 166 height 33
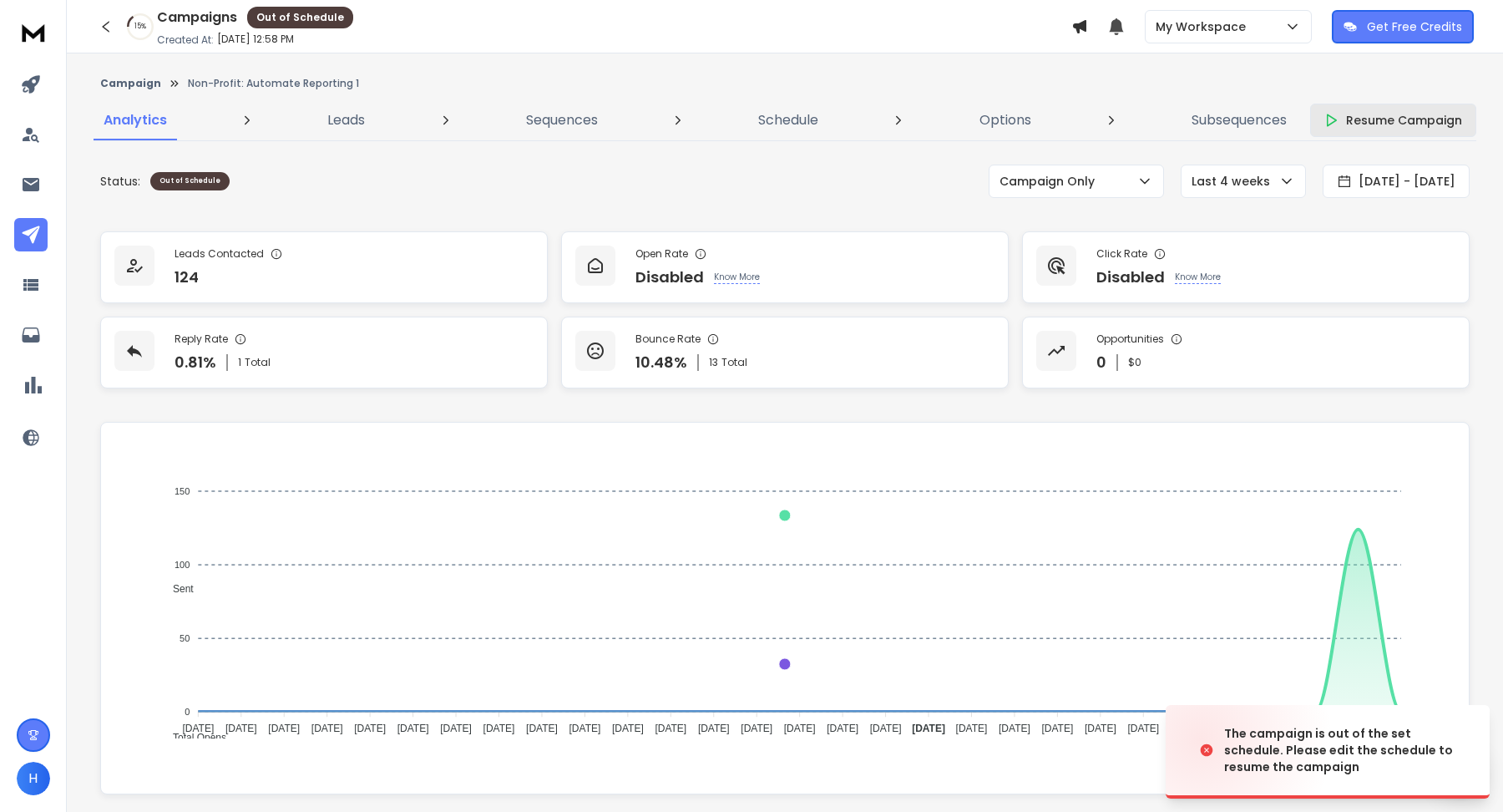
click at [1355, 124] on button "Resume Campaign" at bounding box center [1393, 120] width 166 height 33
click at [993, 134] on link "Options" at bounding box center [1006, 120] width 72 height 40
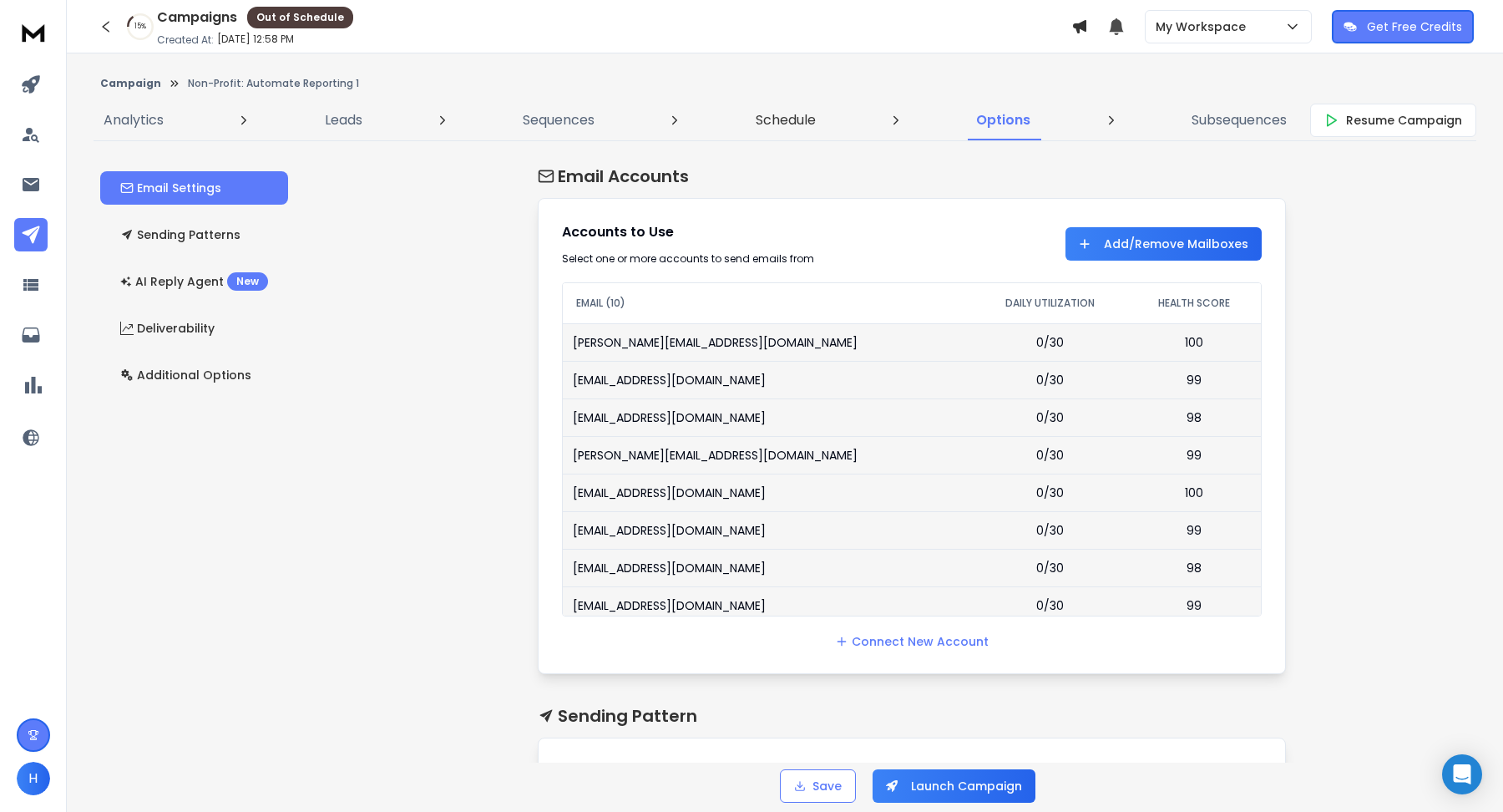
click at [790, 107] on link "Schedule" at bounding box center [786, 120] width 80 height 40
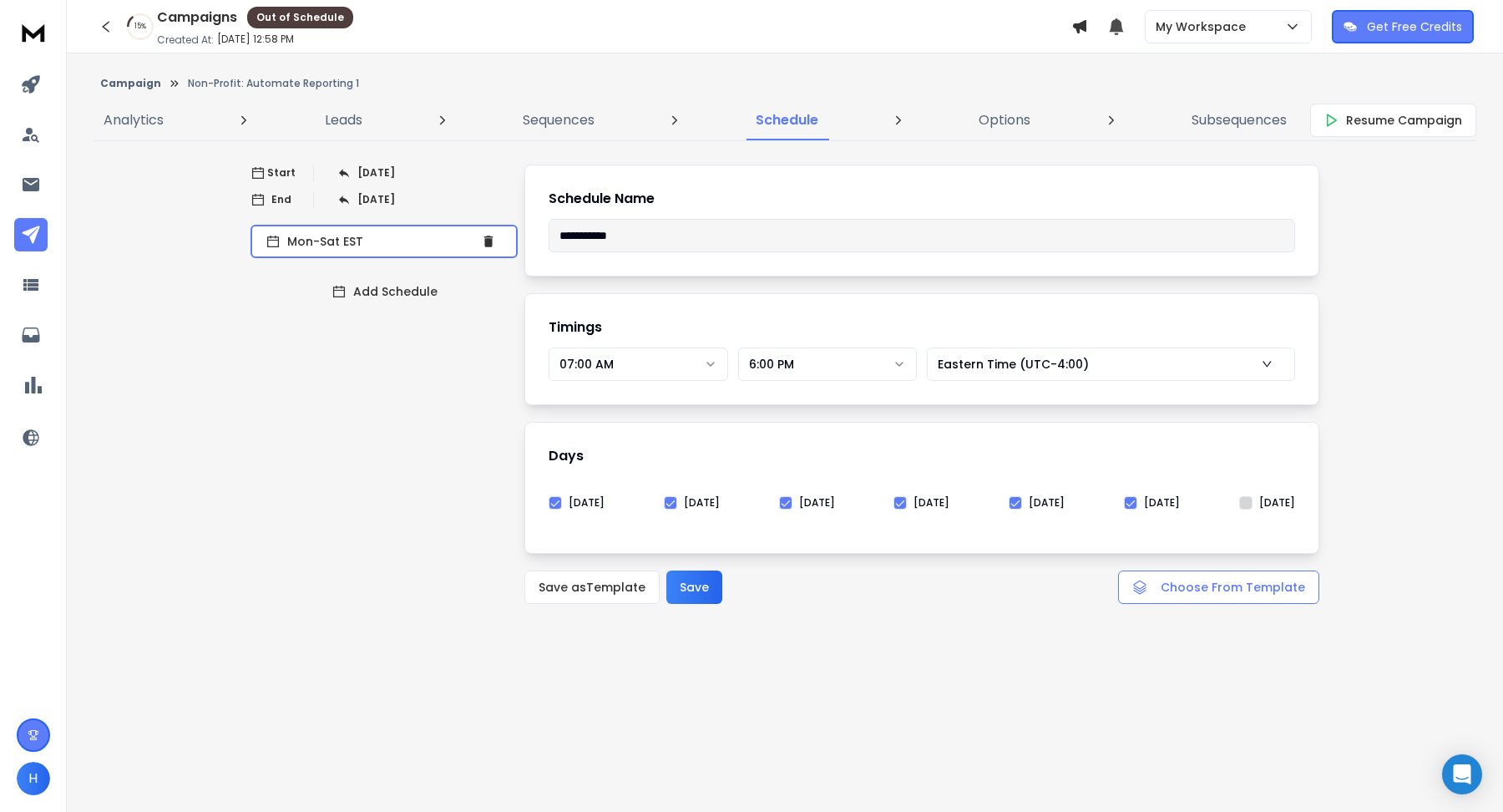
click at [872, 371] on button "6:00 PM" at bounding box center [828, 363] width 180 height 33
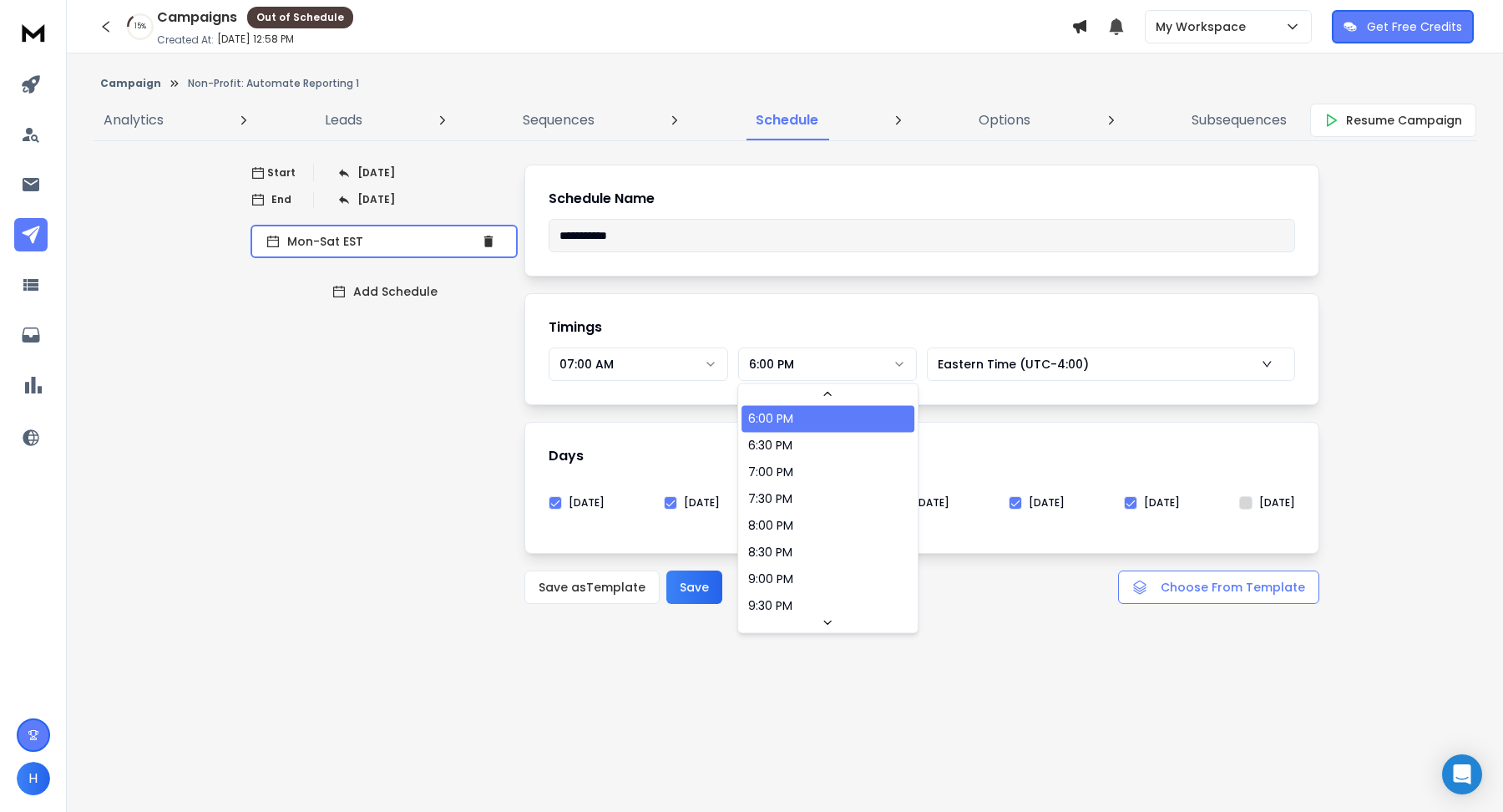
scroll to position [466, 0]
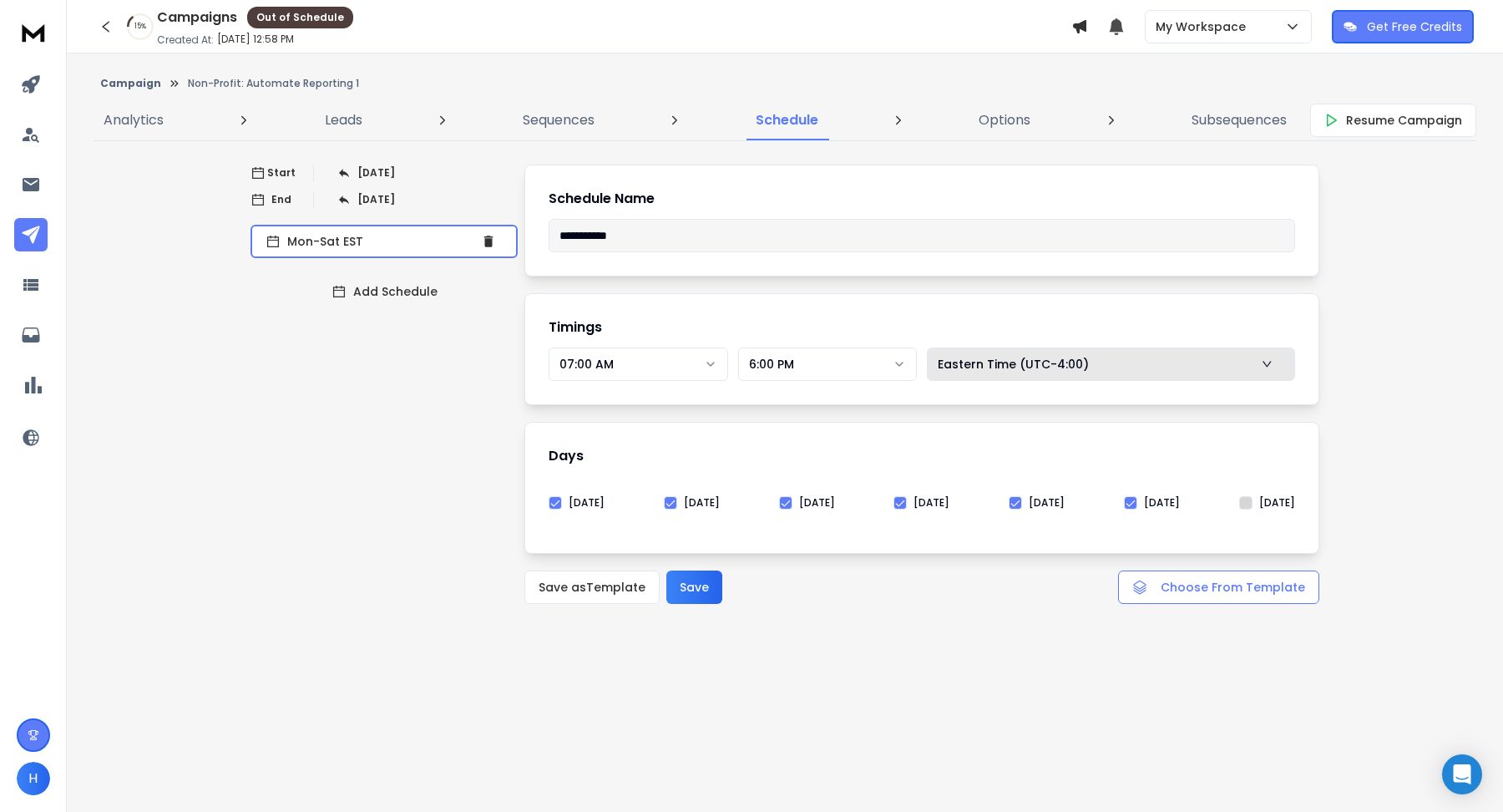
click at [1025, 368] on p "Eastern Time (UTC-4:00)" at bounding box center [1017, 364] width 158 height 17
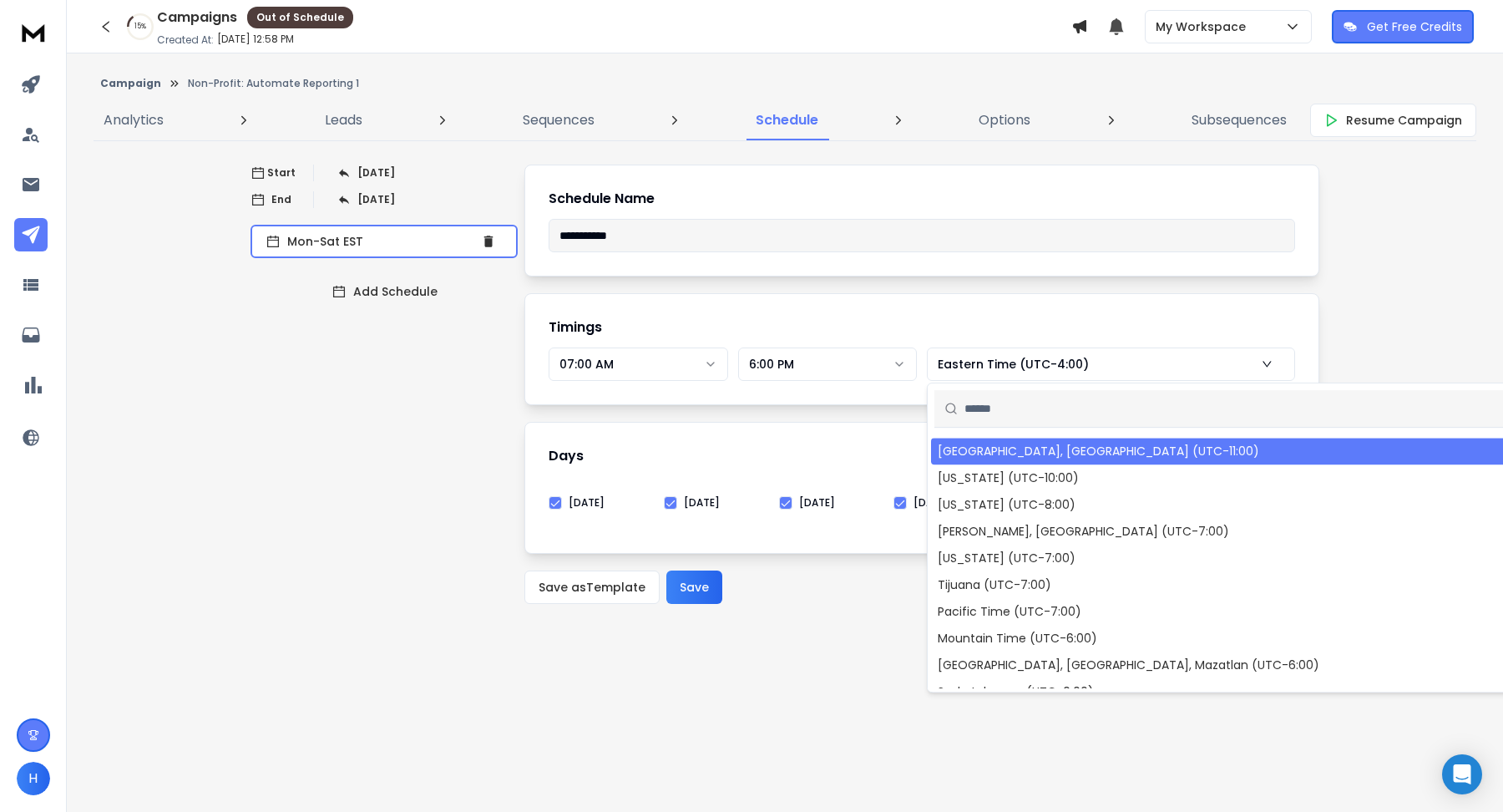
click at [1021, 408] on input "text" at bounding box center [1366, 408] width 803 height 37
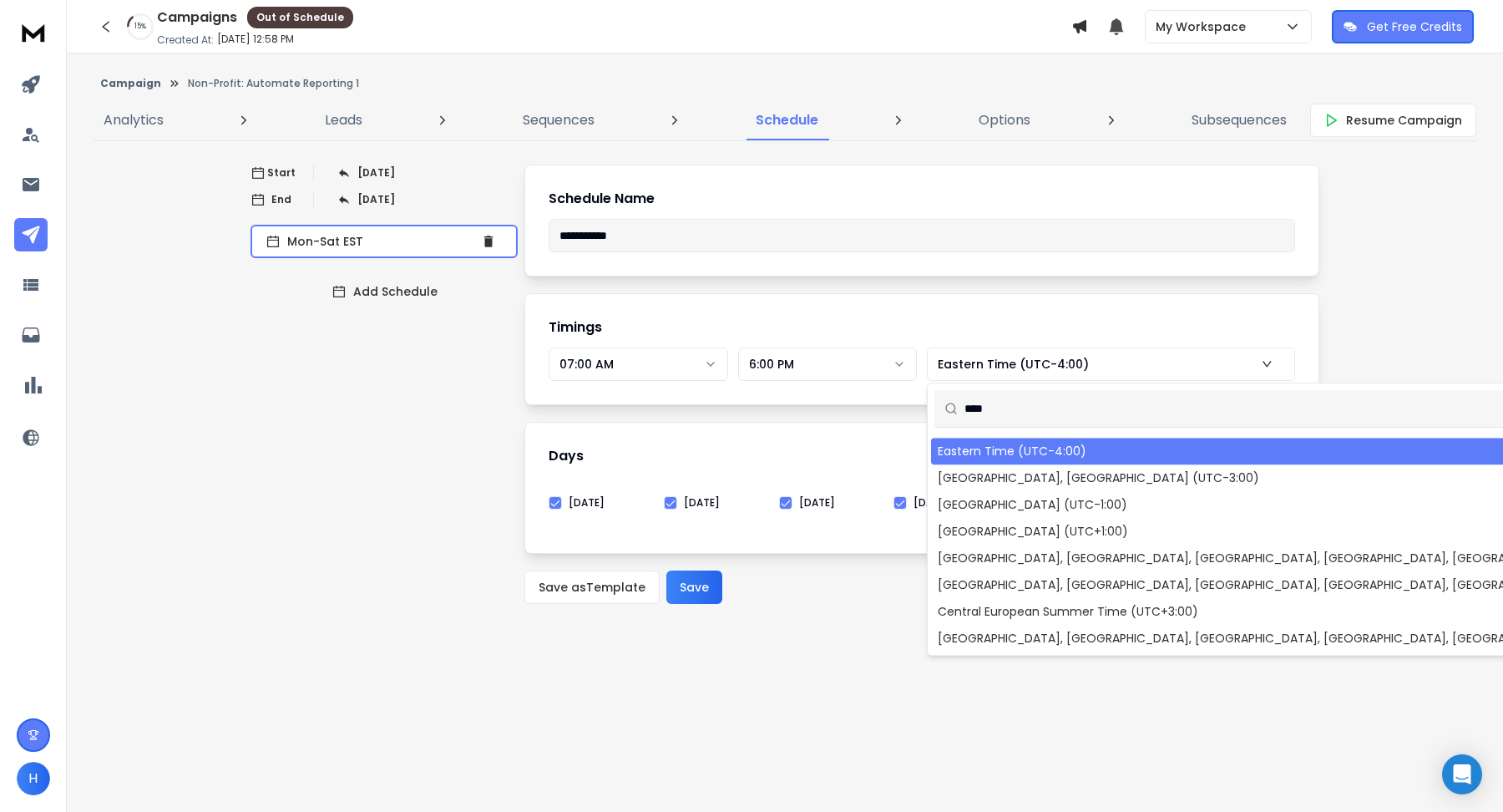
click at [1074, 417] on input "***" at bounding box center [1366, 408] width 803 height 37
type input "***"
click at [1069, 453] on div "Eastern Time (UTC-4:00)" at bounding box center [1012, 451] width 149 height 17
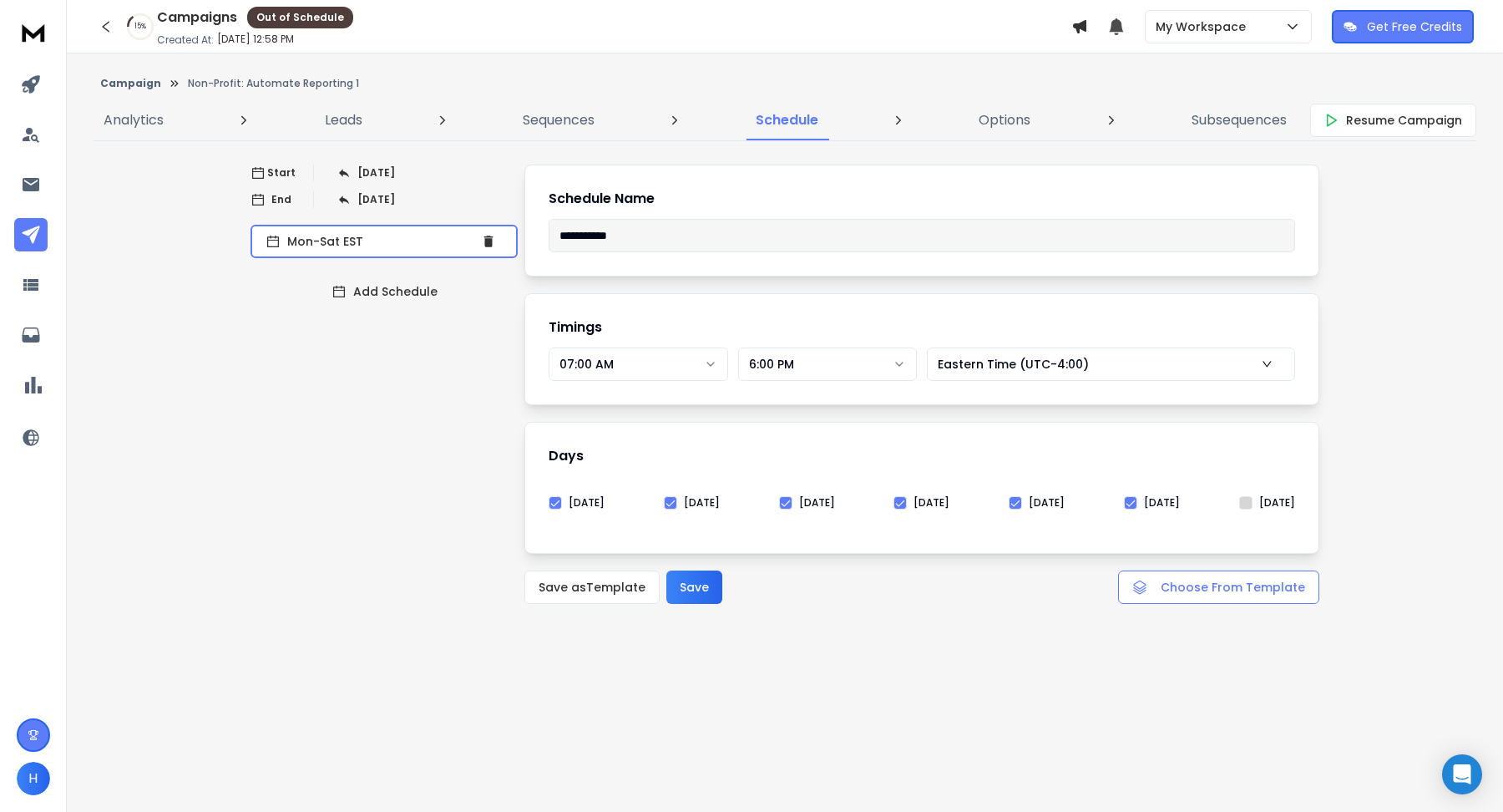
click at [1071, 400] on div "Timings 07:00 AM ******** ******** ******** ******** ******** ******** ********…" at bounding box center [921, 349] width 795 height 112
click at [820, 352] on button "6:00 PM" at bounding box center [828, 363] width 180 height 33
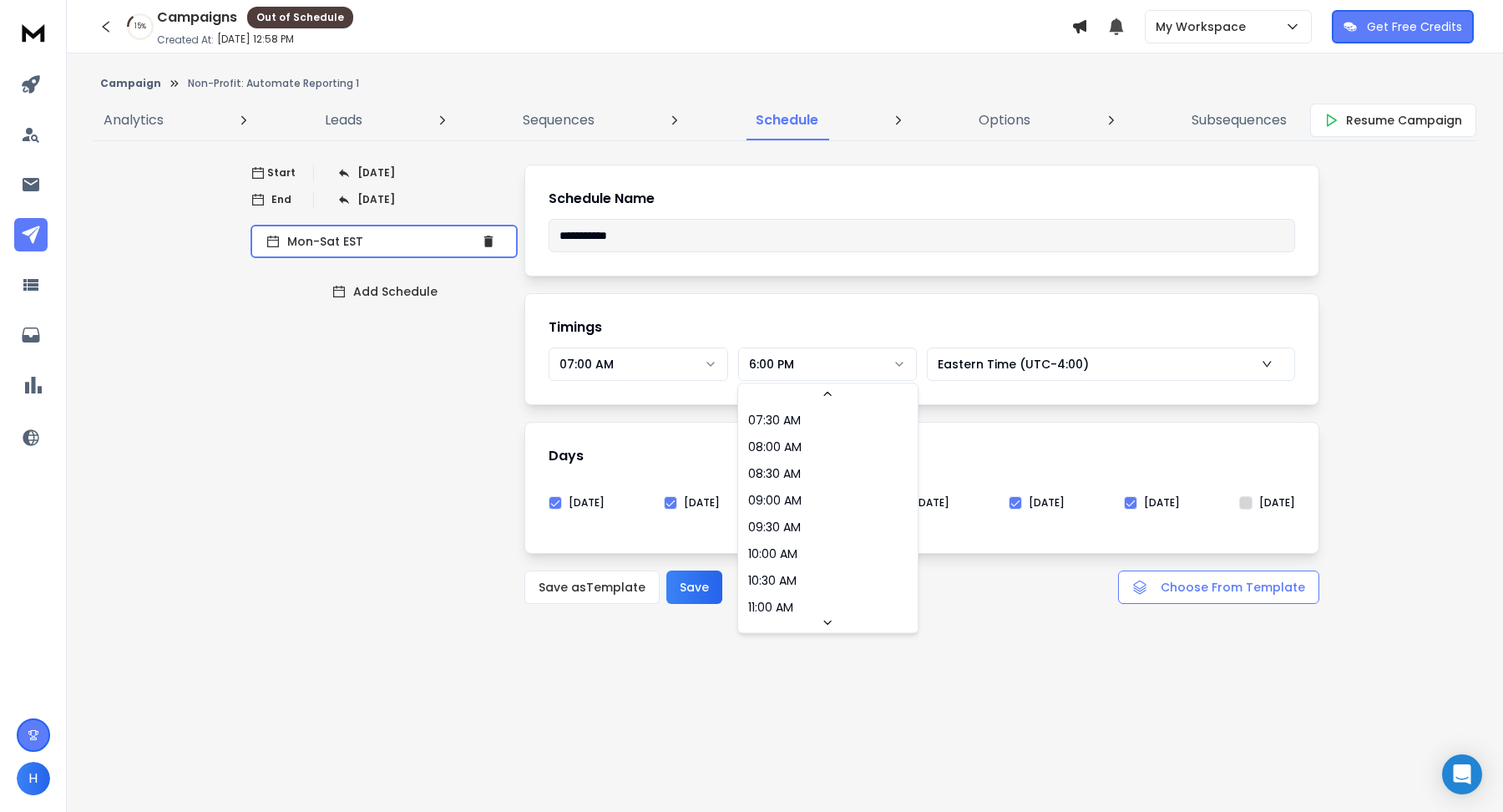
scroll to position [381, 0]
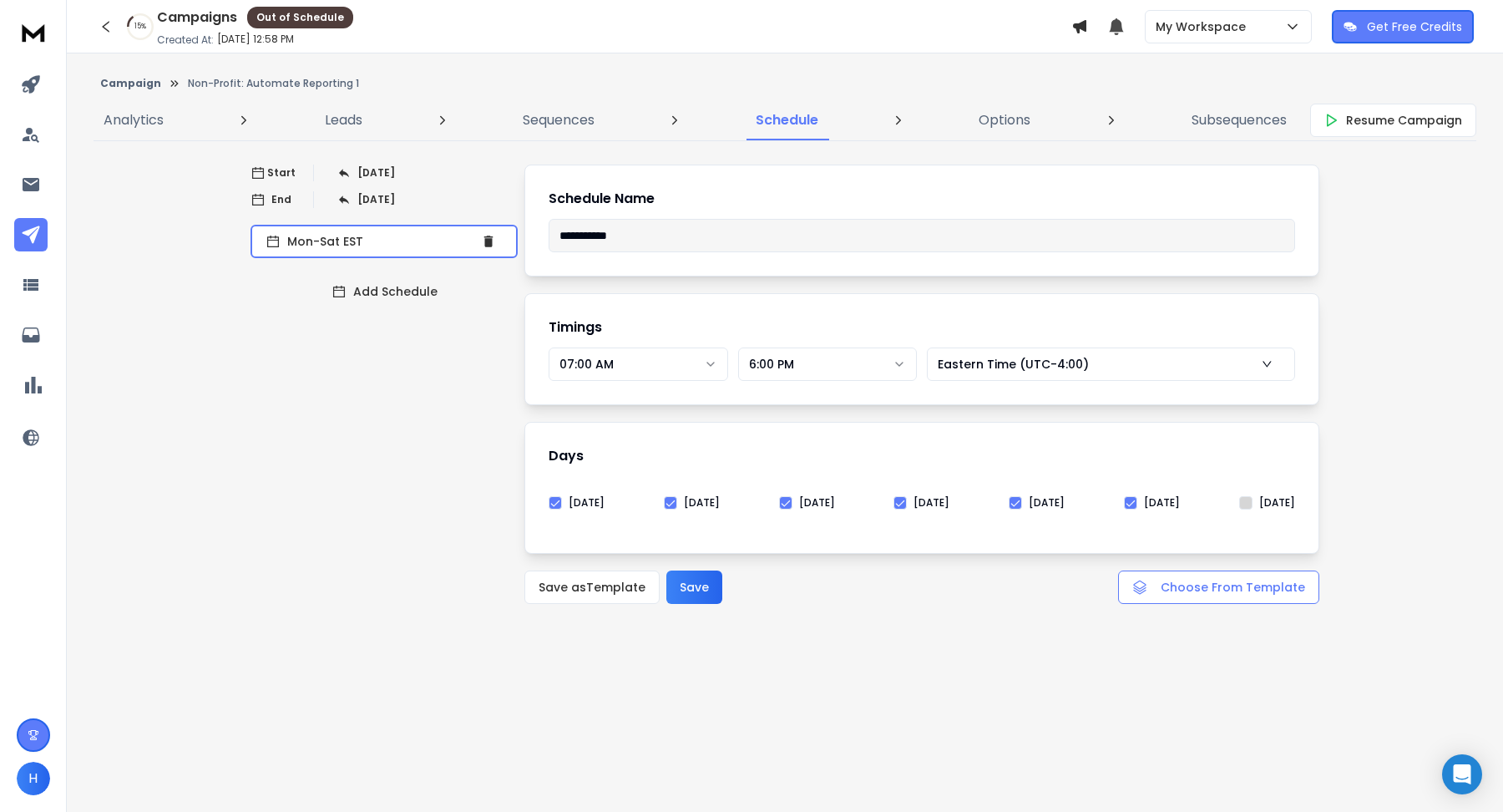
click at [677, 597] on button "Save" at bounding box center [694, 586] width 56 height 33
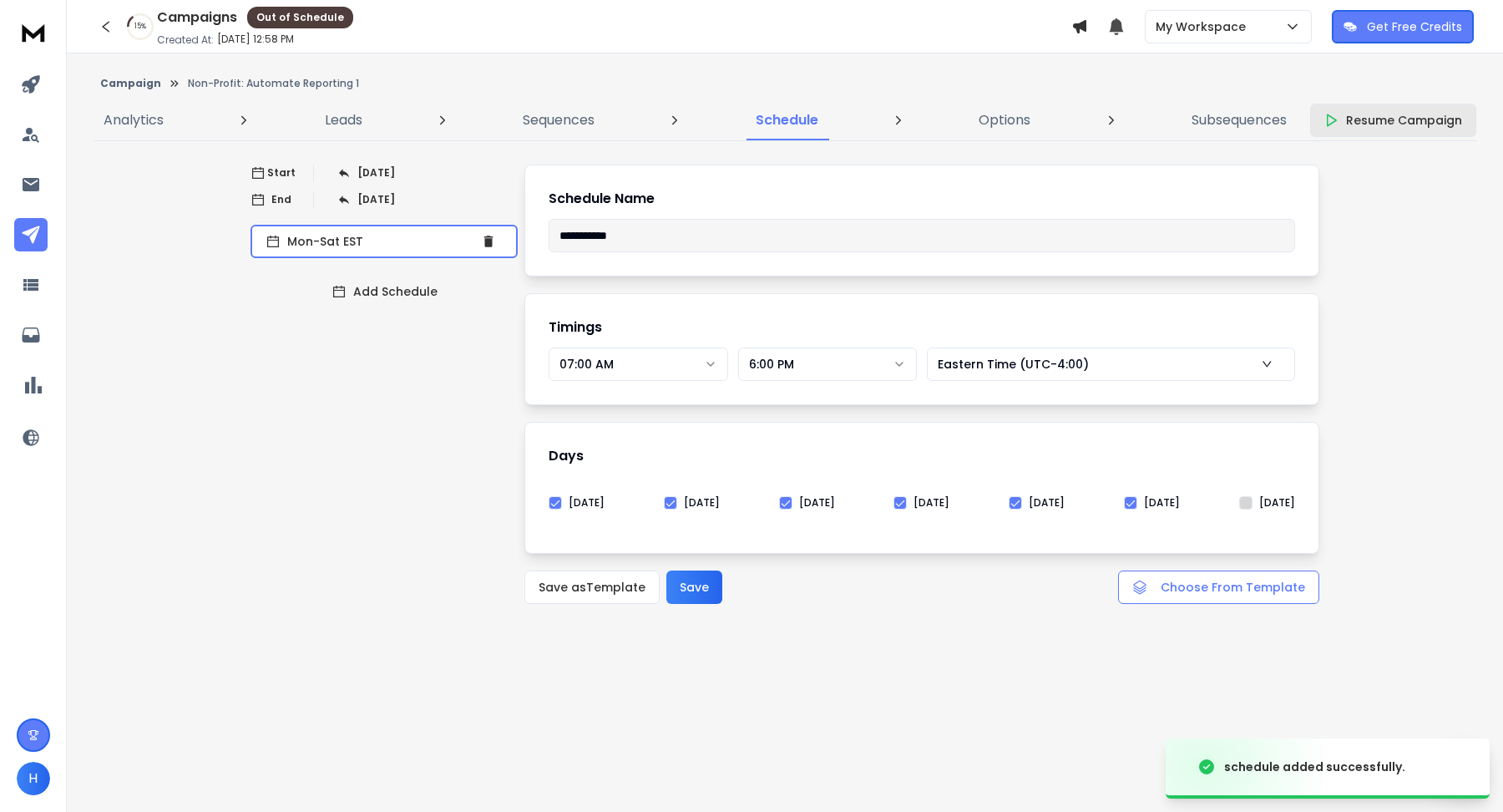
click at [1381, 119] on button "Resume Campaign" at bounding box center [1393, 120] width 166 height 33
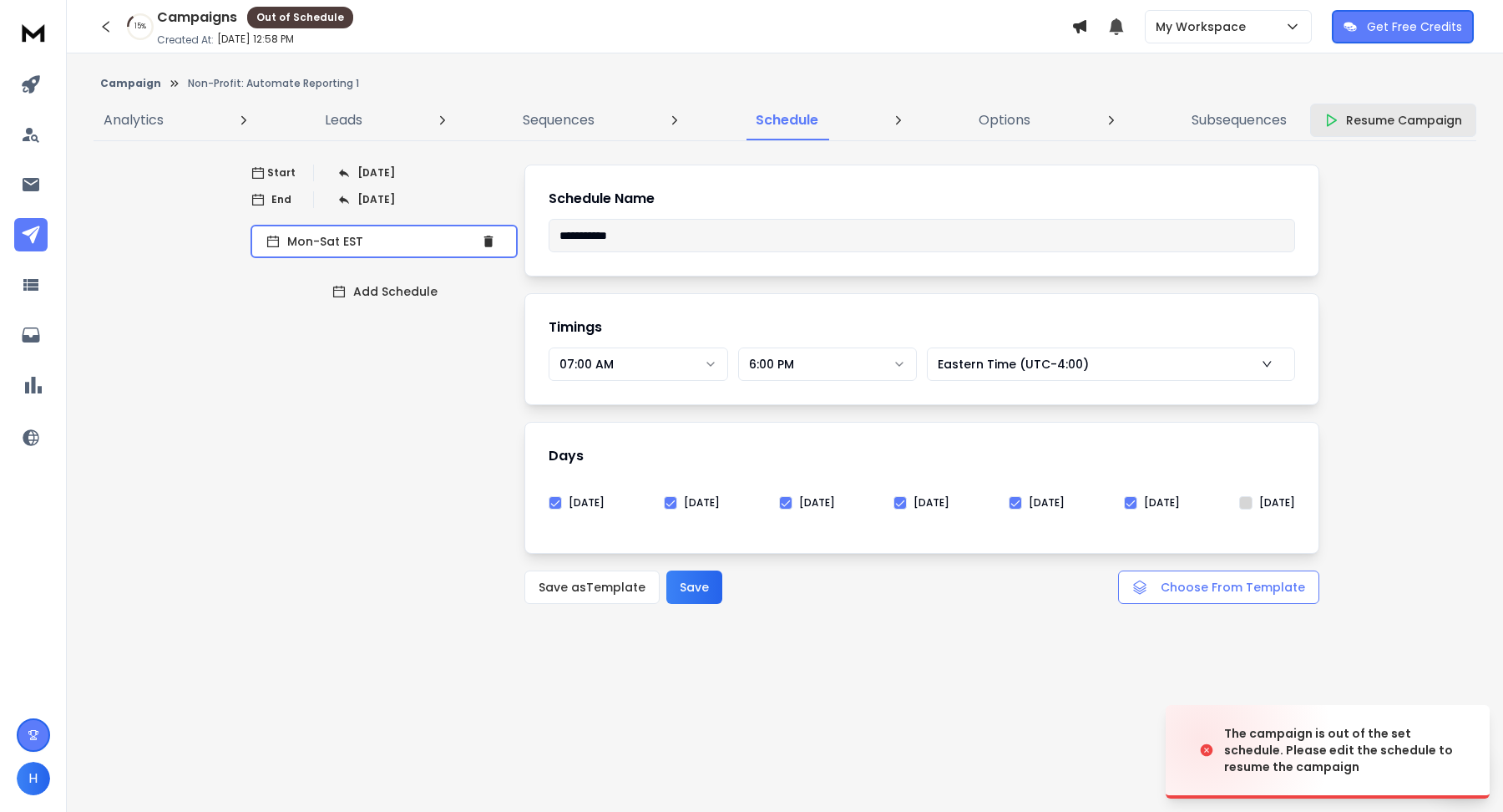
click at [1380, 127] on button "Resume Campaign" at bounding box center [1393, 120] width 166 height 33
click at [360, 286] on button "Add Schedule" at bounding box center [384, 291] width 267 height 33
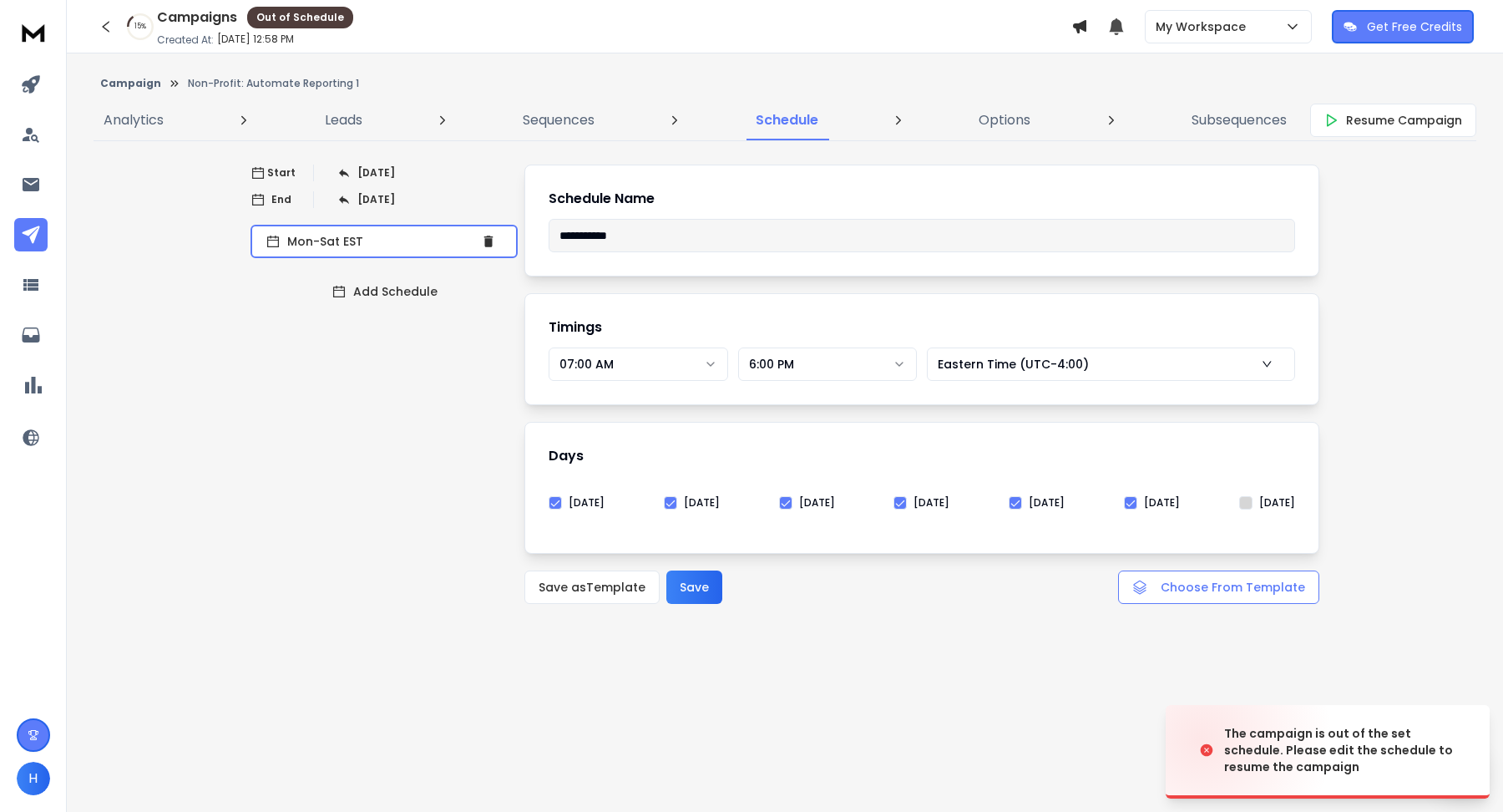
select select "********"
type input "**********"
select select "********"
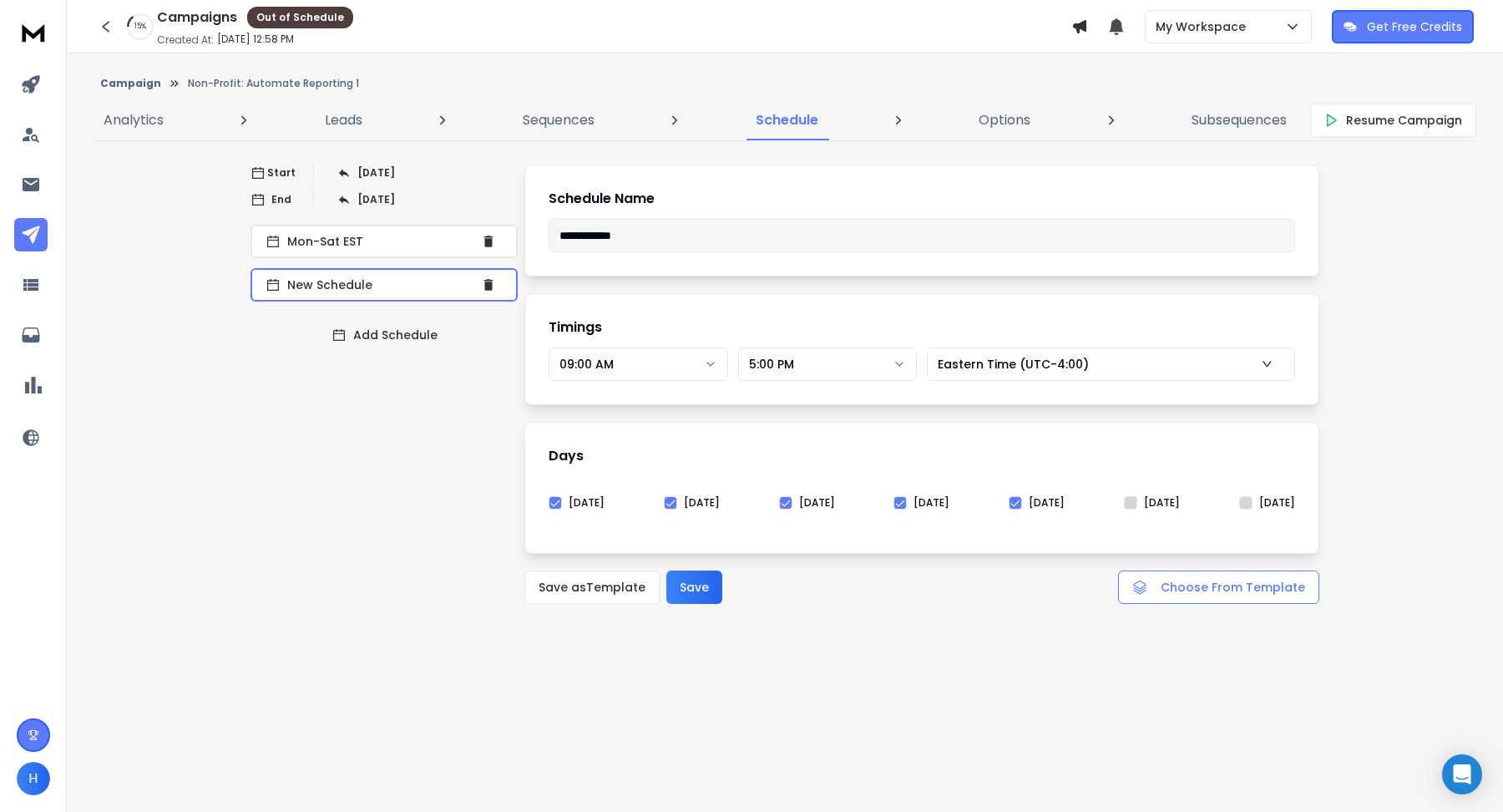
click at [651, 347] on button "09:00 AM" at bounding box center [639, 363] width 180 height 33
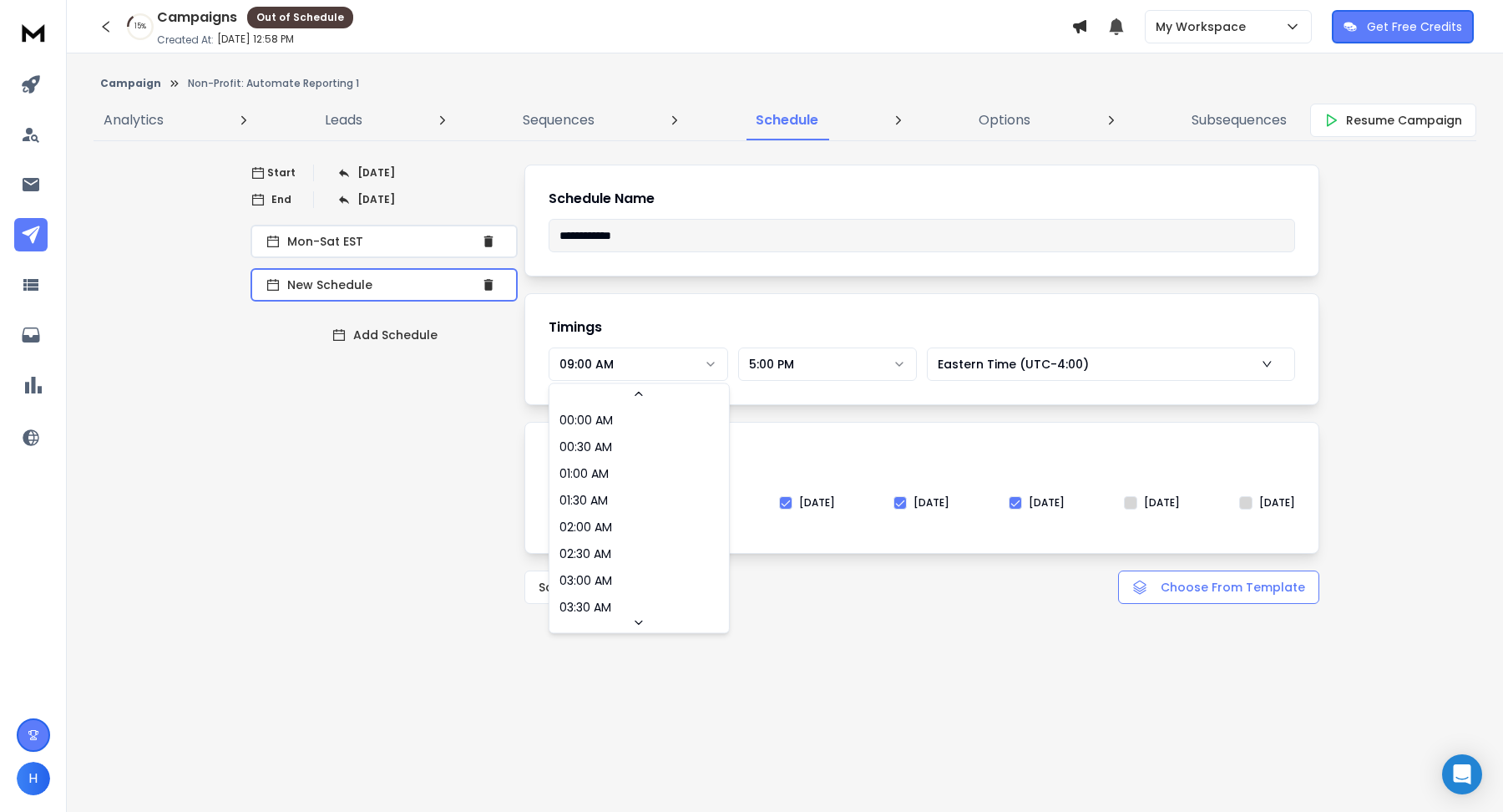
scroll to position [301, 0]
select select "********"
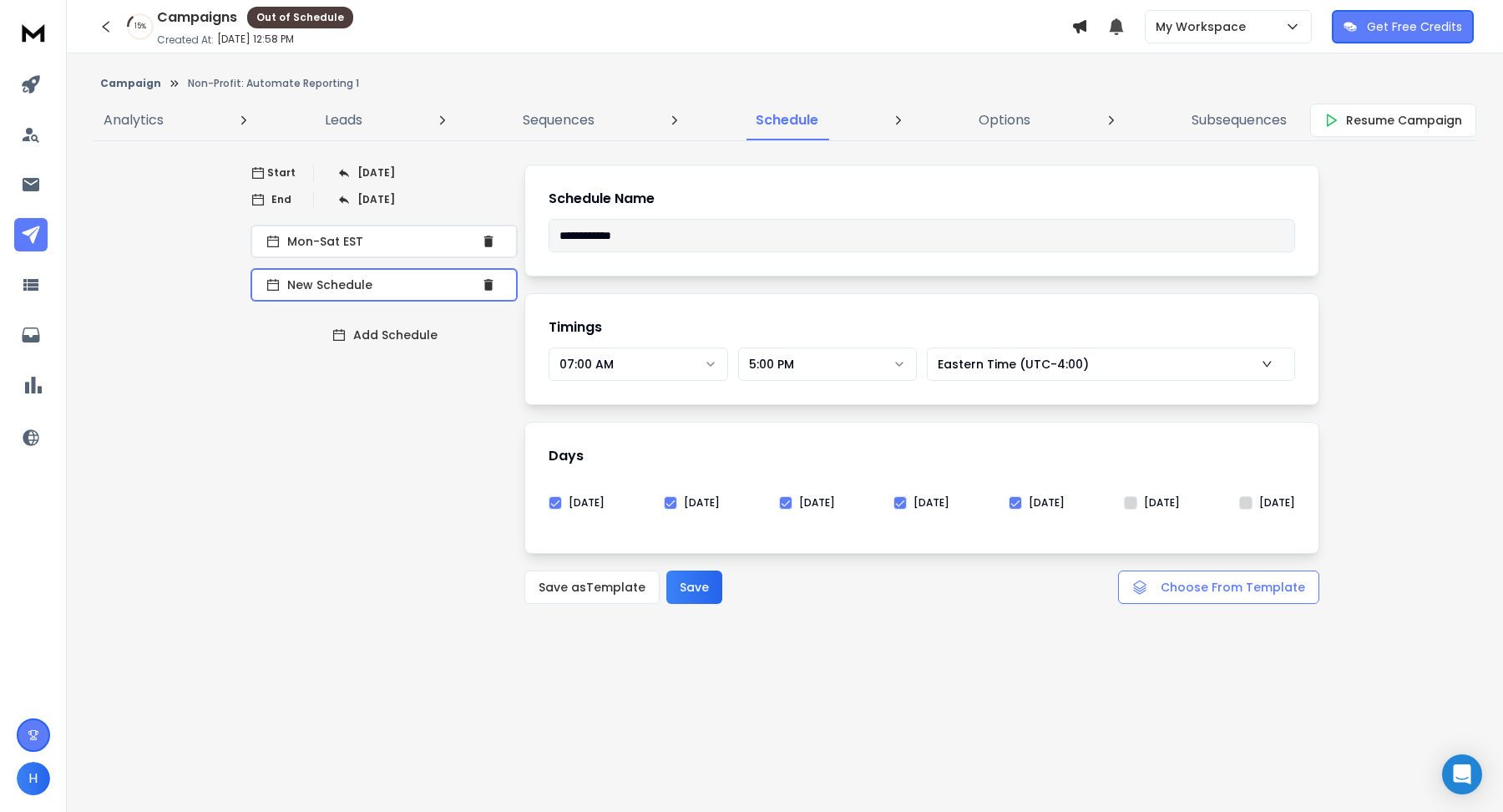
click at [797, 372] on button "5:00 PM" at bounding box center [828, 363] width 180 height 33
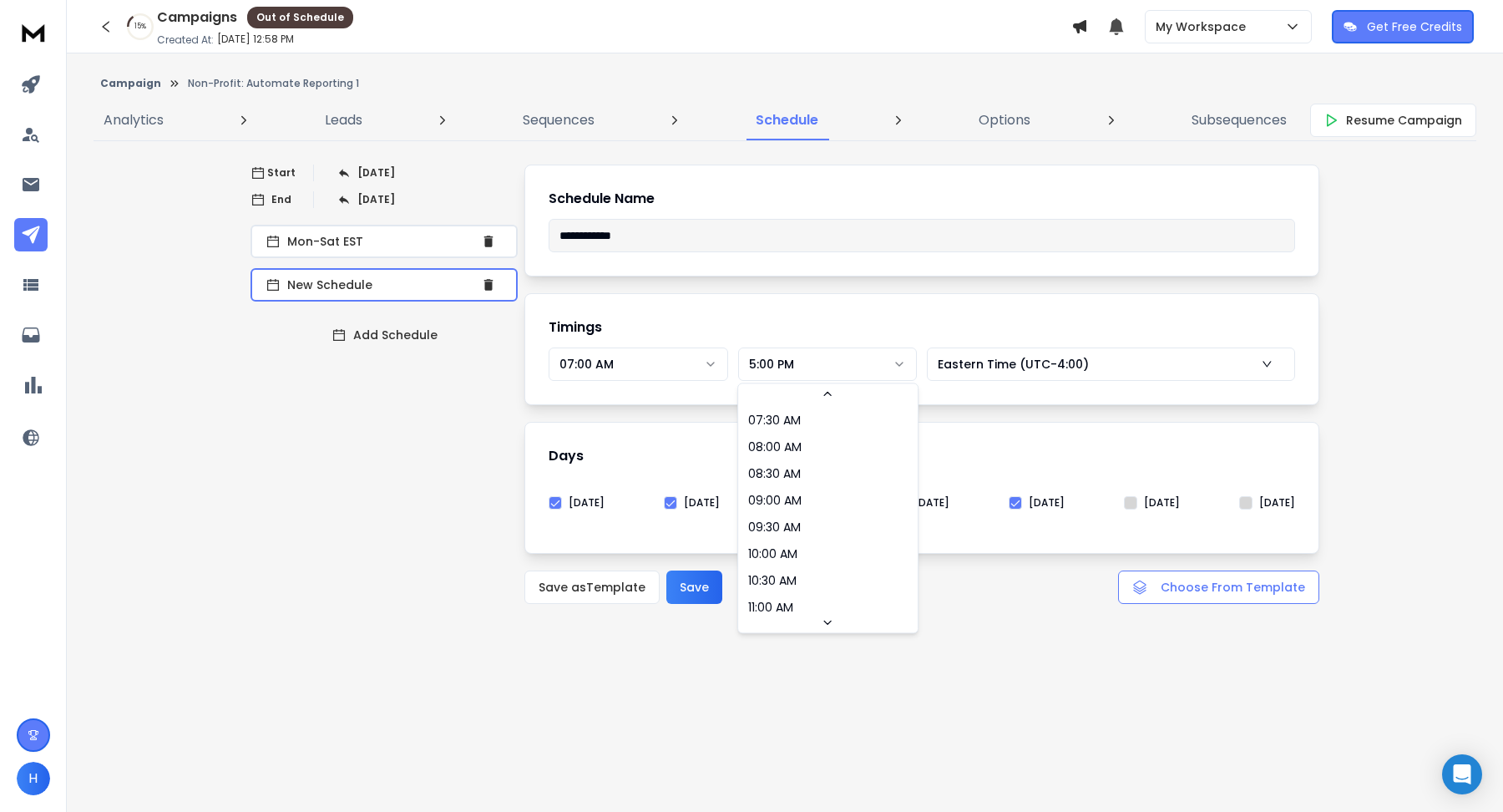
scroll to position [328, 0]
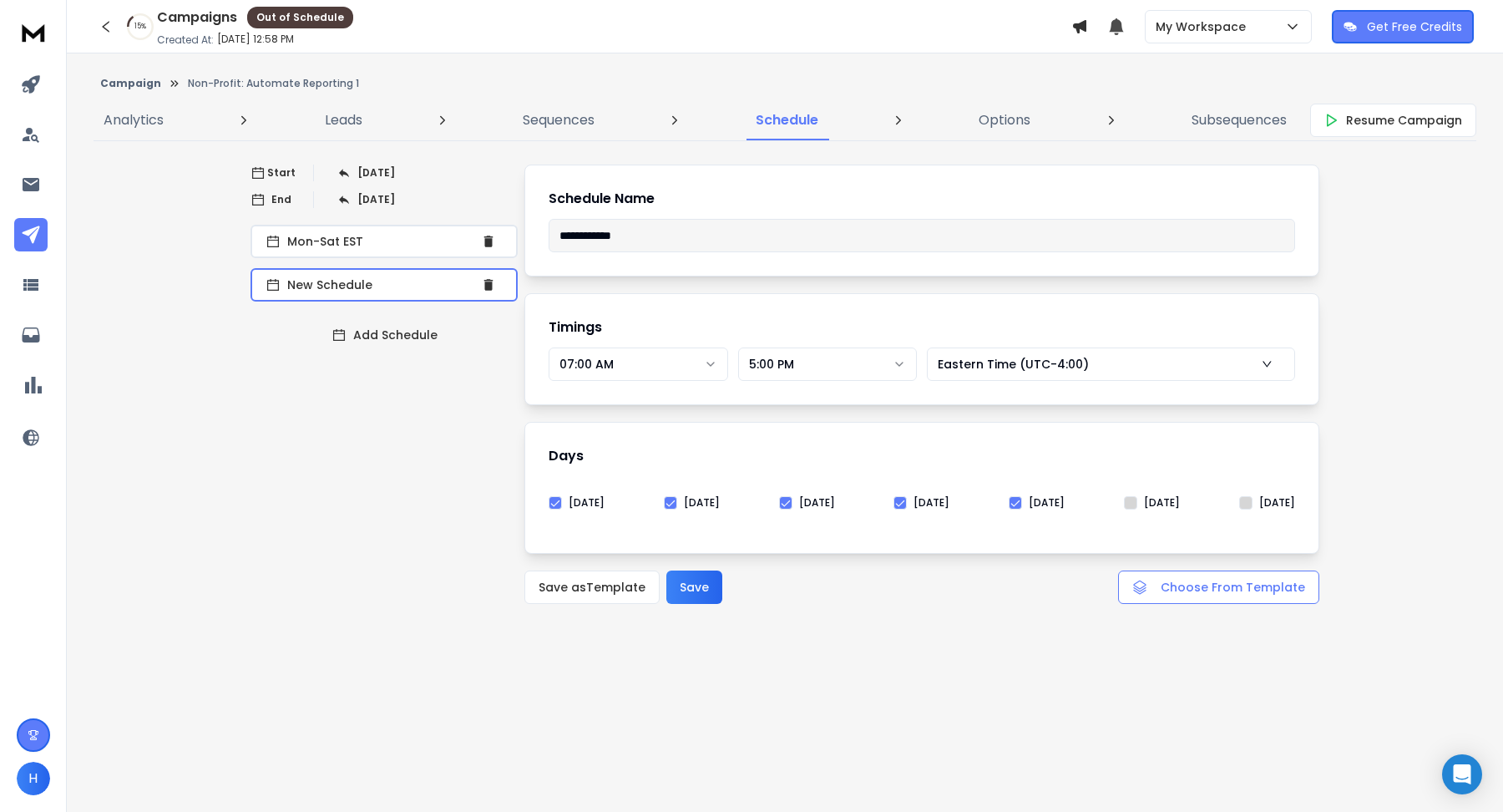
click at [1112, 504] on div "Monday Tuesday Wednesday Thursday Friday Saturday Sunday" at bounding box center [922, 502] width 747 height 53
click at [1129, 502] on button "Saturday" at bounding box center [1130, 502] width 13 height 13
click at [710, 589] on button "Save" at bounding box center [694, 586] width 56 height 33
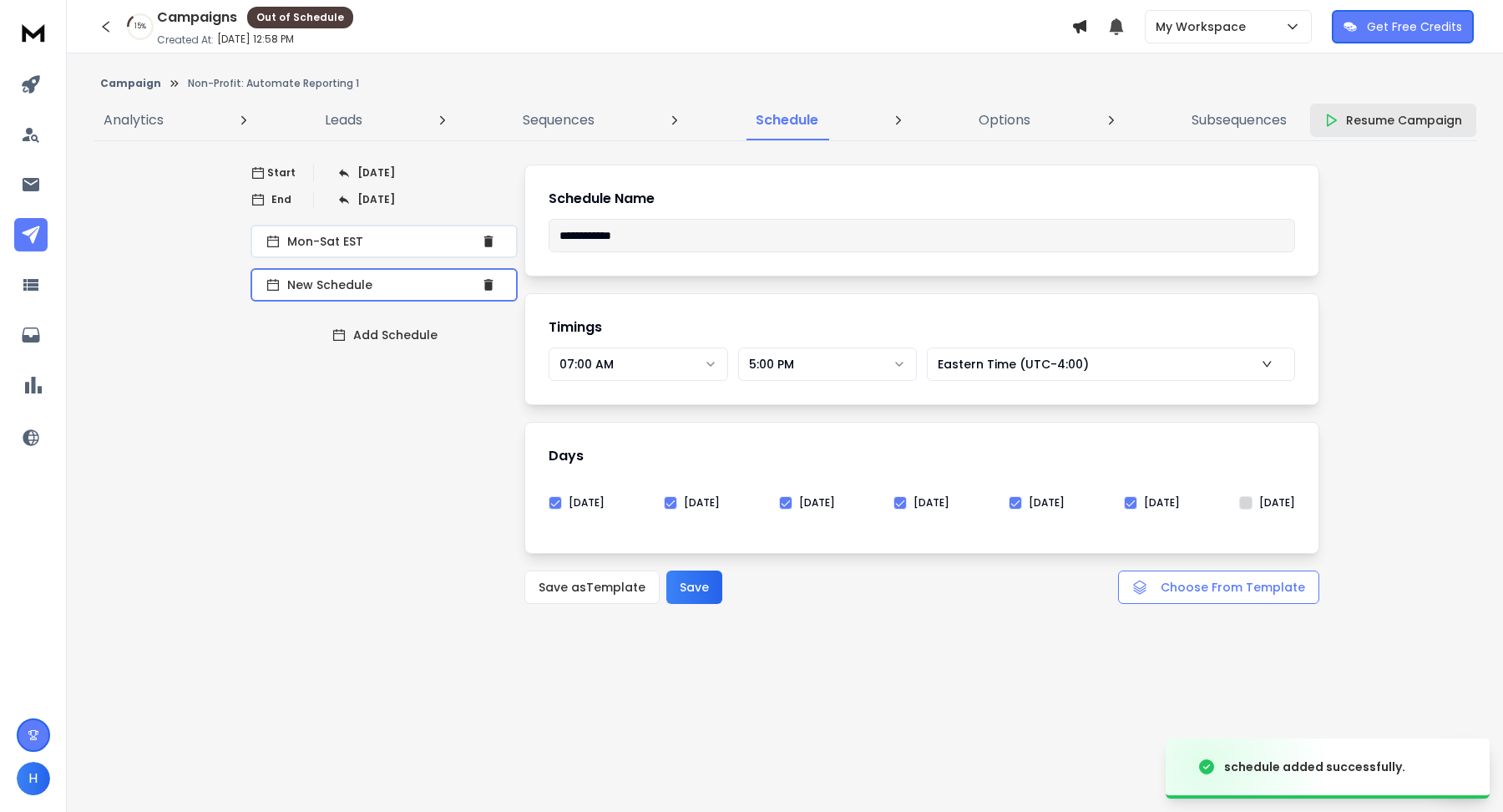
click at [1415, 120] on button "Resume Campaign" at bounding box center [1393, 120] width 166 height 33
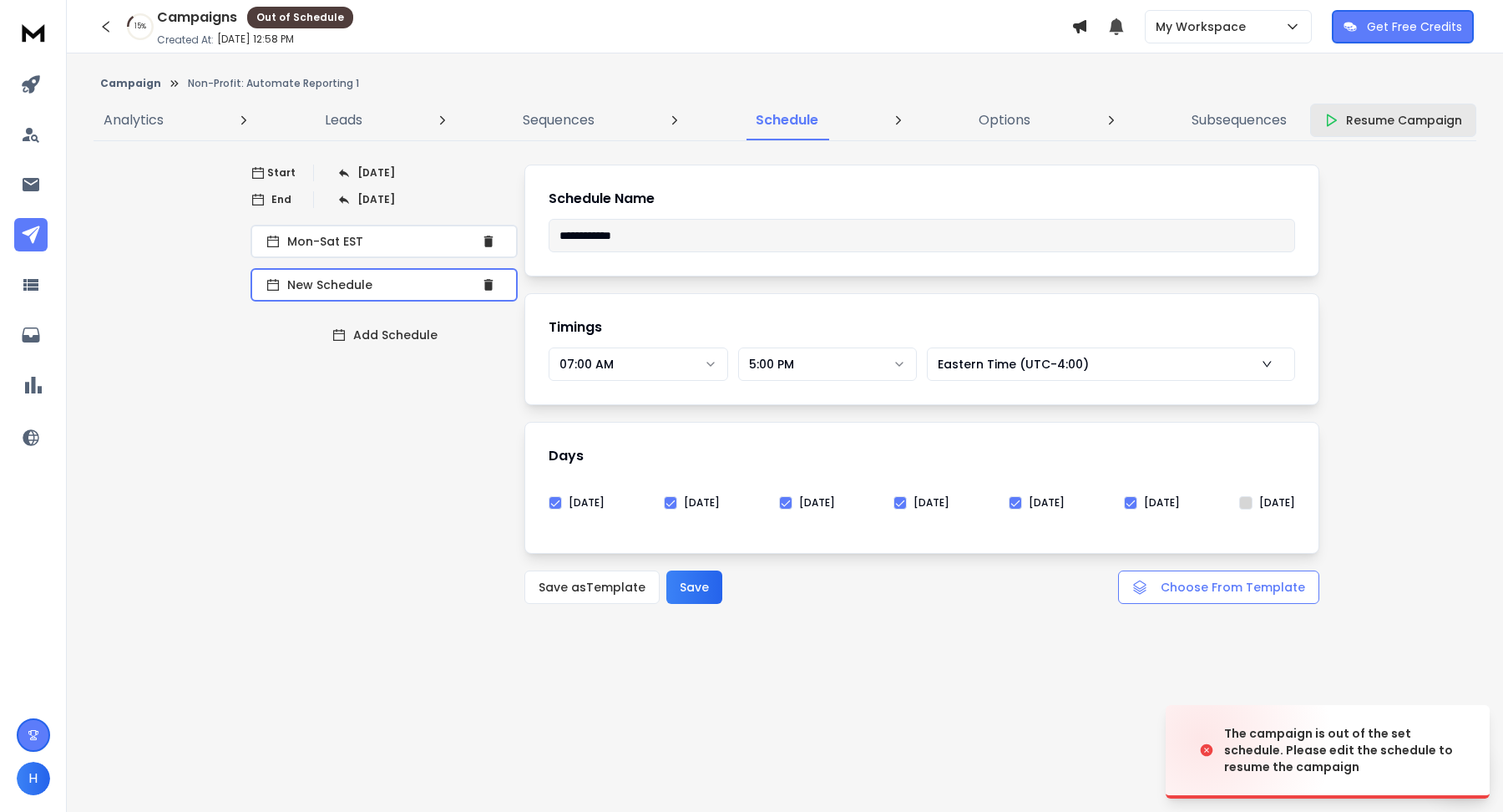
click at [1415, 120] on button "Resume Campaign" at bounding box center [1393, 120] width 166 height 33
click at [395, 195] on p "Mon Aug 11 2025" at bounding box center [376, 199] width 38 height 13
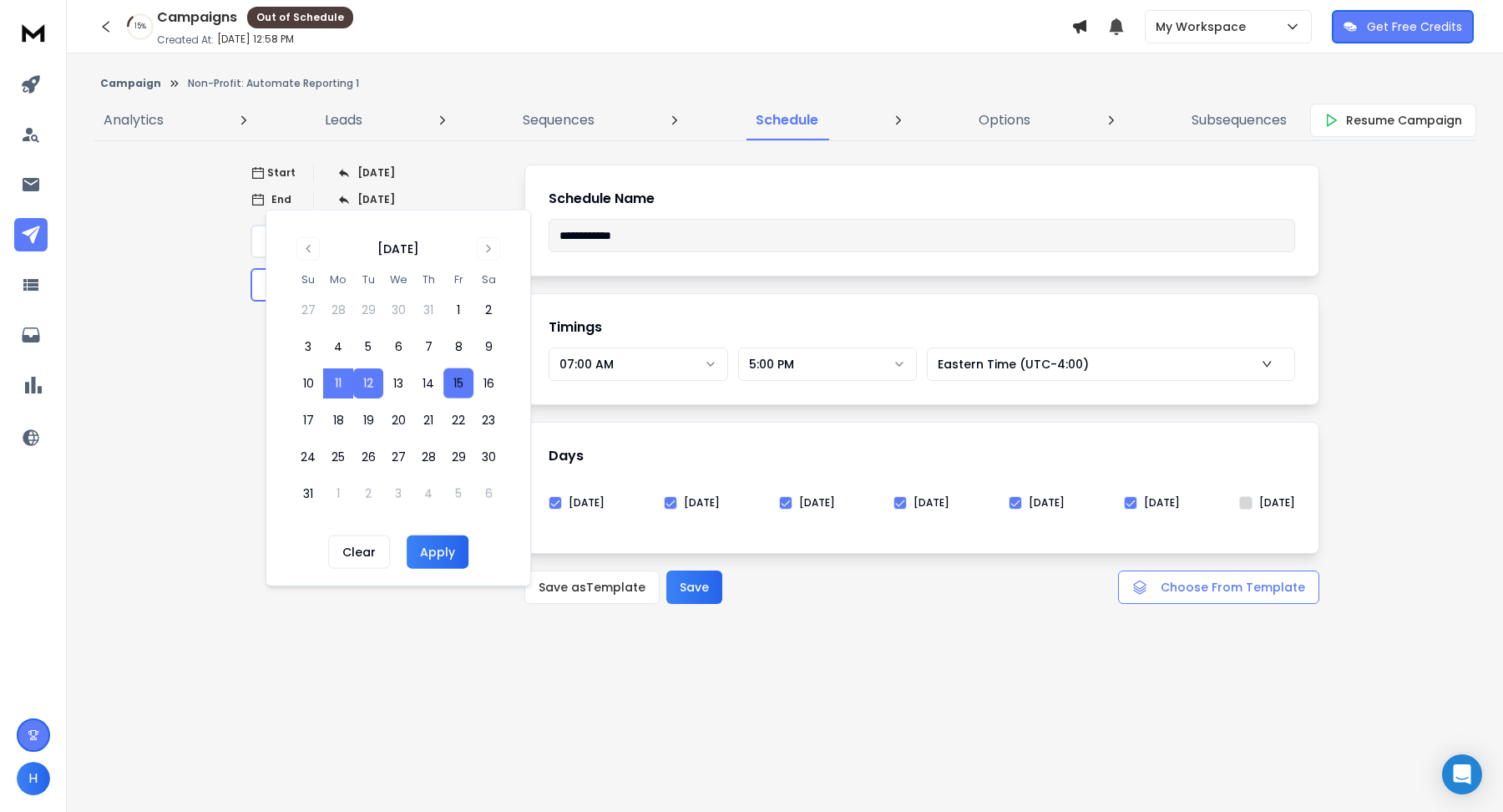
click at [471, 382] on button "15" at bounding box center [458, 383] width 30 height 30
click at [462, 538] on button "Apply" at bounding box center [438, 551] width 62 height 33
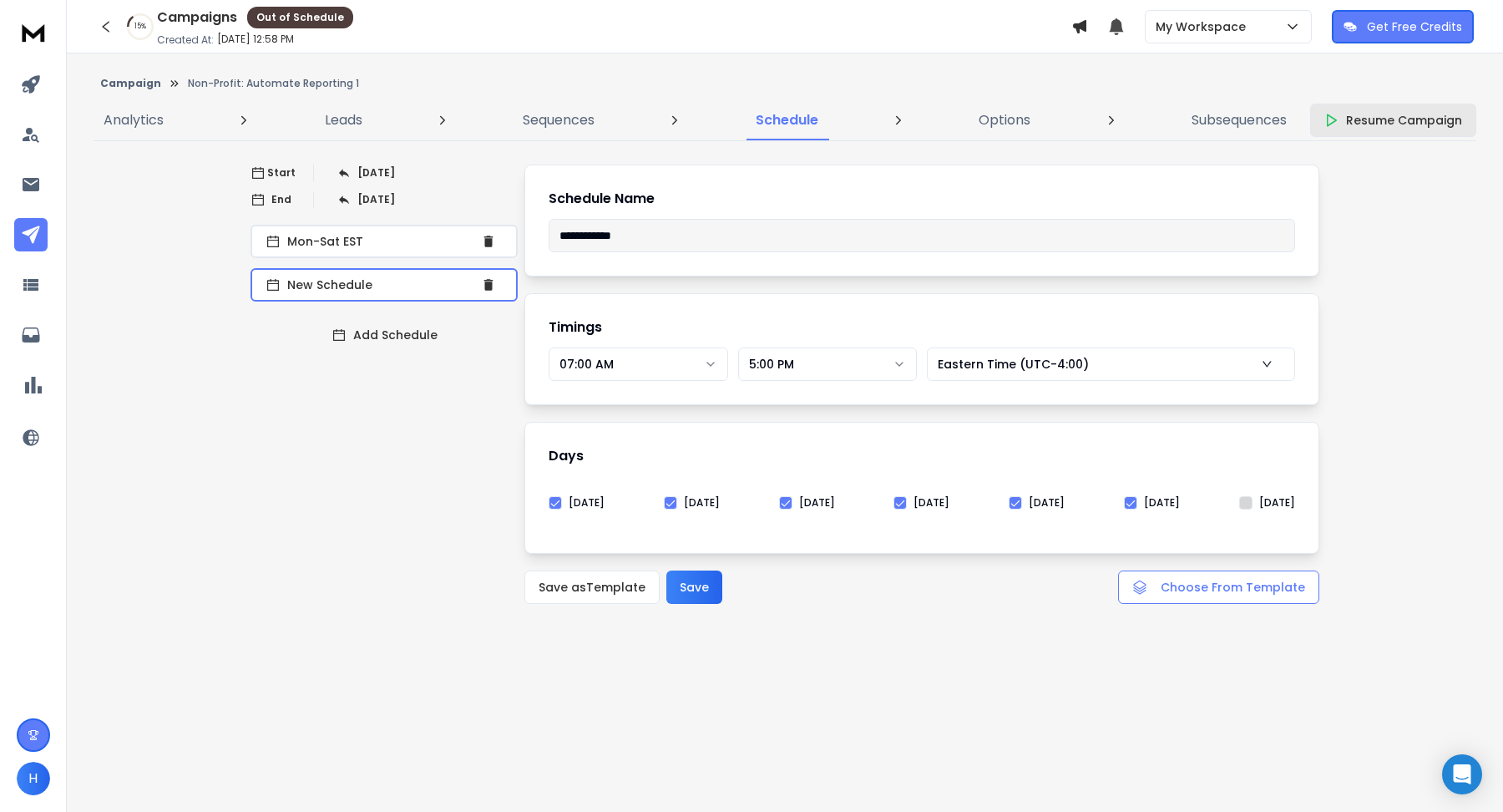
click at [1379, 126] on button "Resume Campaign" at bounding box center [1393, 120] width 166 height 33
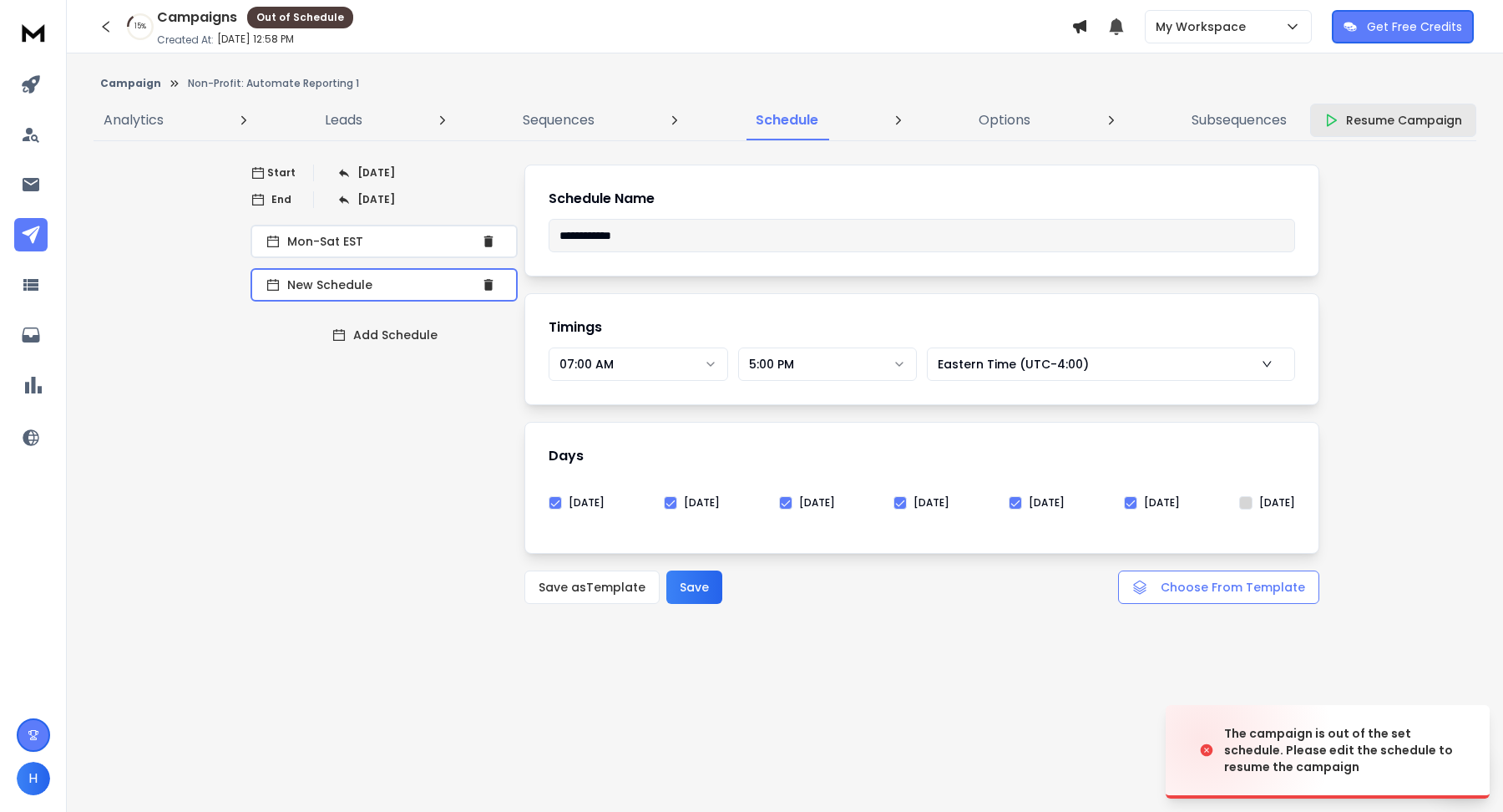
click at [1379, 126] on button "Resume Campaign" at bounding box center [1393, 120] width 166 height 33
click at [704, 598] on button "Save" at bounding box center [694, 586] width 56 height 33
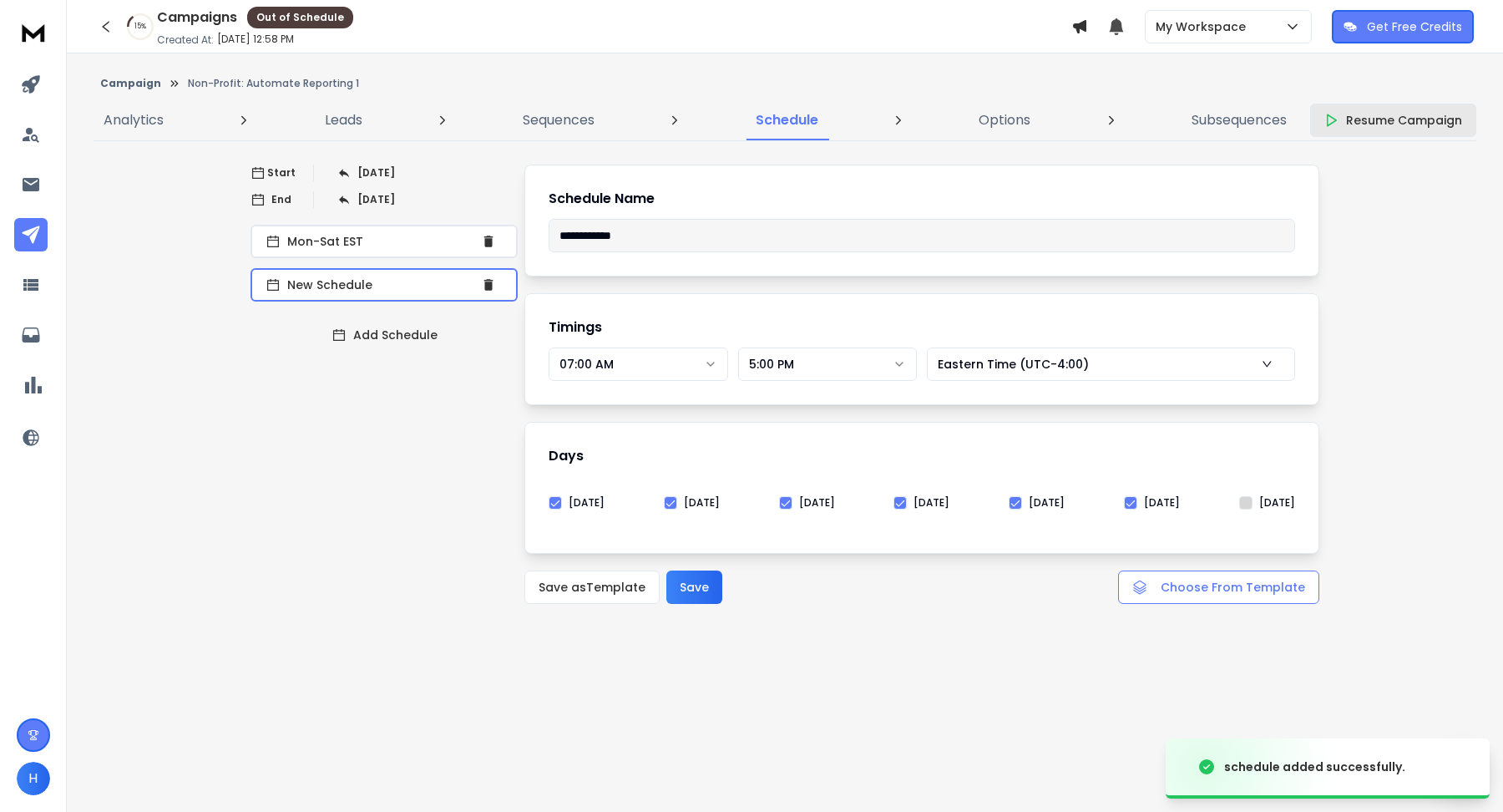
click at [1363, 120] on button "Resume Campaign" at bounding box center [1393, 120] width 166 height 33
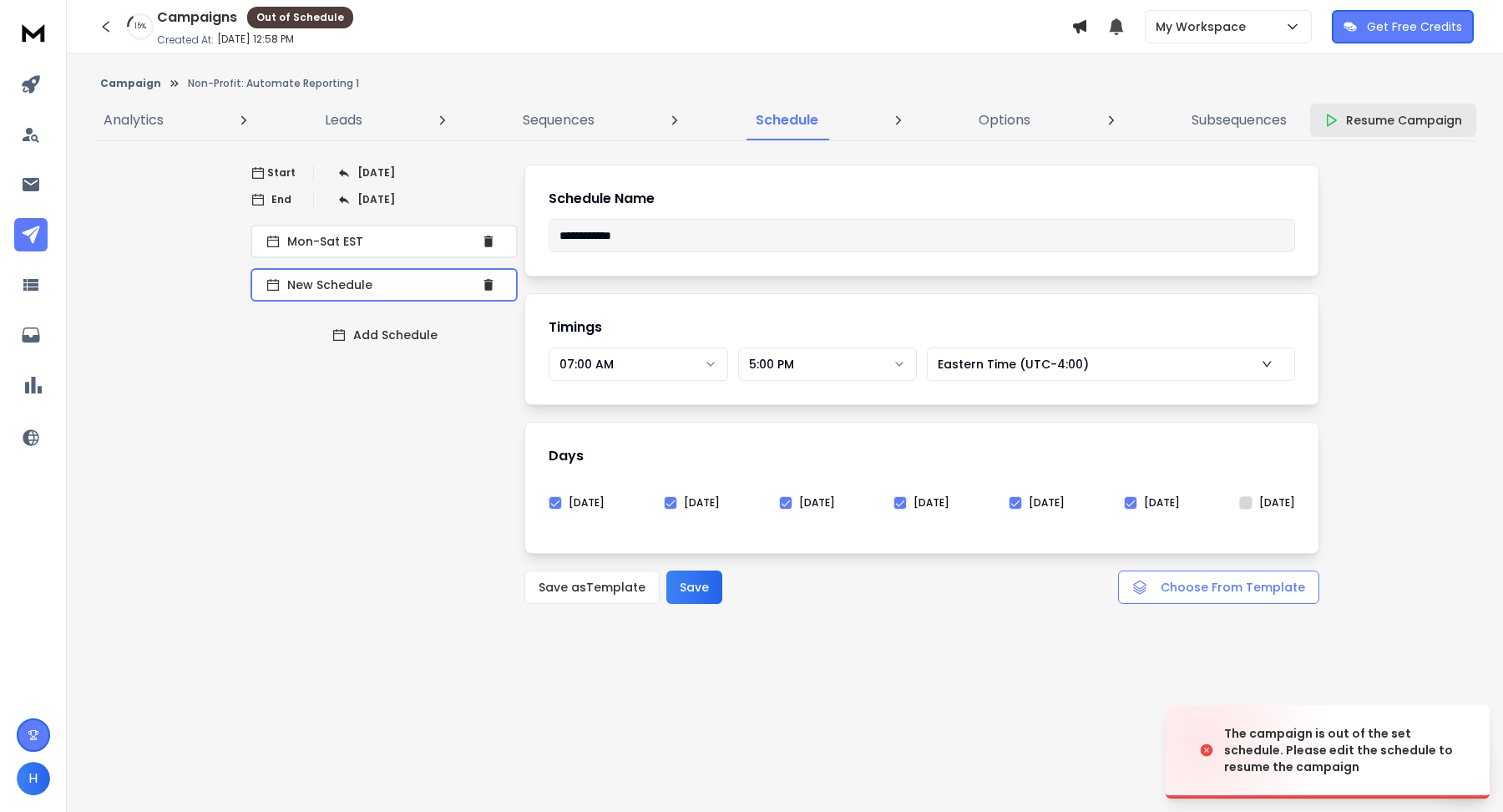
click at [1363, 120] on button "Resume Campaign" at bounding box center [1393, 120] width 166 height 33
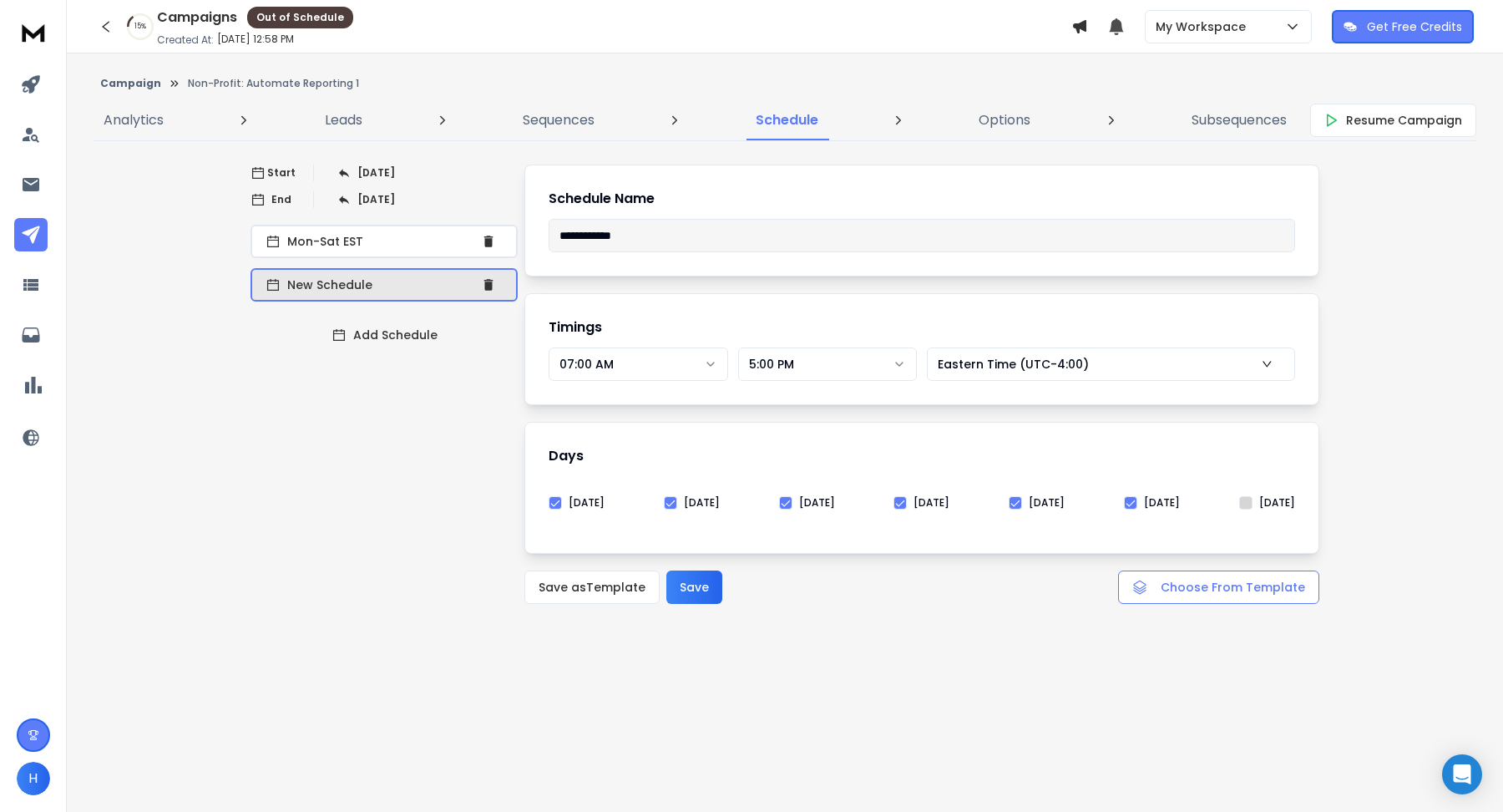
click at [394, 289] on p "New Schedule" at bounding box center [380, 284] width 187 height 17
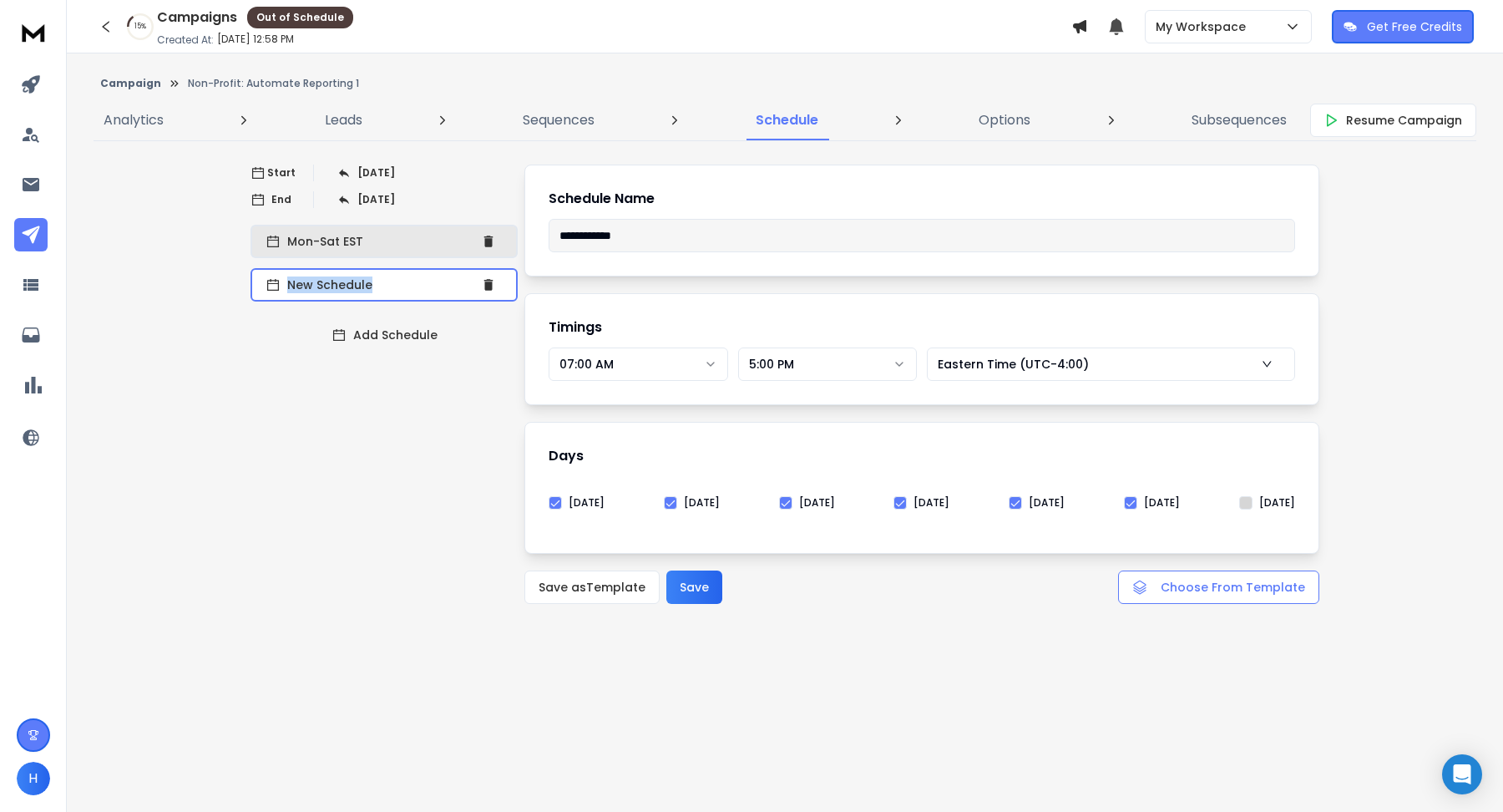
drag, startPoint x: 407, startPoint y: 286, endPoint x: 407, endPoint y: 238, distance: 48.4
click at [407, 238] on div "Mon-Sat EST New Schedule" at bounding box center [384, 263] width 267 height 77
click at [738, 236] on input "**********" at bounding box center [922, 235] width 747 height 33
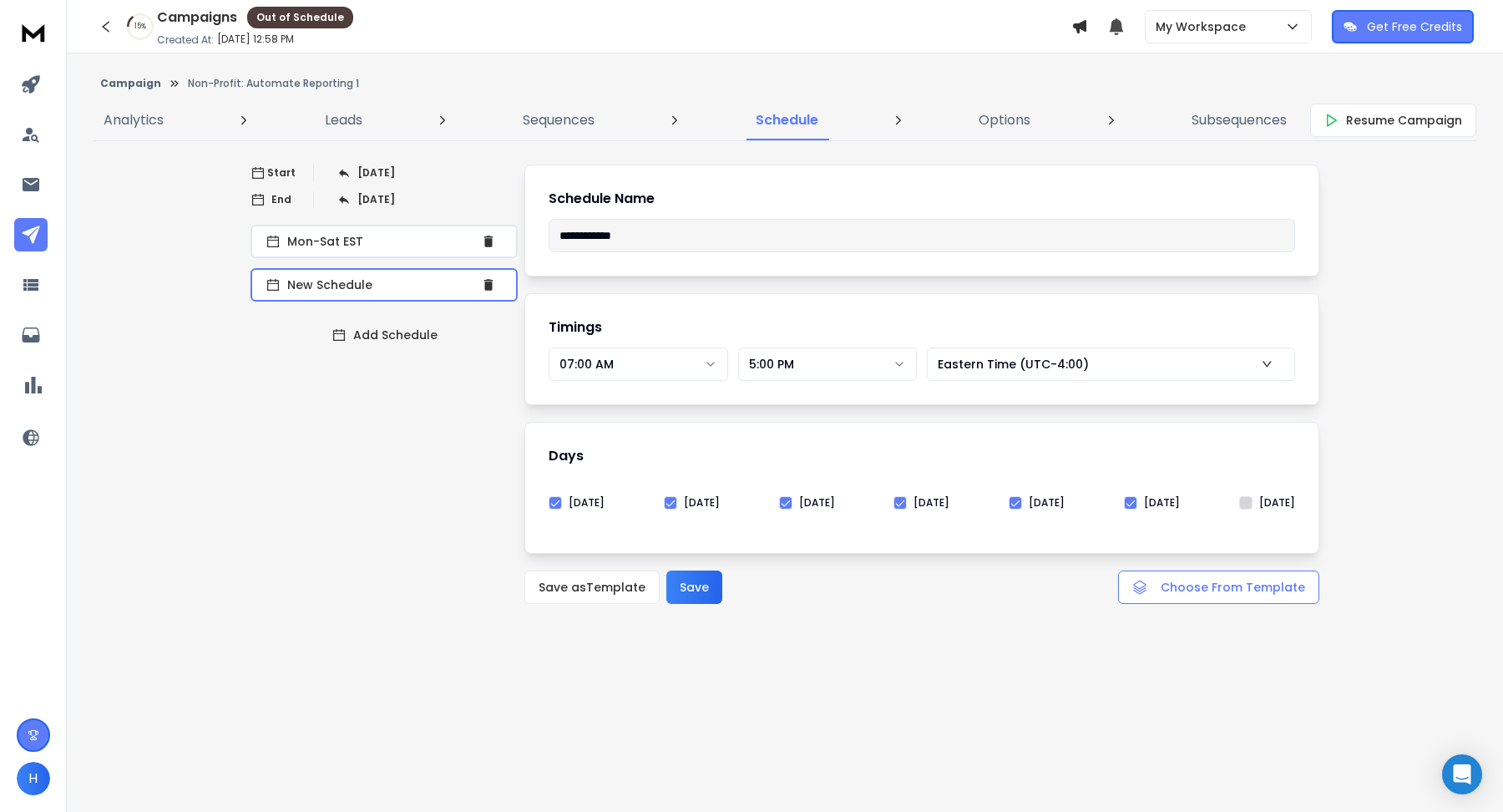
click at [697, 586] on button "Save" at bounding box center [694, 586] width 56 height 33
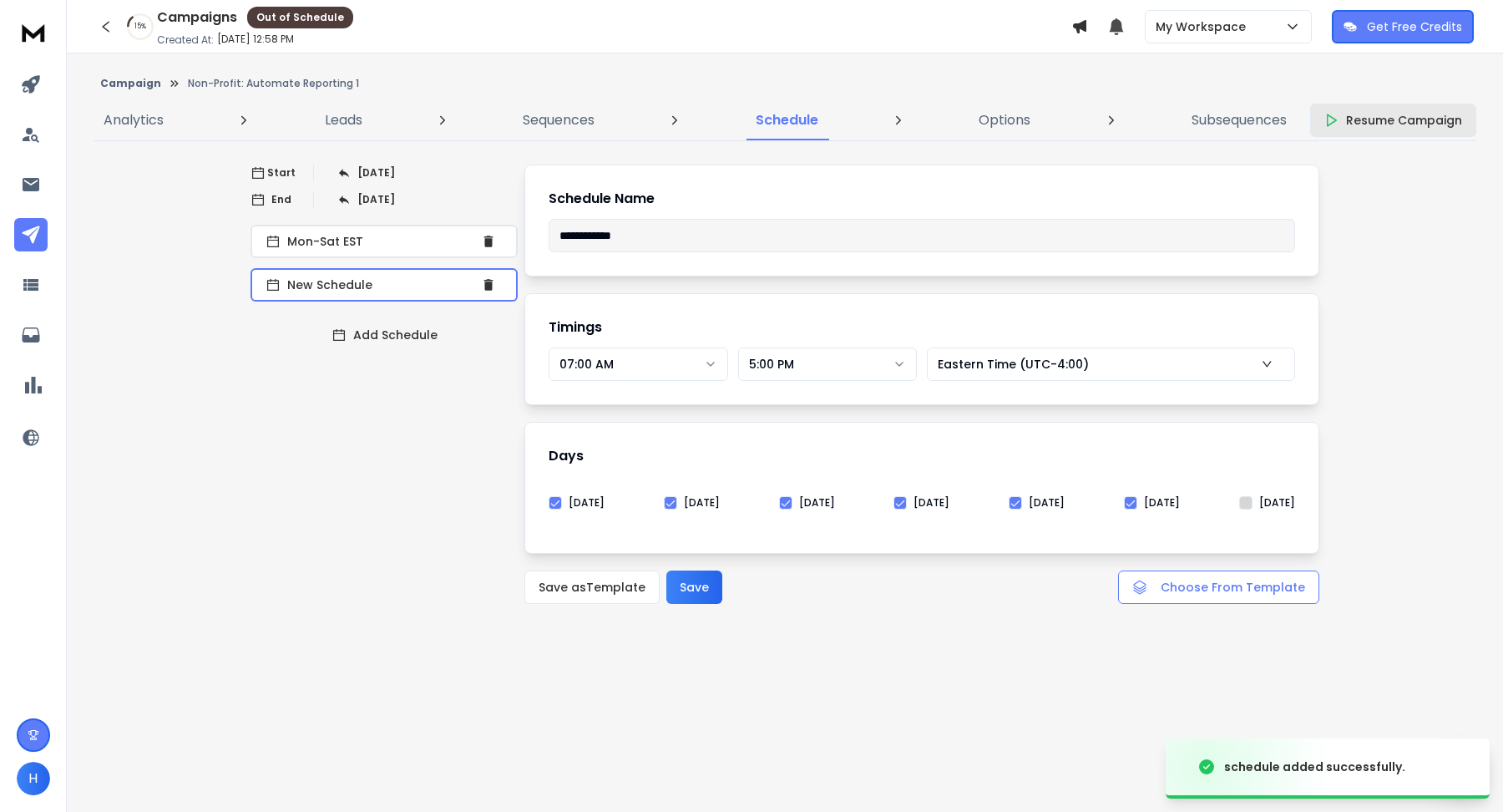
click at [1433, 118] on button "Resume Campaign" at bounding box center [1393, 120] width 166 height 33
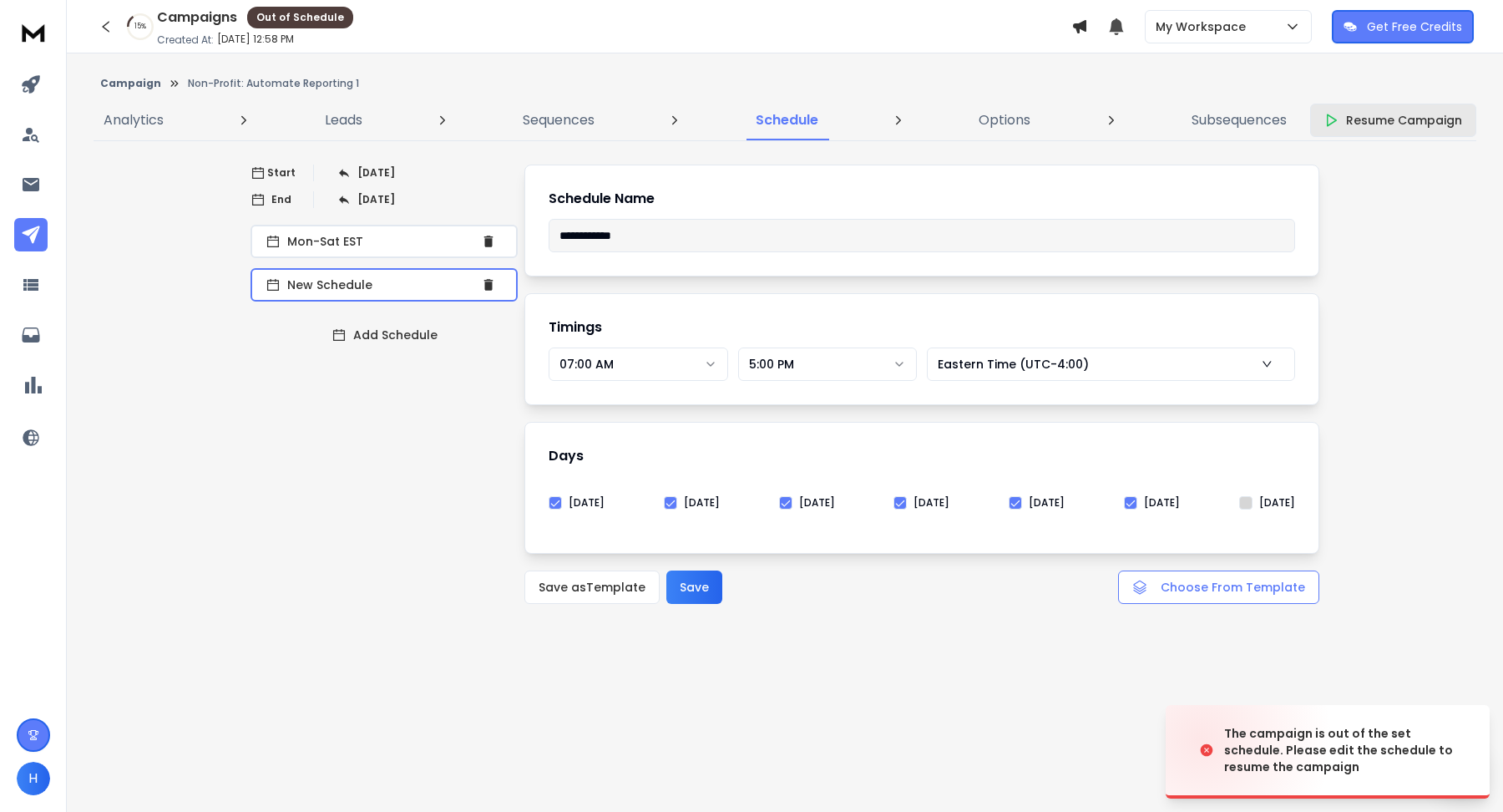
click at [1433, 118] on button "Resume Campaign" at bounding box center [1393, 120] width 166 height 33
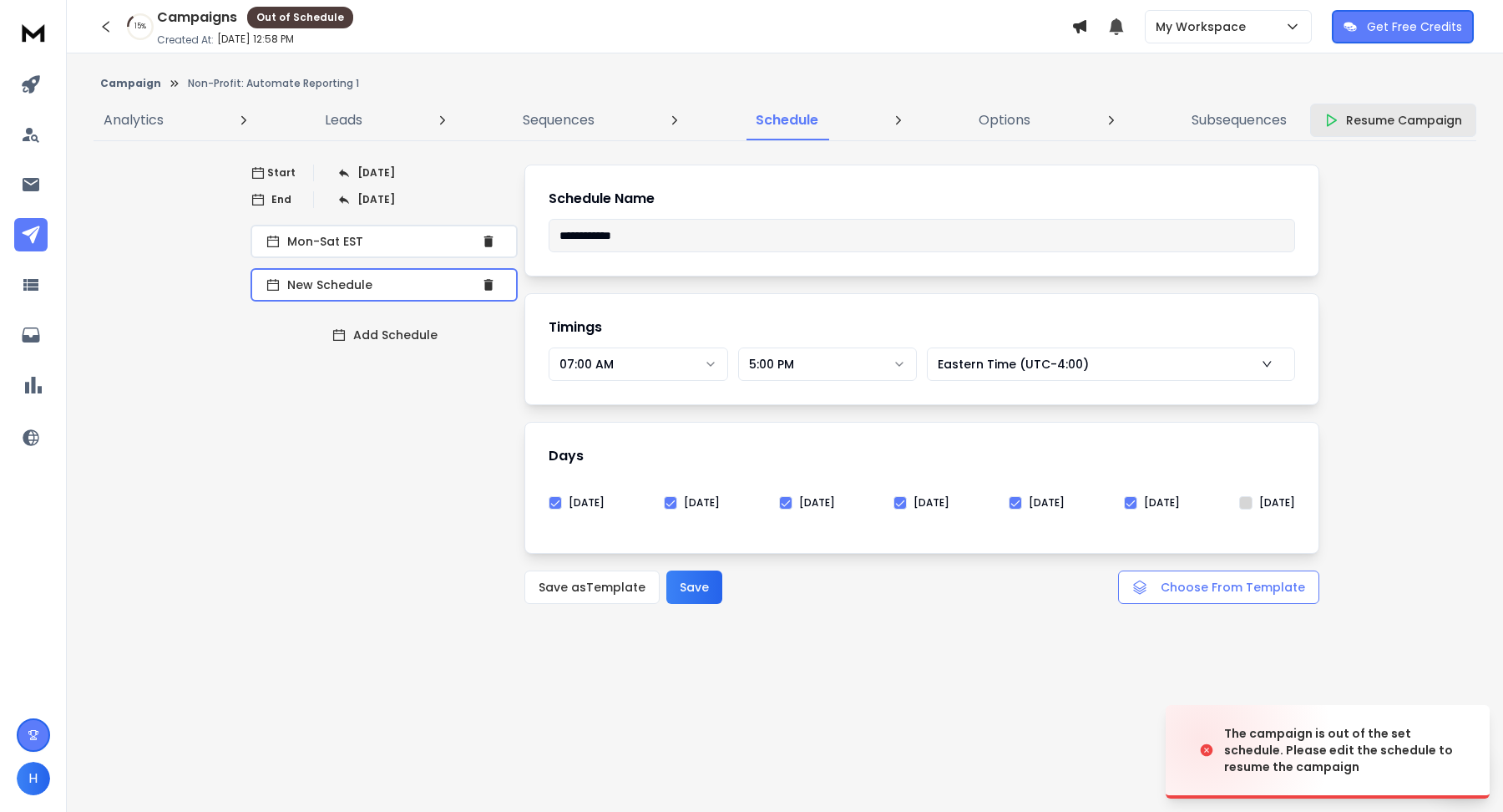
click at [1433, 118] on button "Resume Campaign" at bounding box center [1393, 120] width 166 height 33
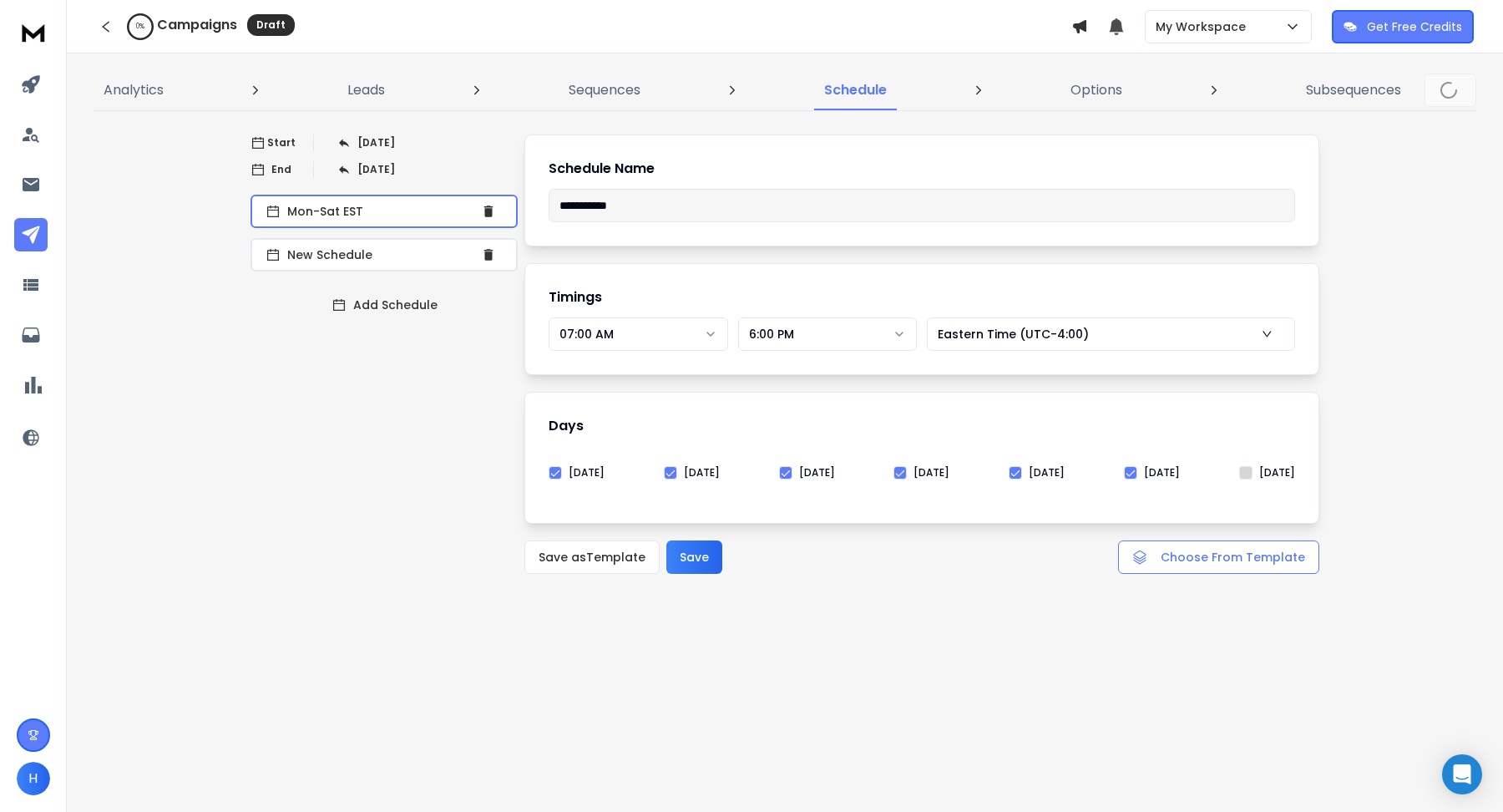
click at [707, 565] on button "Save" at bounding box center [694, 556] width 56 height 33
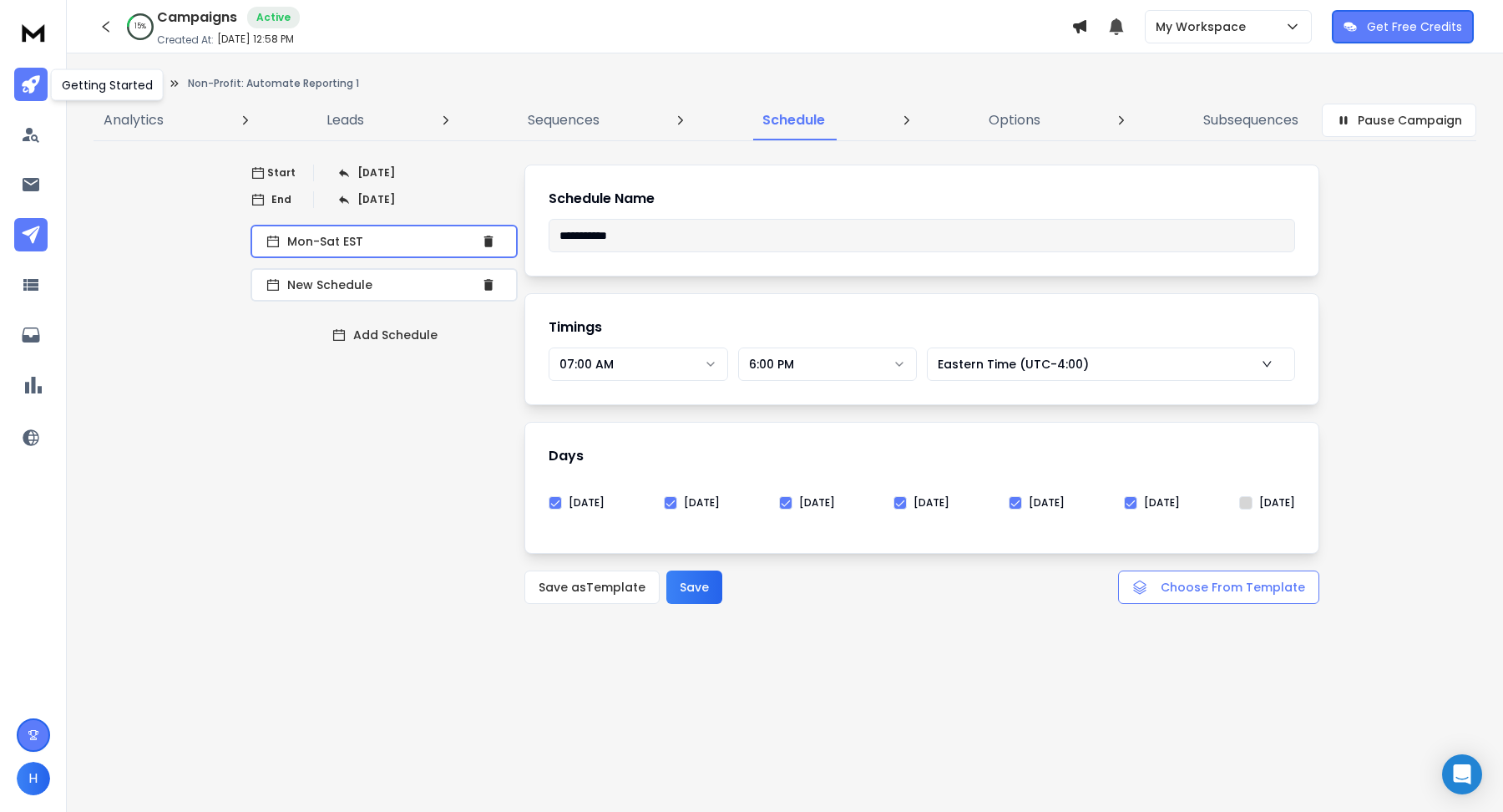
click at [30, 84] on icon at bounding box center [31, 84] width 18 height 18
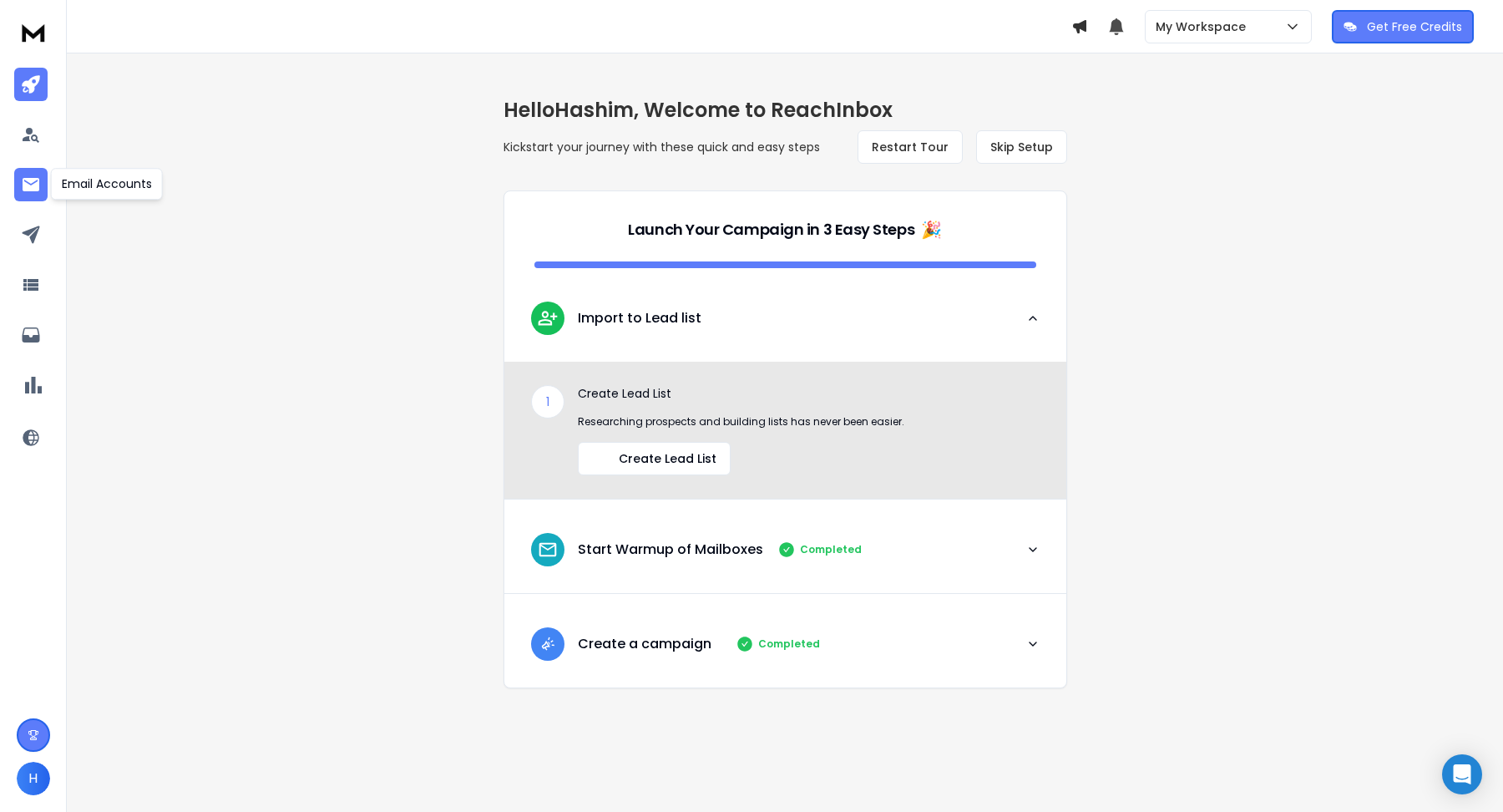
click at [34, 196] on link at bounding box center [30, 184] width 33 height 33
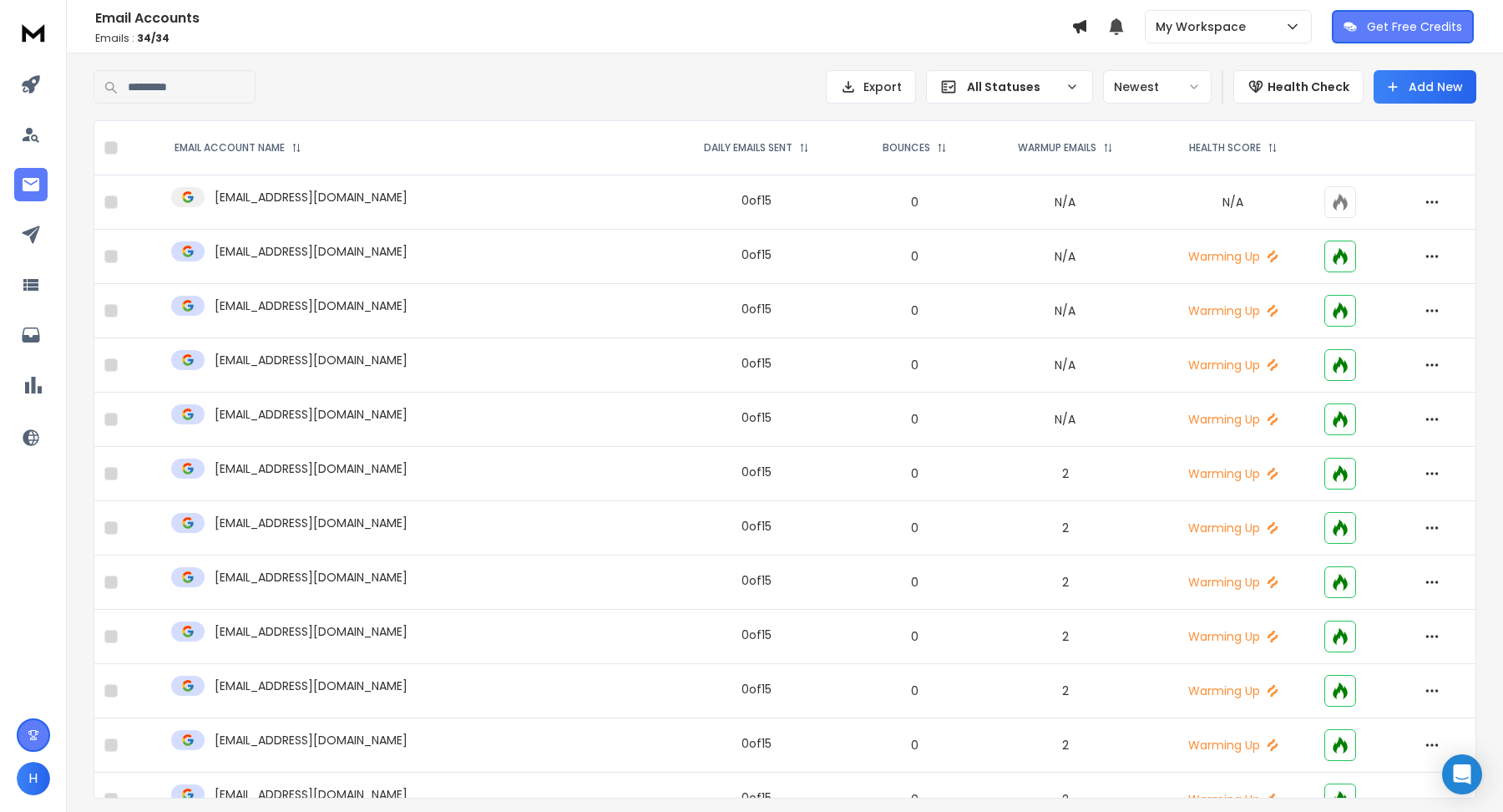
click at [49, 240] on div at bounding box center [33, 238] width 38 height 40
click at [27, 207] on div at bounding box center [33, 264] width 38 height 393
click at [27, 216] on div at bounding box center [33, 264] width 38 height 393
click at [31, 235] on icon at bounding box center [31, 234] width 18 height 18
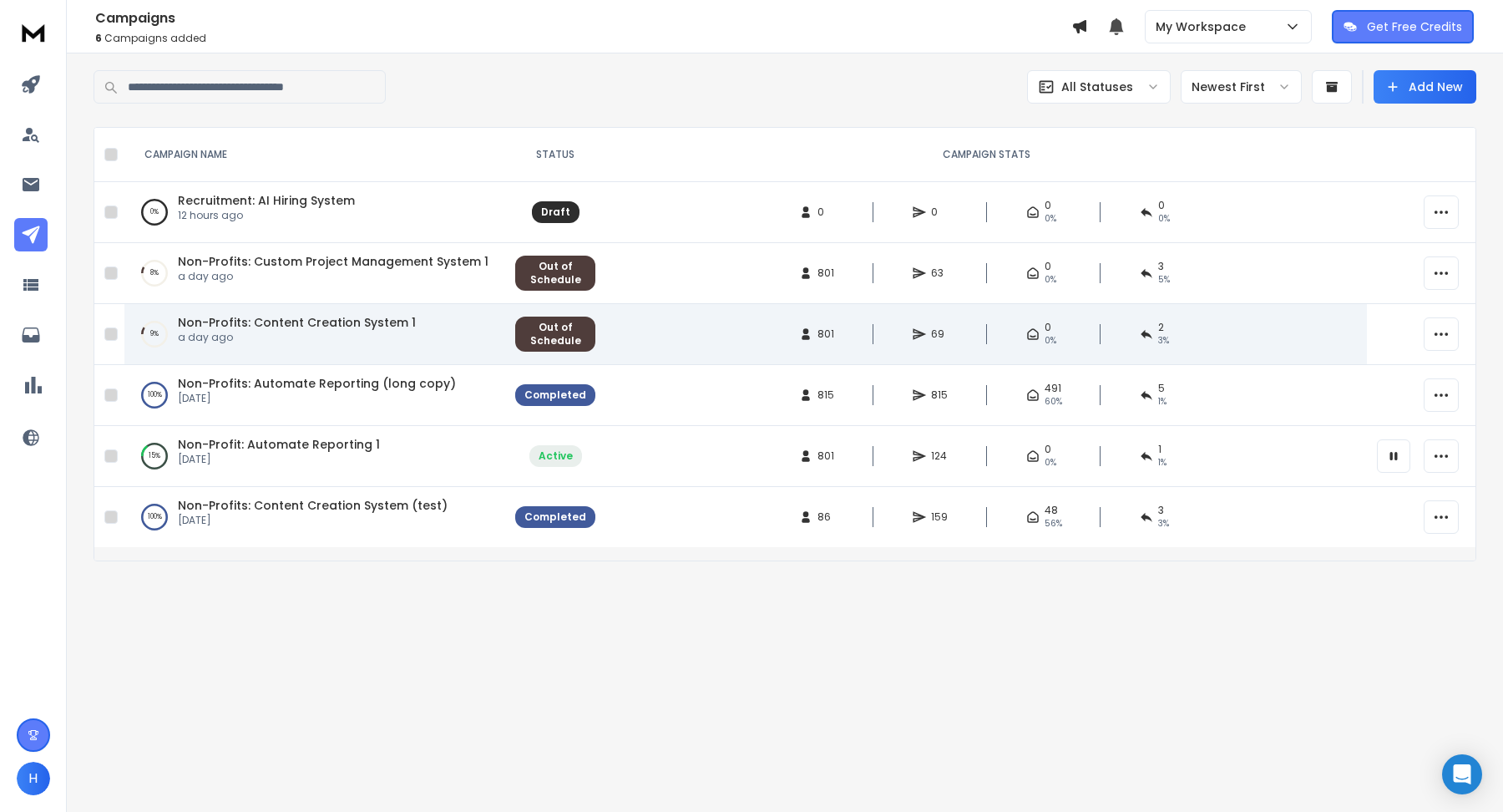
click at [372, 335] on p "a day ago" at bounding box center [297, 337] width 238 height 13
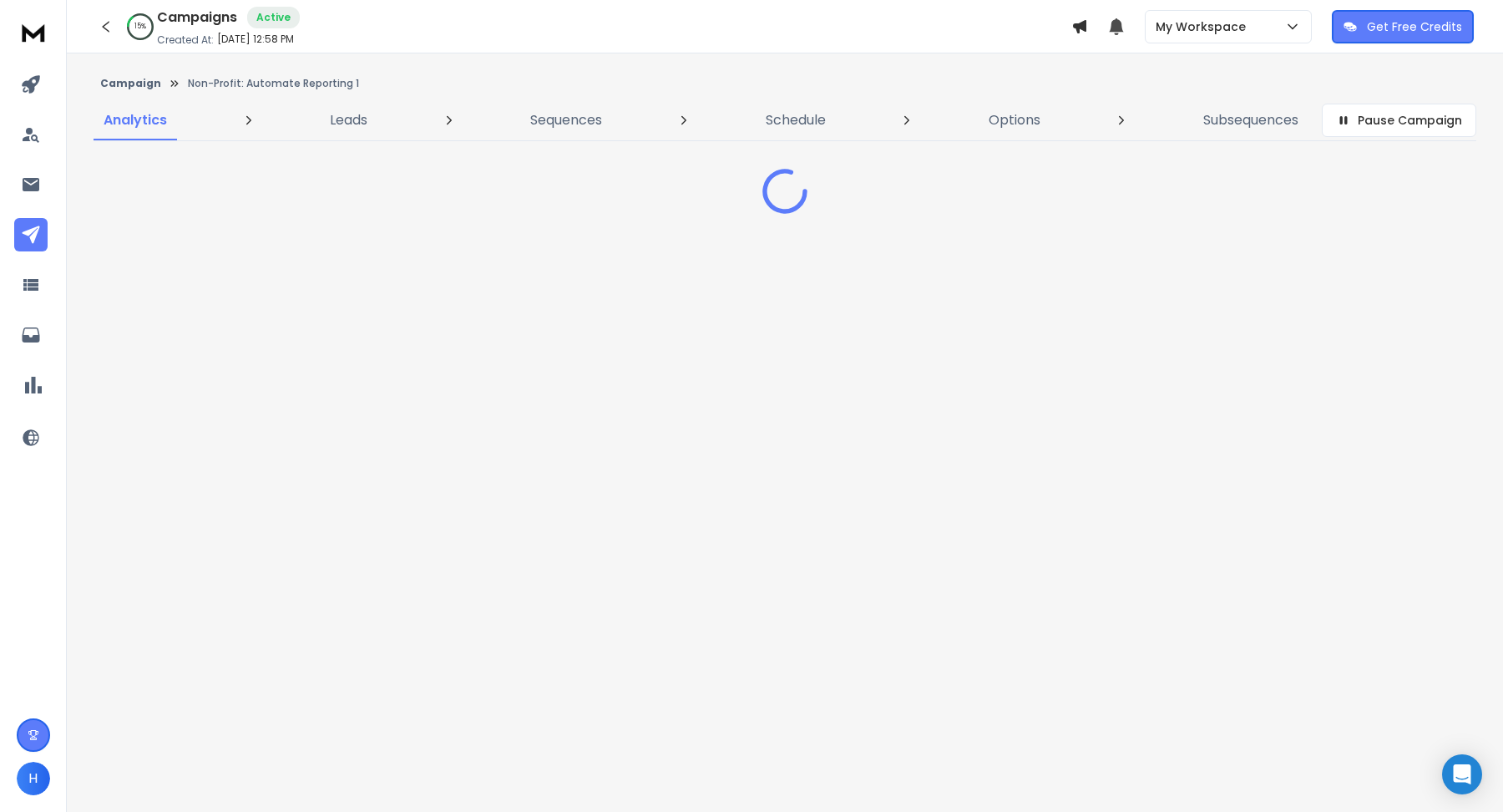
click at [807, 94] on div "Campaign Non-Profit: Automate Reporting 1" at bounding box center [785, 83] width 1383 height 27
click at [804, 120] on p "Schedule" at bounding box center [796, 120] width 60 height 20
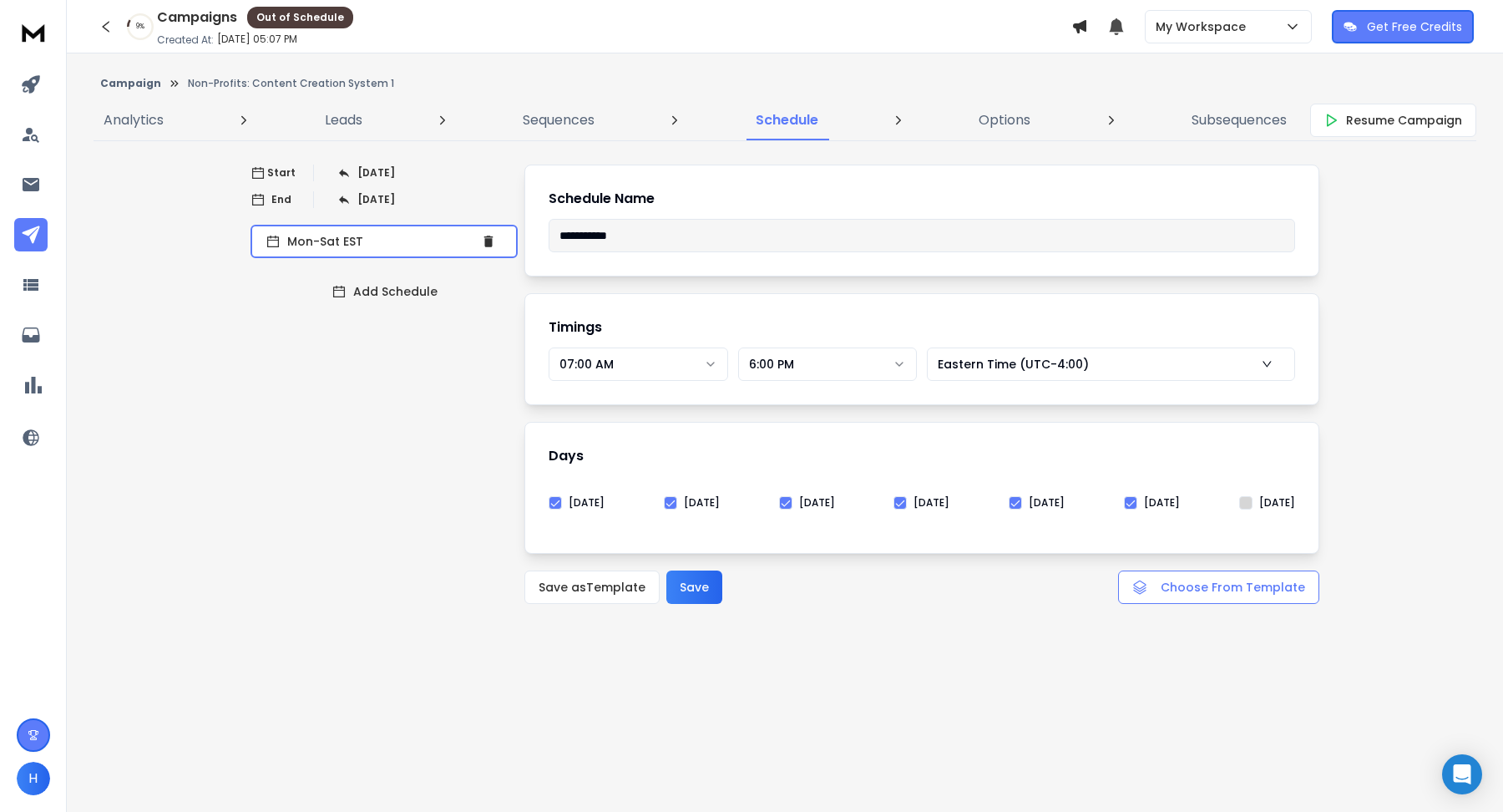
click at [367, 200] on p "[DATE]" at bounding box center [376, 199] width 38 height 13
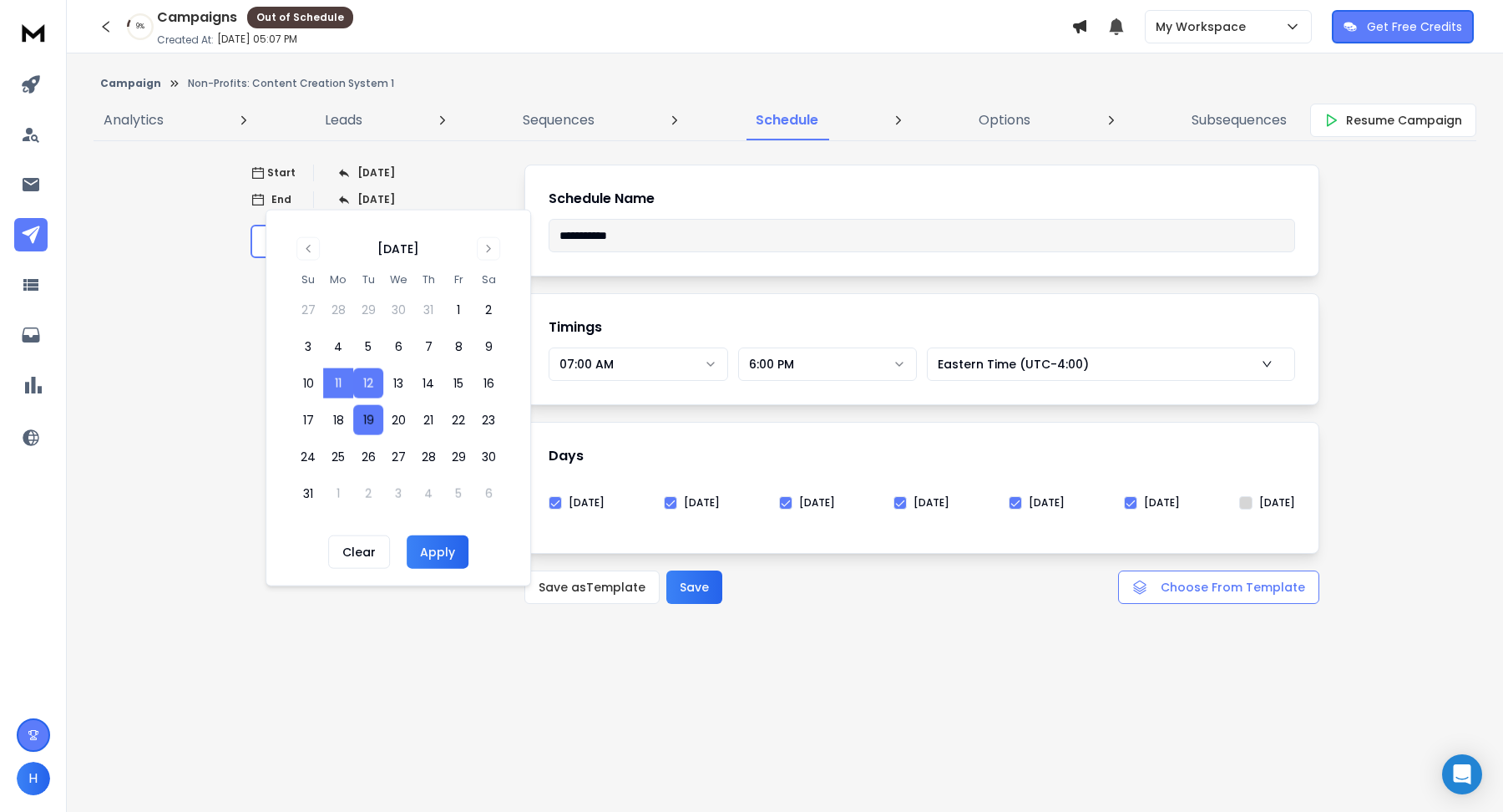
click at [367, 420] on button "19" at bounding box center [368, 420] width 30 height 30
click at [462, 385] on button "15" at bounding box center [458, 383] width 30 height 30
click at [458, 552] on button "Apply" at bounding box center [438, 551] width 62 height 33
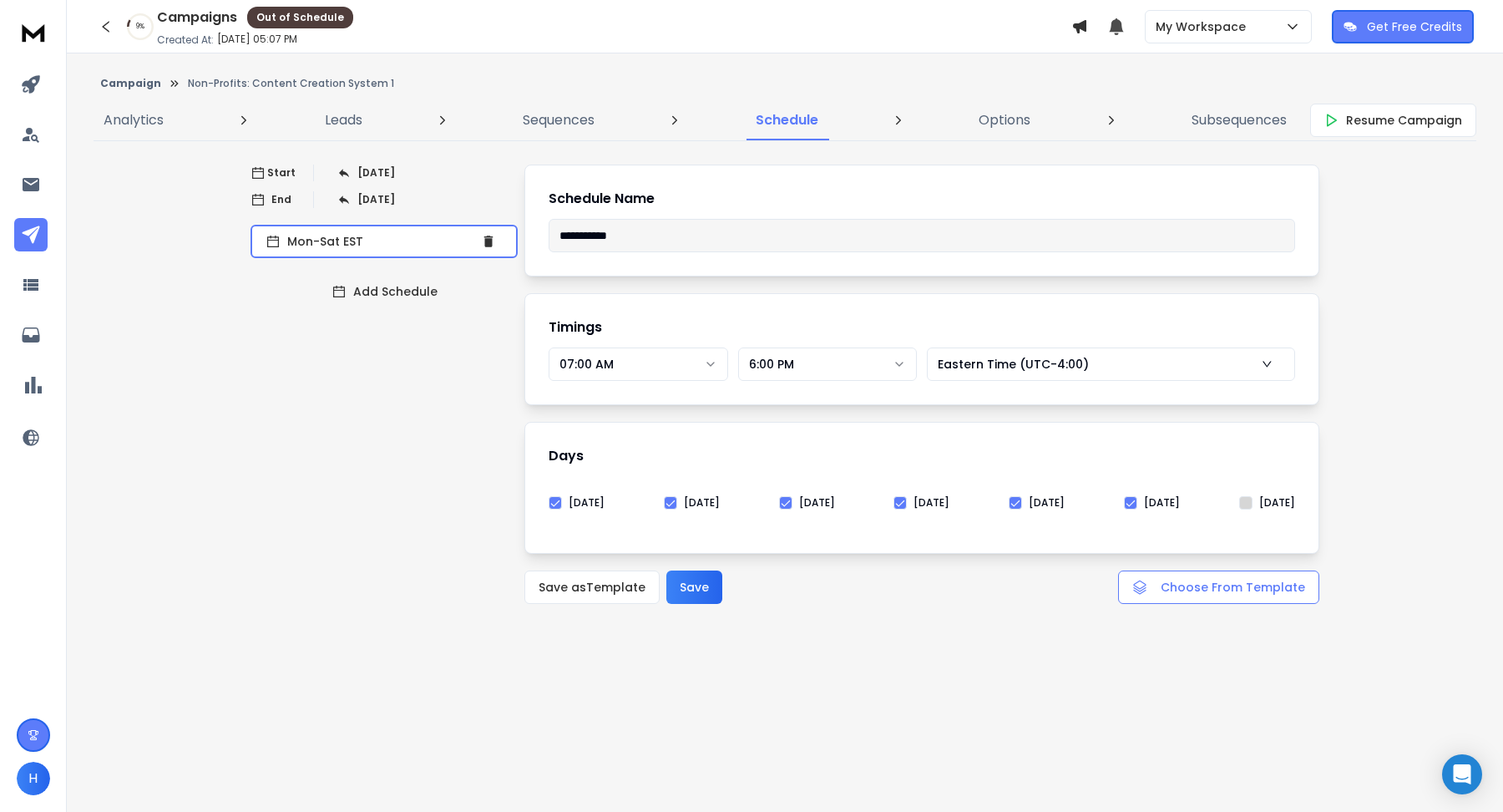
click at [697, 580] on button "Save" at bounding box center [694, 586] width 56 height 33
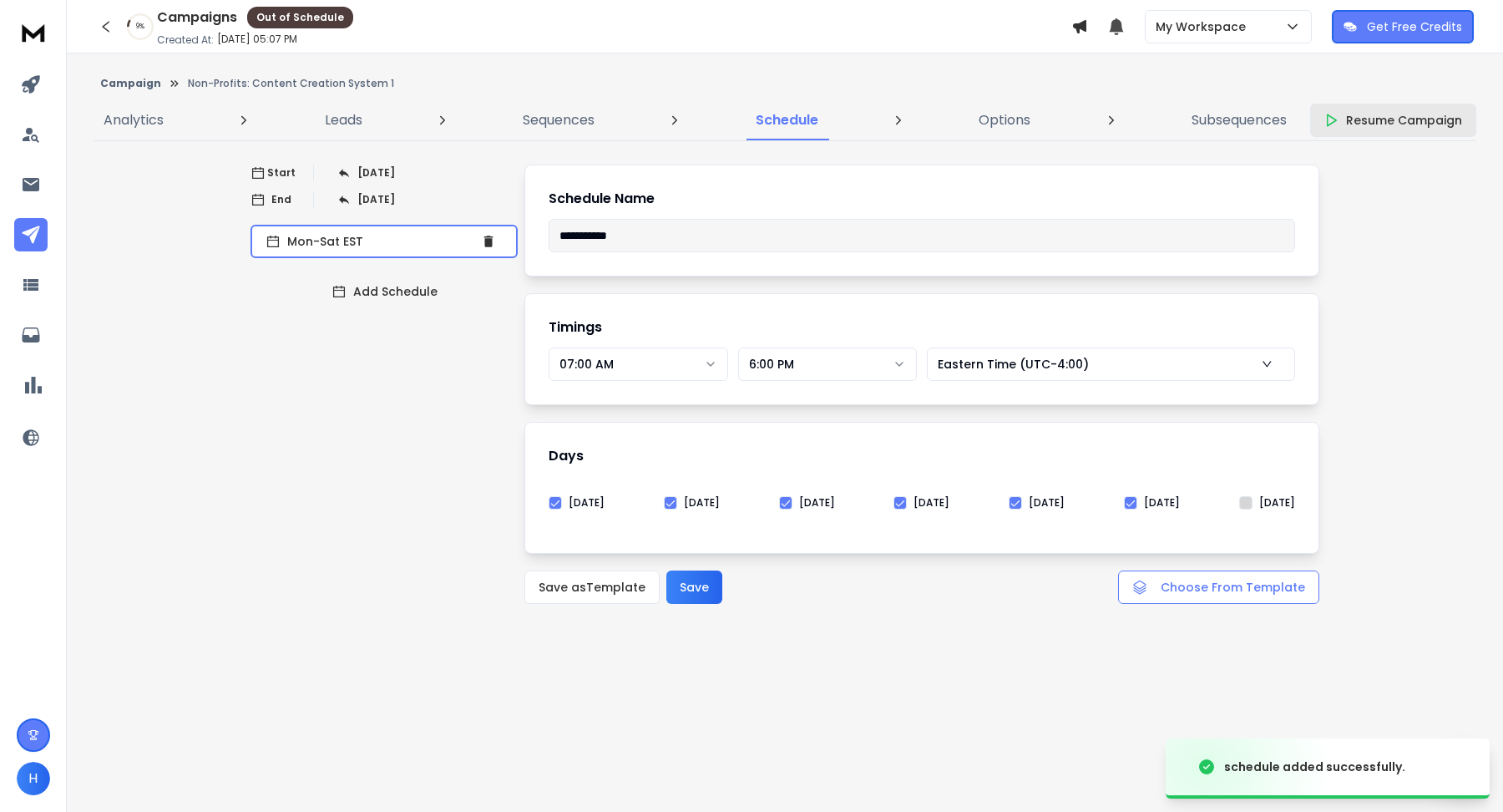
click at [1369, 118] on button "Resume Campaign" at bounding box center [1393, 120] width 166 height 33
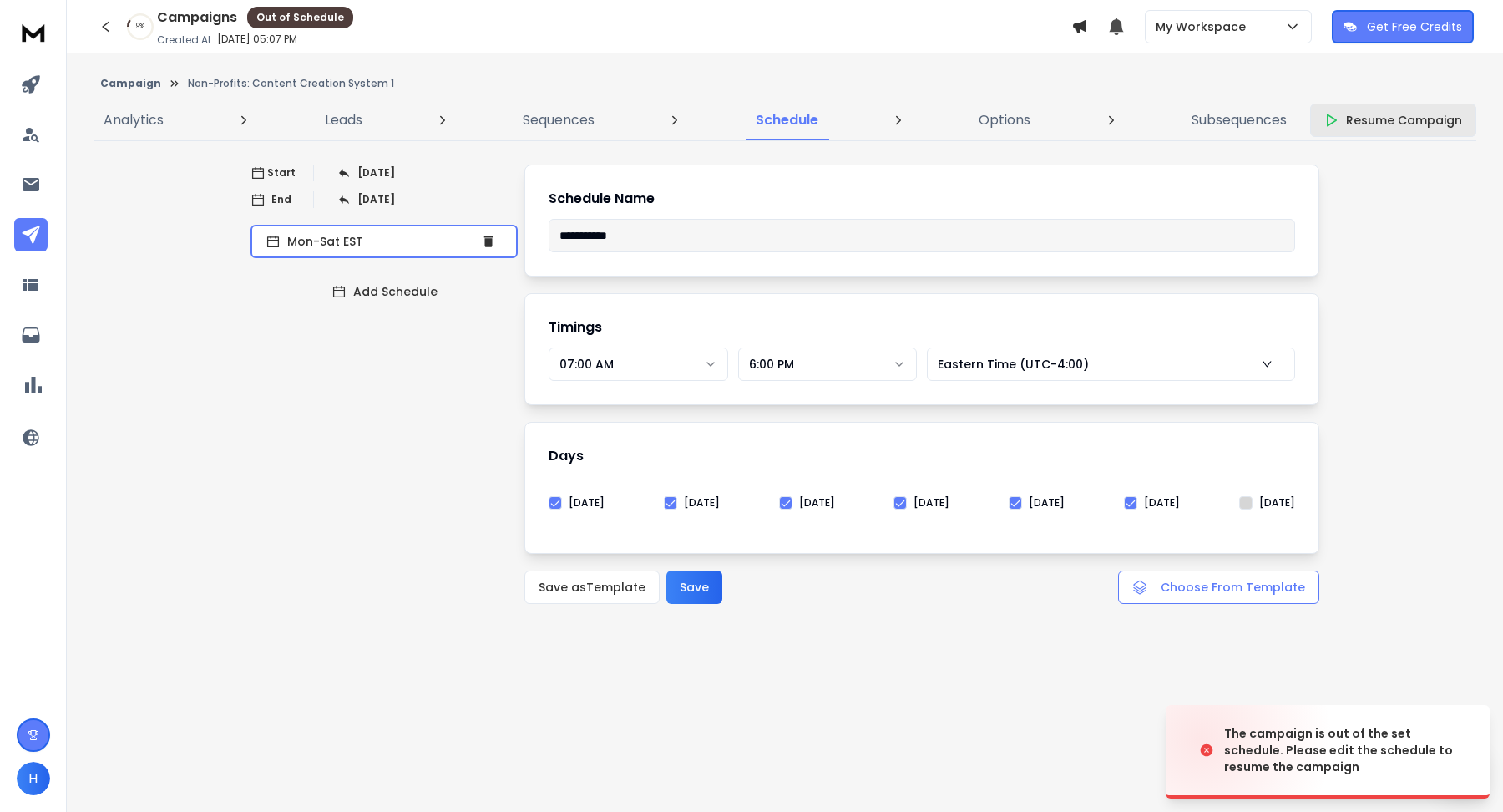
click at [1361, 119] on button "Resume Campaign" at bounding box center [1393, 120] width 166 height 33
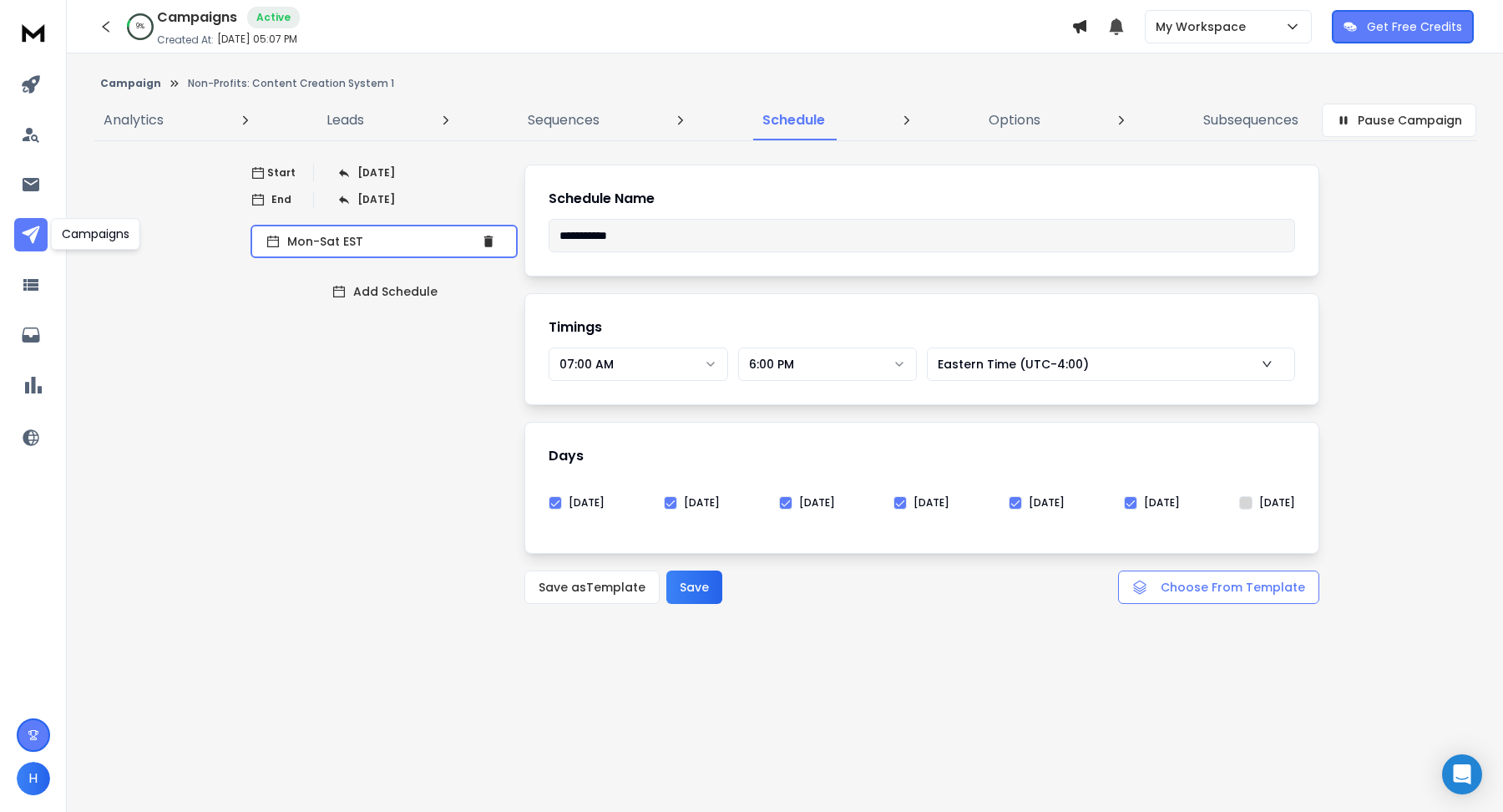
click at [22, 241] on icon at bounding box center [31, 235] width 20 height 20
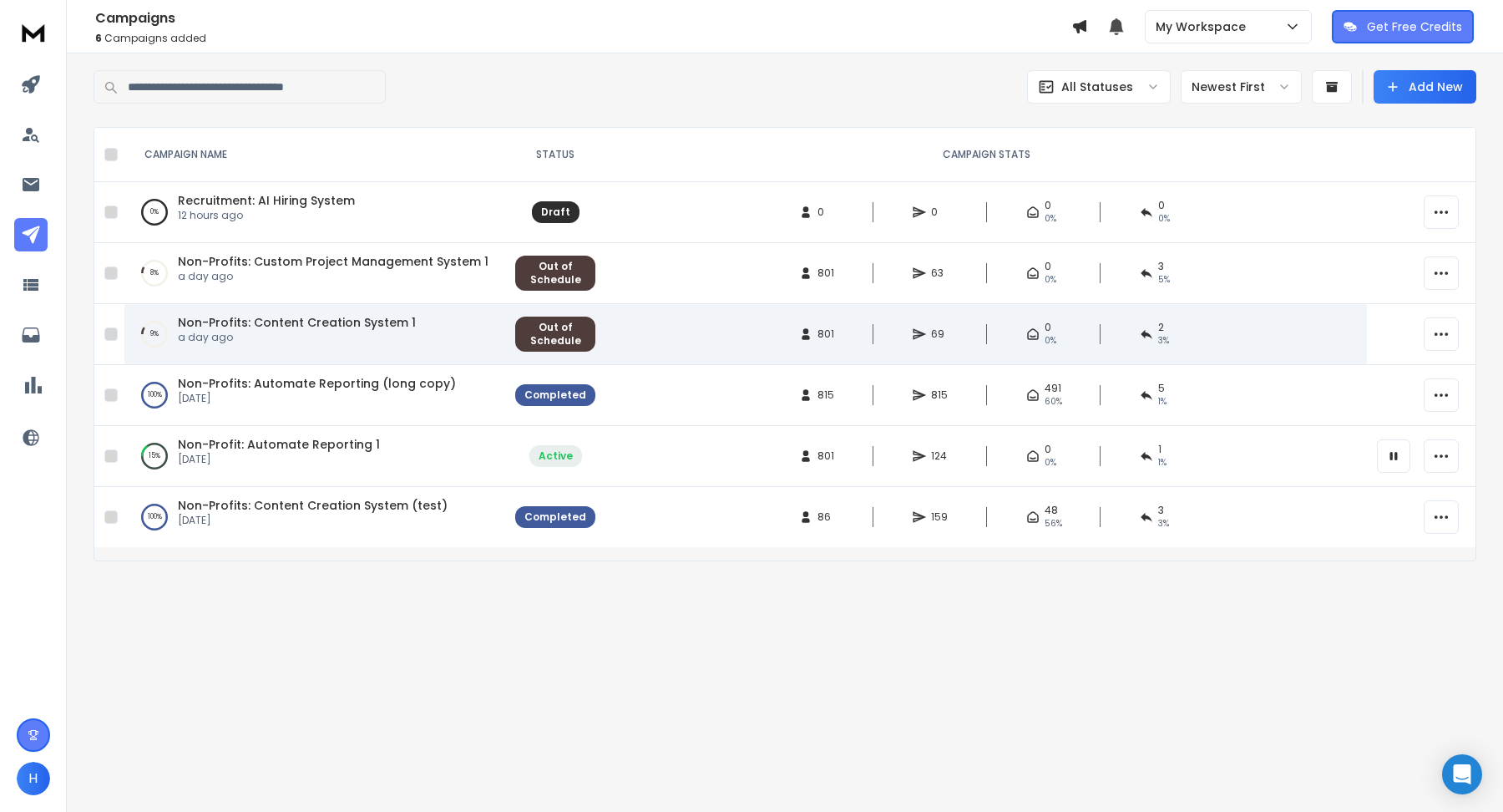
click at [477, 356] on td "9 % Non-Profits: Content Creation System 1 a day ago" at bounding box center [314, 334] width 381 height 61
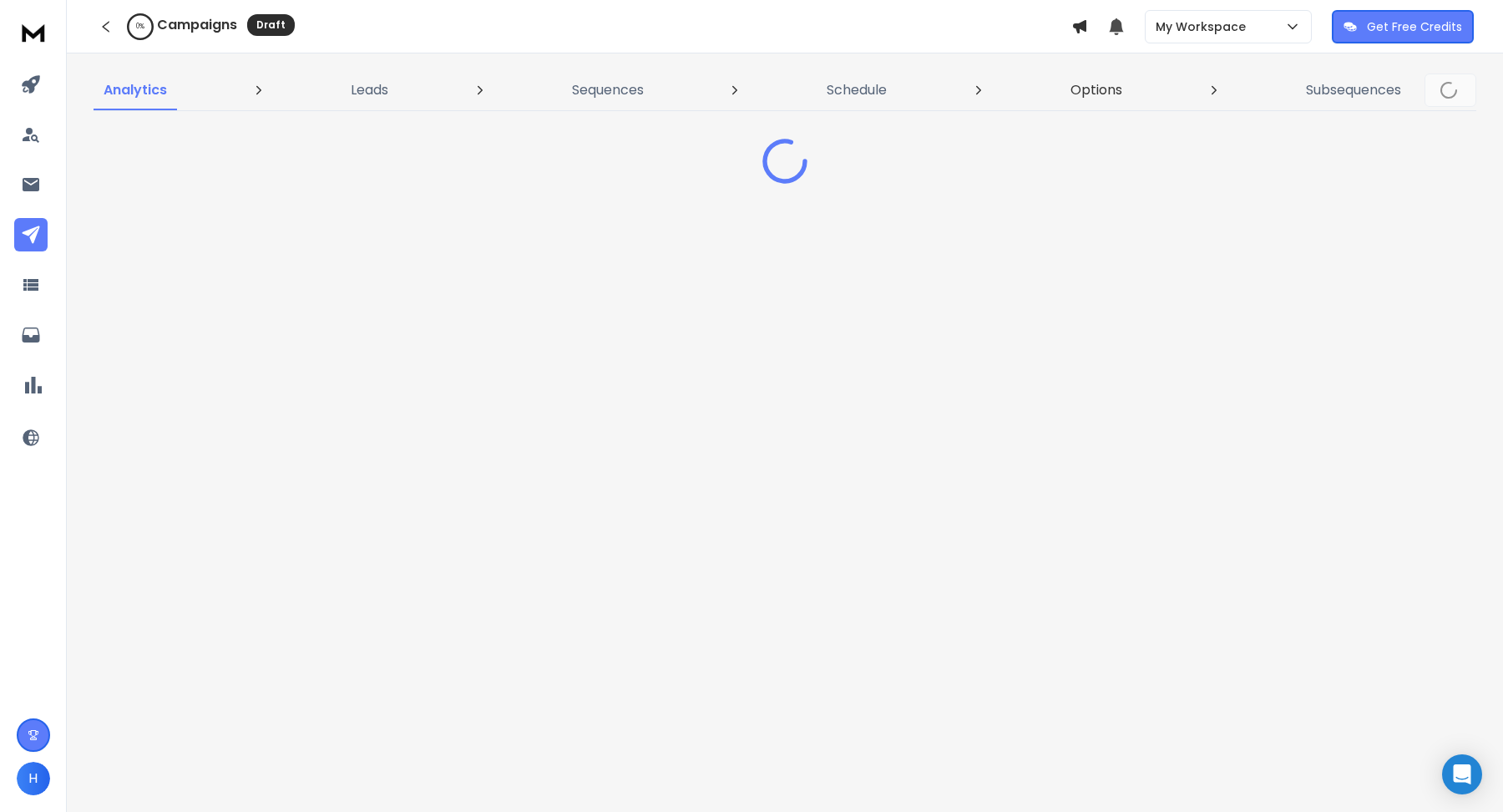
click at [1078, 84] on div "Analytics Leads Sequences Schedule Options Subsequences" at bounding box center [785, 90] width 1383 height 41
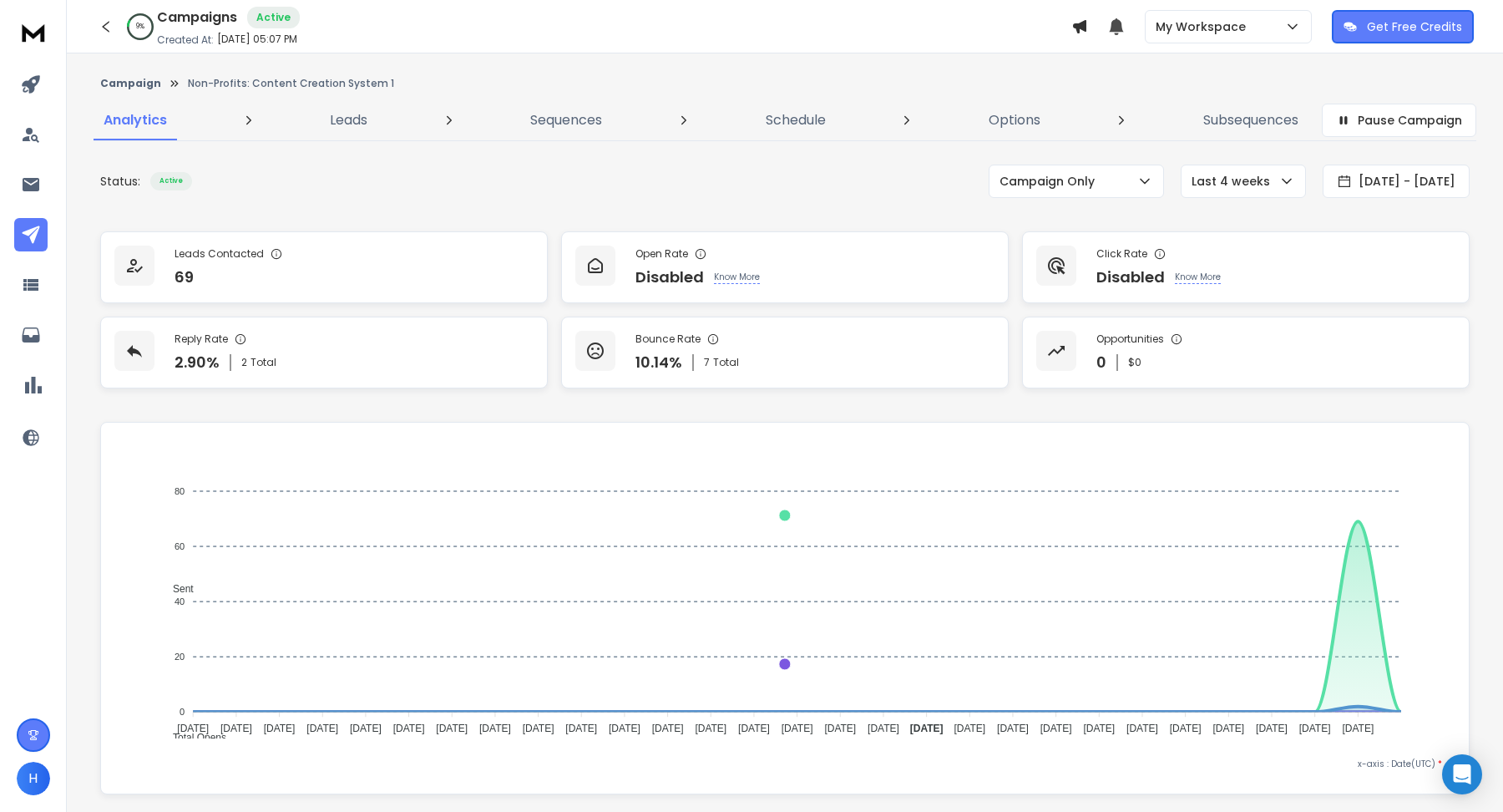
click at [1086, 120] on div "Analytics Leads Sequences Schedule Options Subsequences" at bounding box center [701, 120] width 1215 height 40
click at [1003, 114] on p "Options" at bounding box center [1015, 120] width 52 height 20
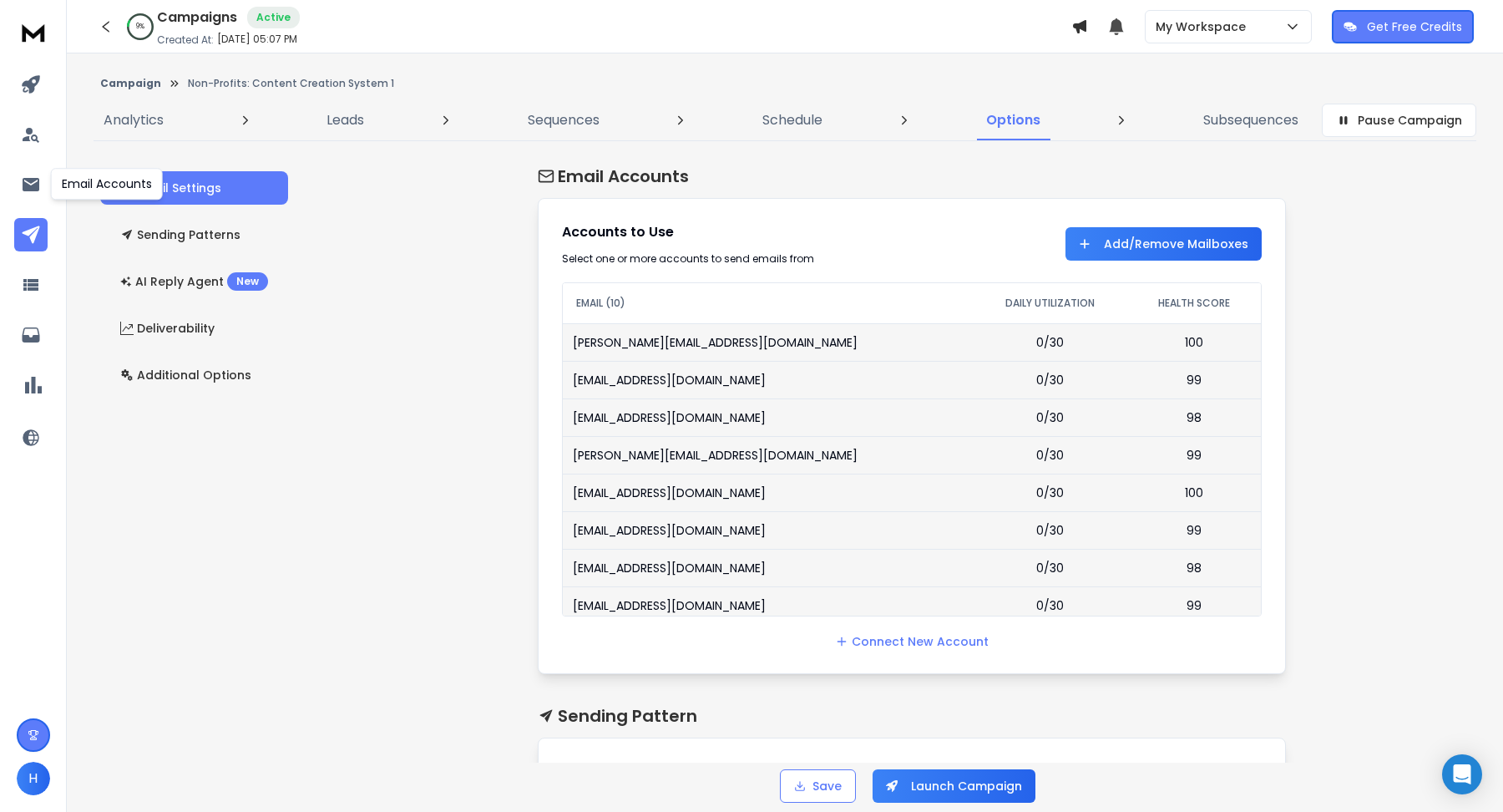
click at [33, 240] on icon at bounding box center [31, 234] width 18 height 18
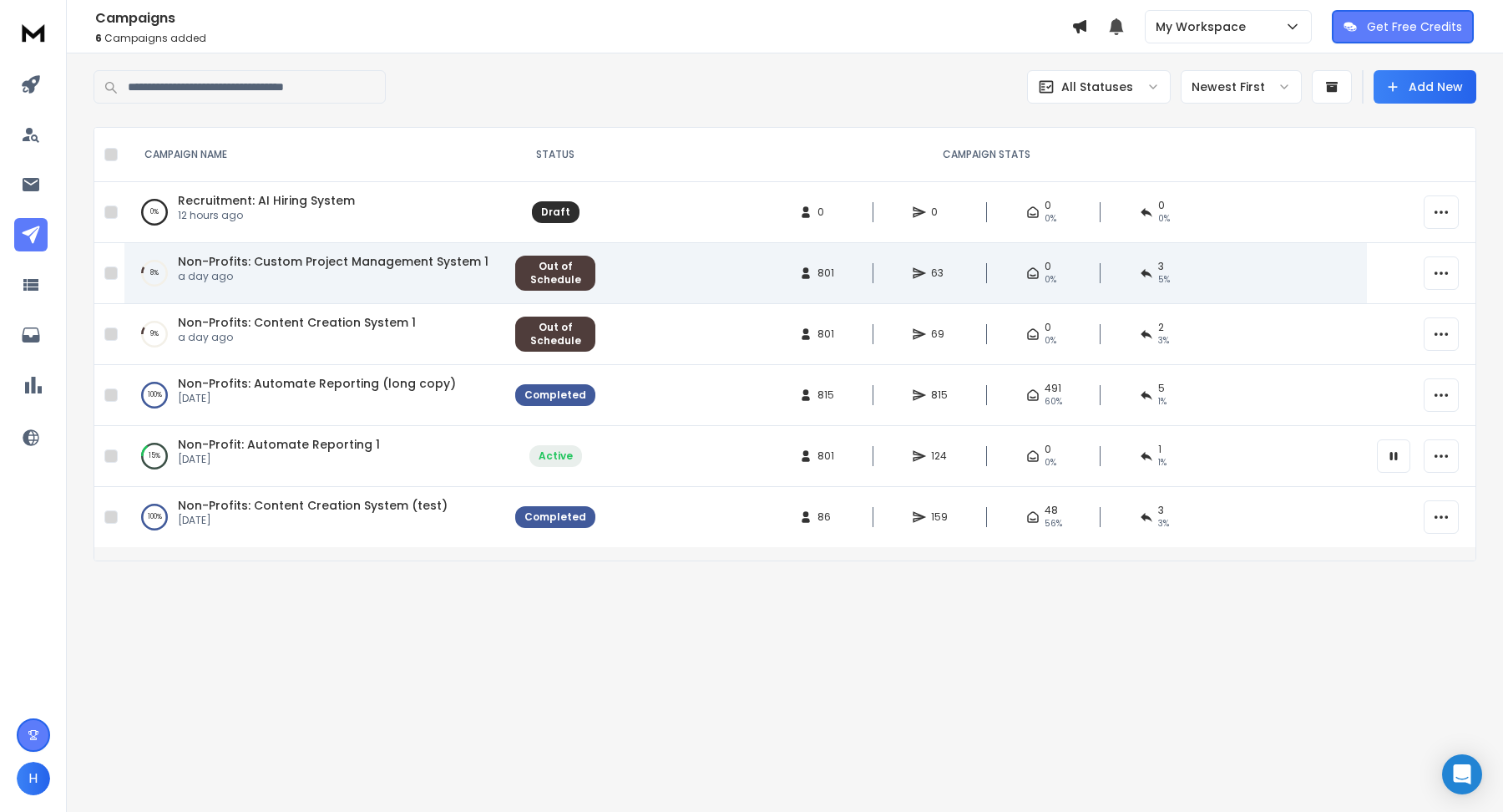
click at [447, 281] on p "a day ago" at bounding box center [333, 276] width 311 height 13
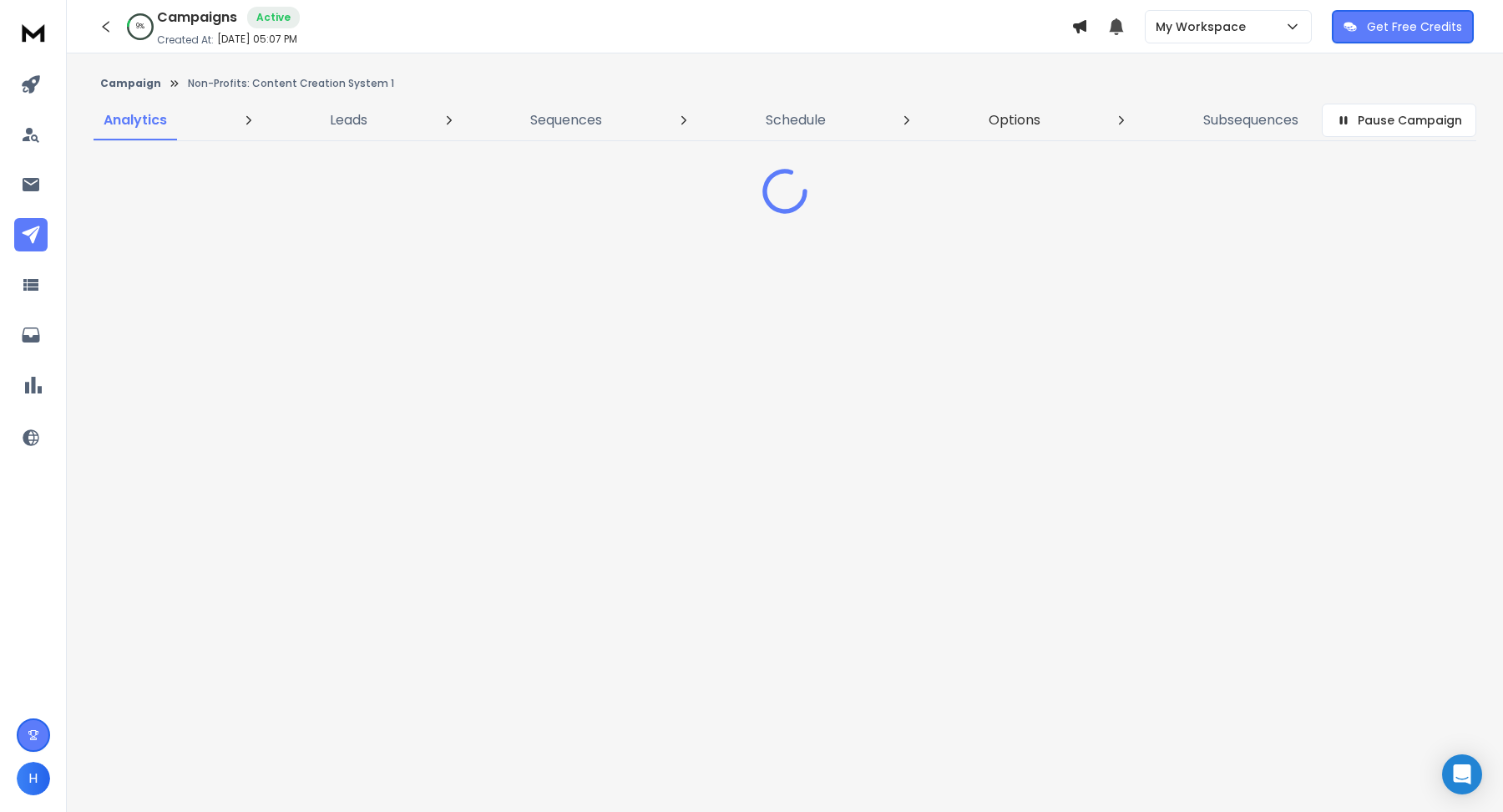
click at [1027, 122] on p "Options" at bounding box center [1015, 120] width 52 height 20
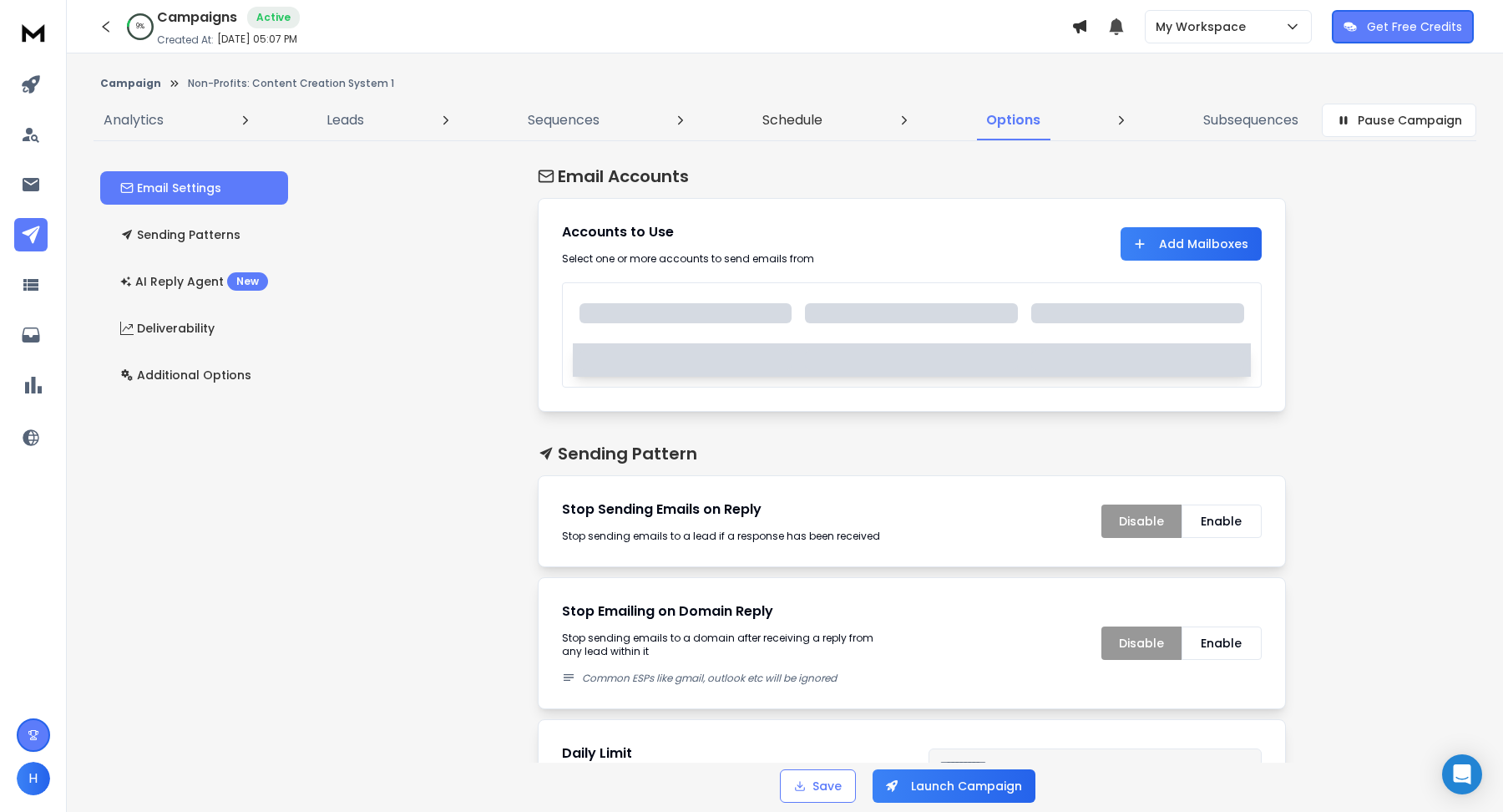
select select "*"
type input "***"
type input "****"
click at [809, 117] on p "Schedule" at bounding box center [792, 120] width 60 height 20
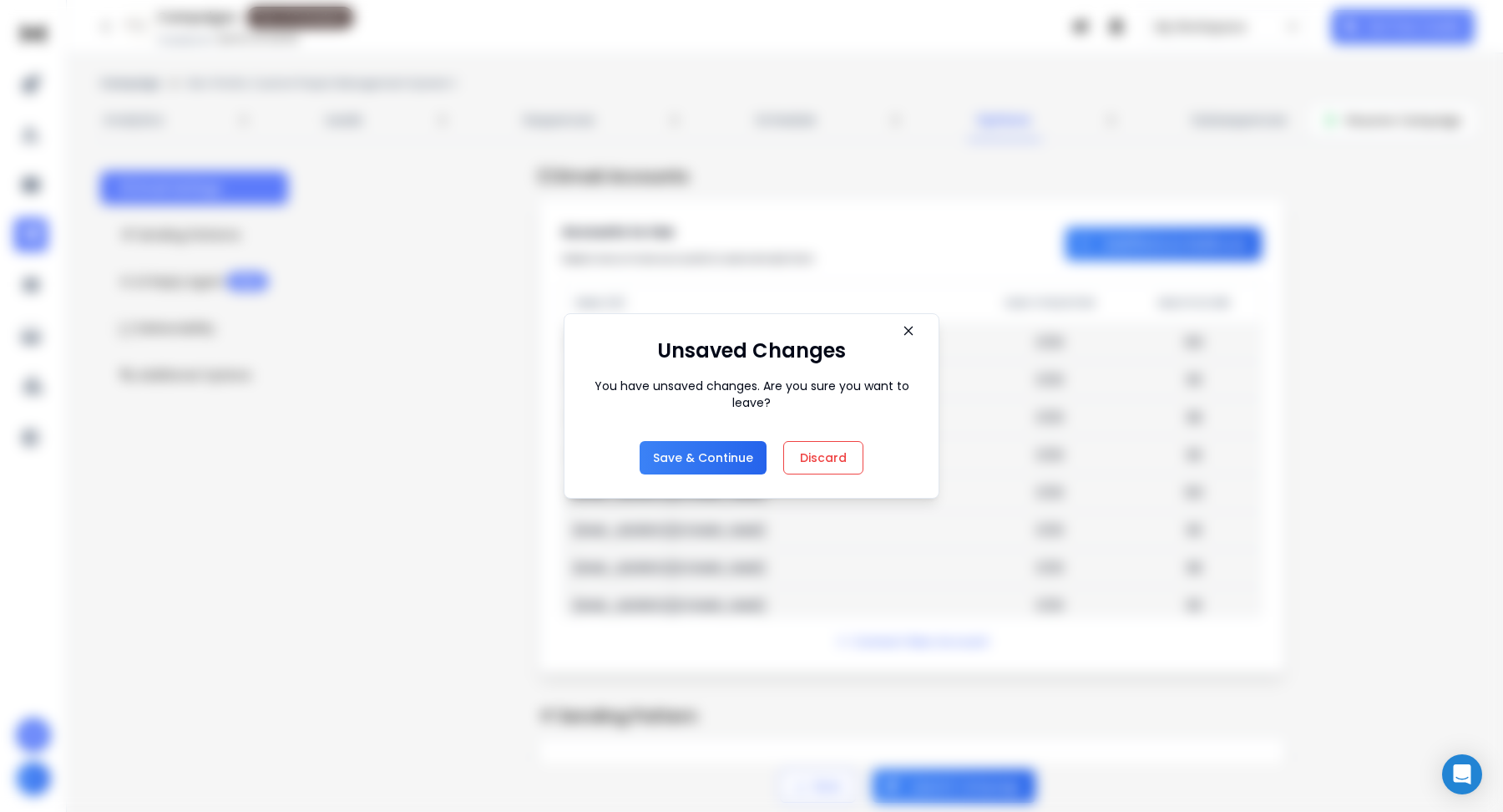
click at [735, 469] on button "Save & Continue" at bounding box center [703, 457] width 127 height 33
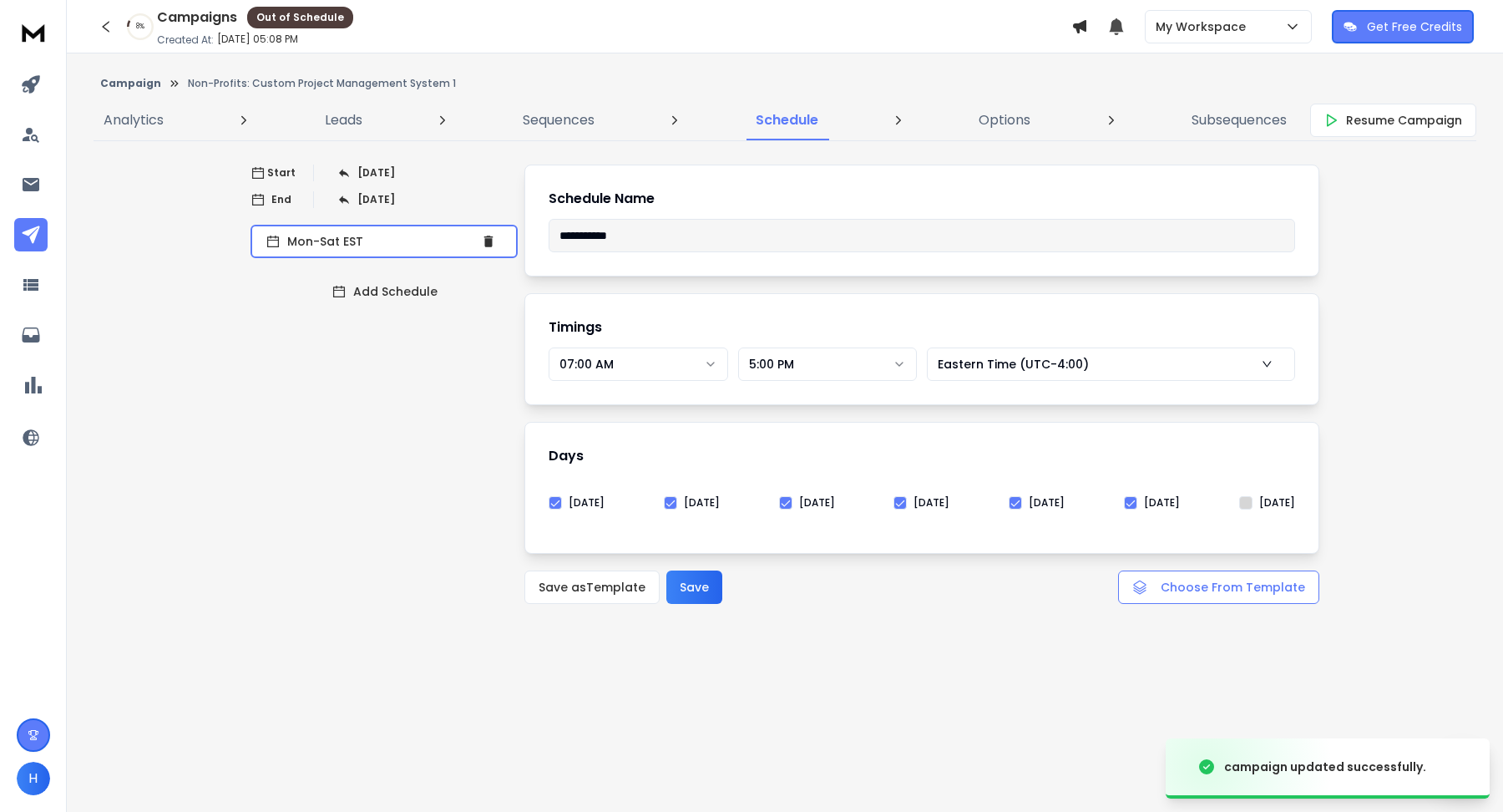
click at [440, 205] on div "End Mon Aug 11 2025" at bounding box center [384, 199] width 267 height 17
click at [395, 205] on p "Mon Aug 11 2025" at bounding box center [376, 199] width 38 height 13
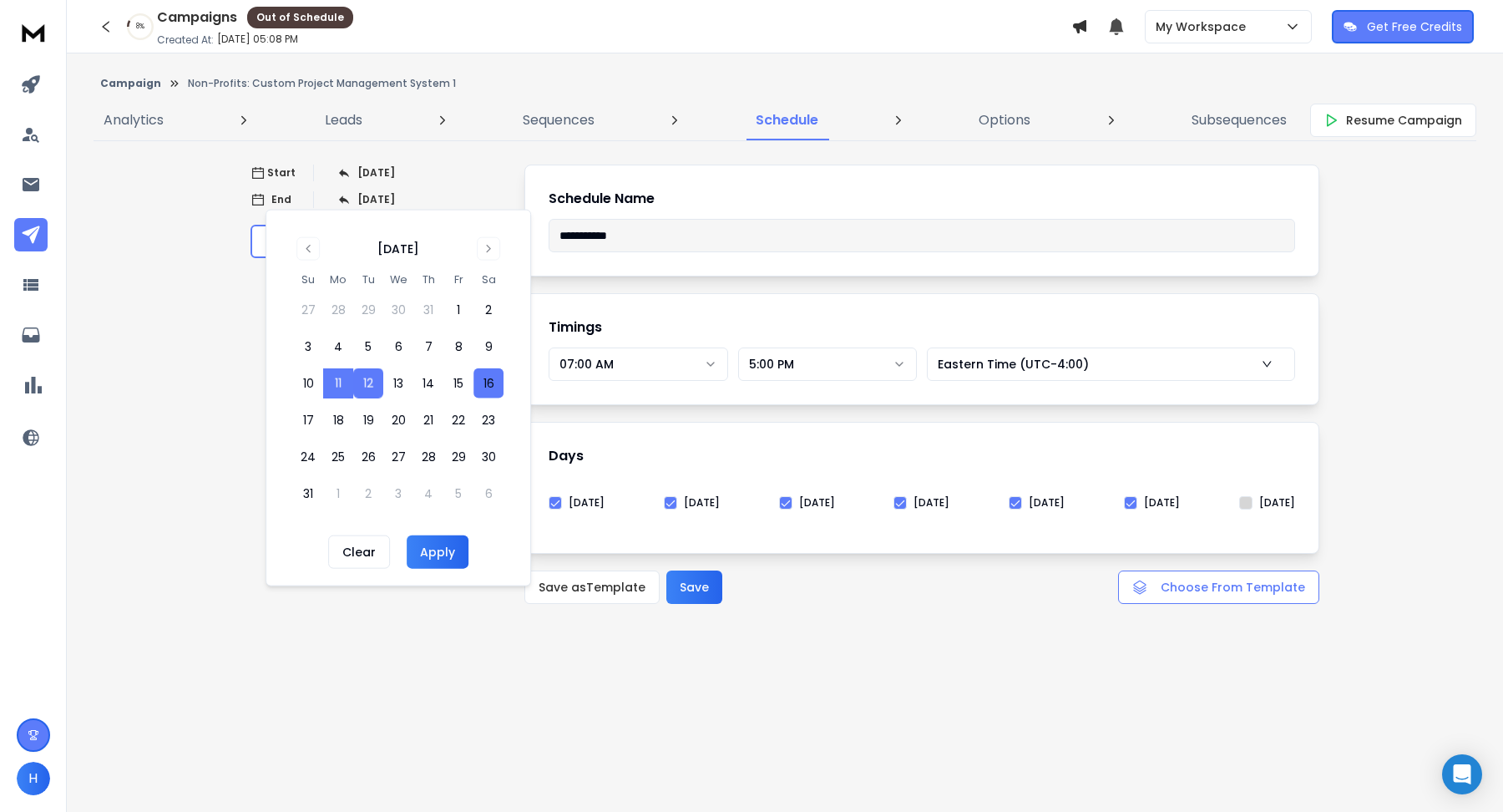
click at [480, 379] on button "16" at bounding box center [489, 383] width 30 height 30
click at [447, 555] on button "Apply" at bounding box center [438, 551] width 62 height 33
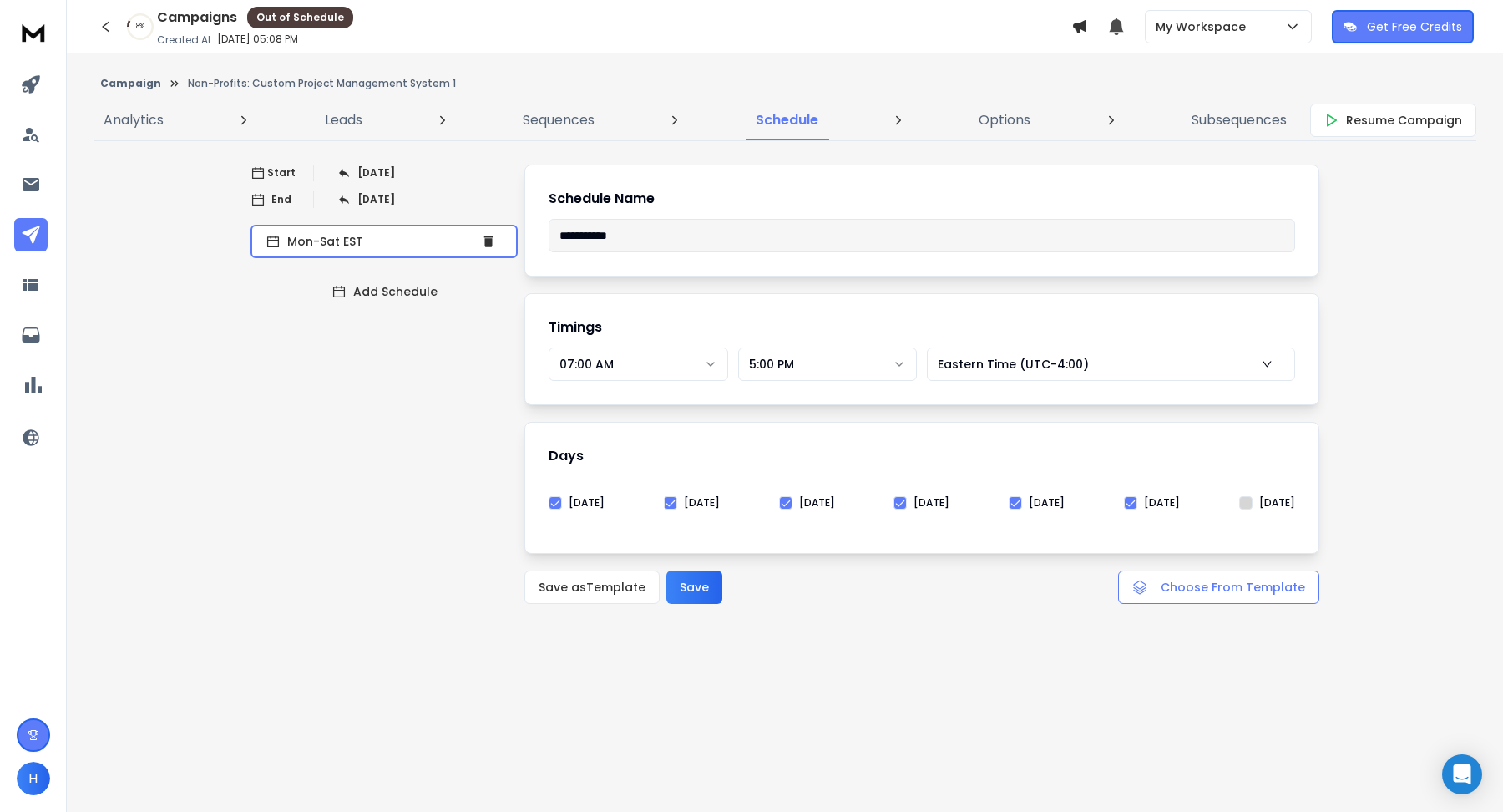
click at [717, 586] on button "Save" at bounding box center [694, 586] width 56 height 33
click at [693, 585] on div "Save as Template Save" at bounding box center [634, 586] width 221 height 33
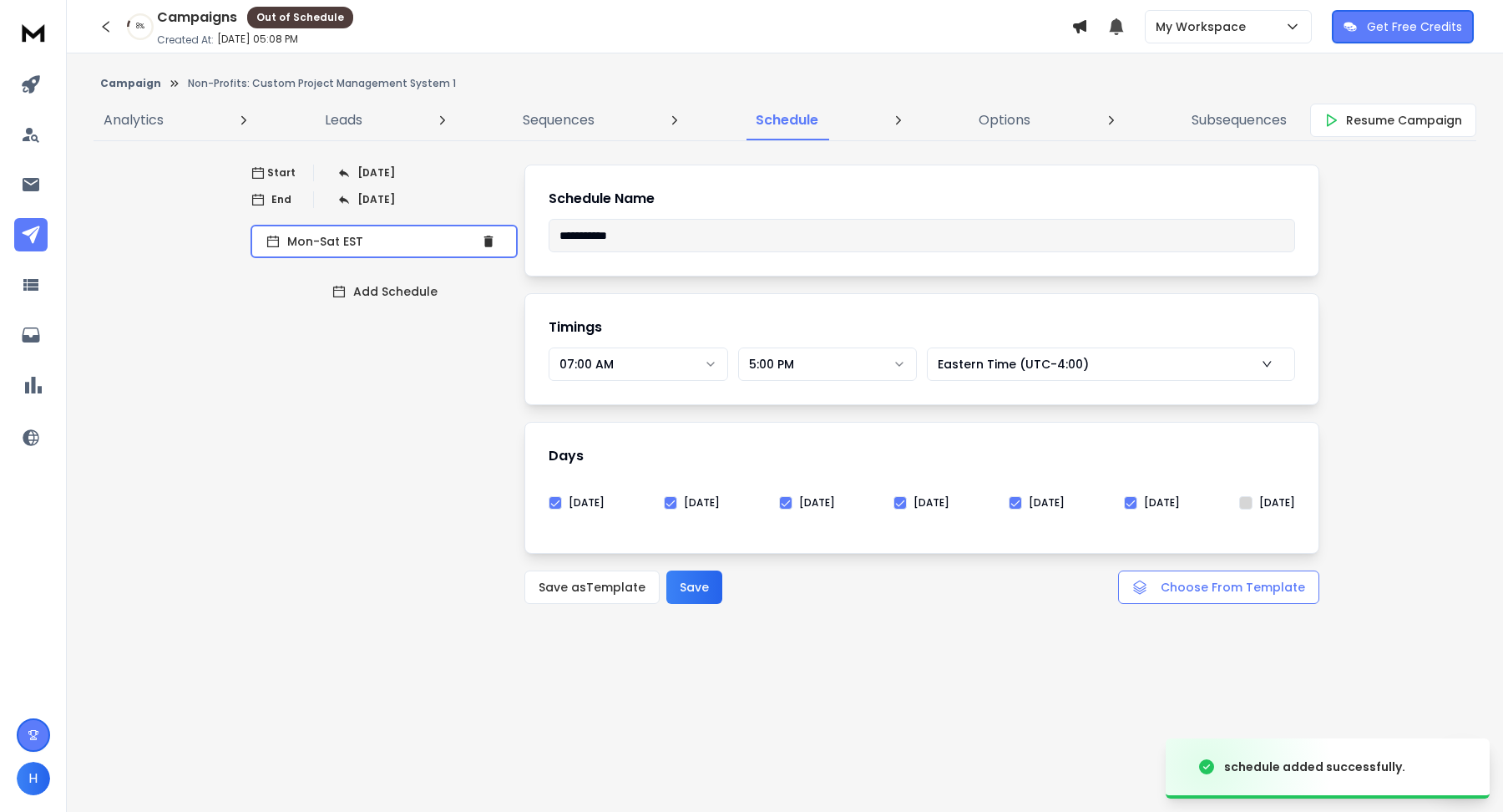
click at [962, 54] on div "**********" at bounding box center [785, 340] width 1436 height 574
click at [674, 588] on button "Save" at bounding box center [694, 586] width 56 height 33
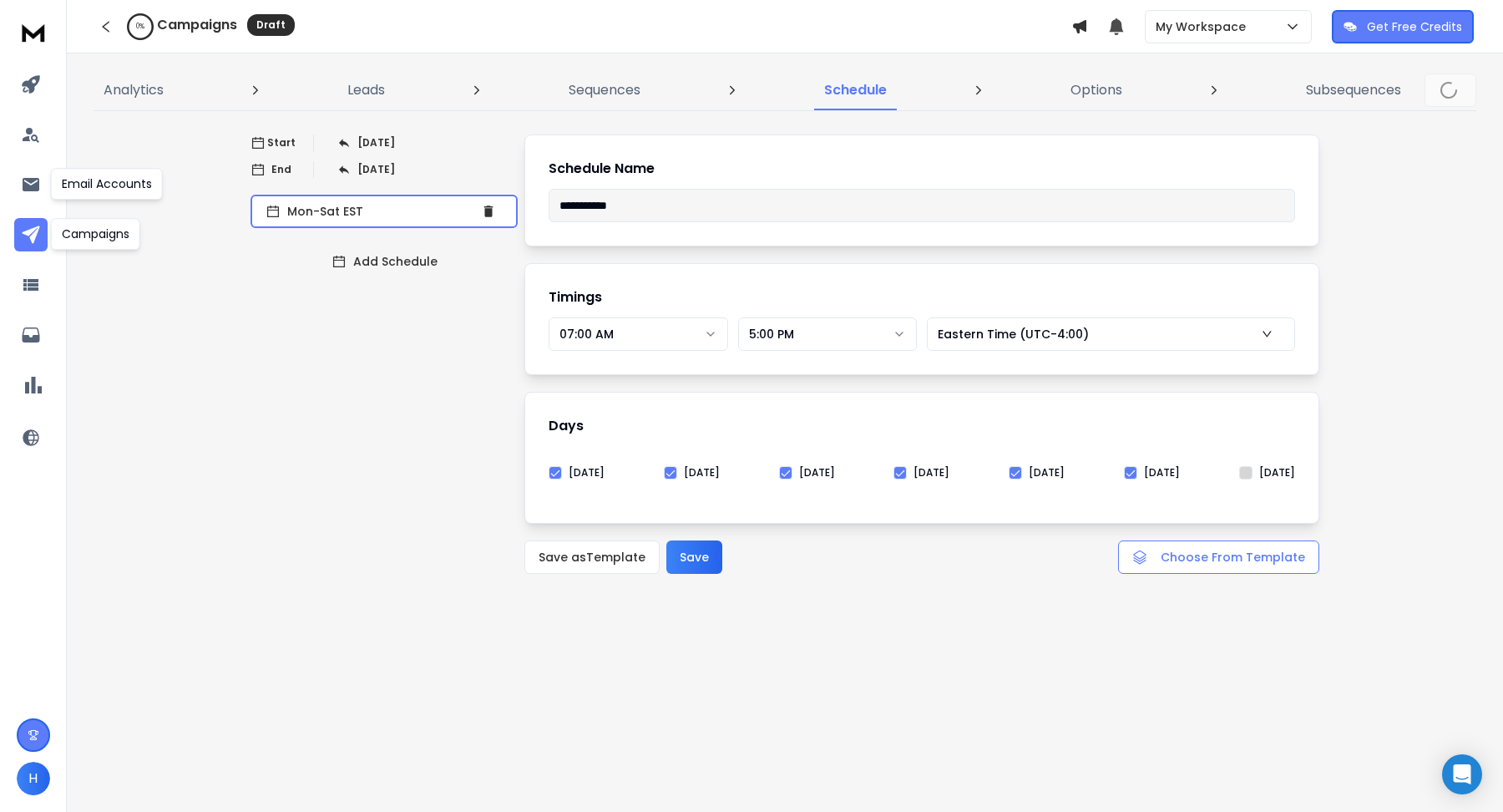
click at [29, 241] on icon at bounding box center [31, 235] width 20 height 20
